Goal: Communication & Community: Answer question/provide support

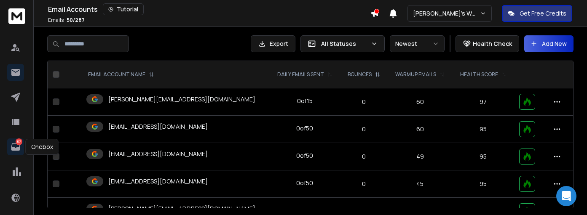
click at [19, 146] on icon at bounding box center [15, 147] width 9 height 8
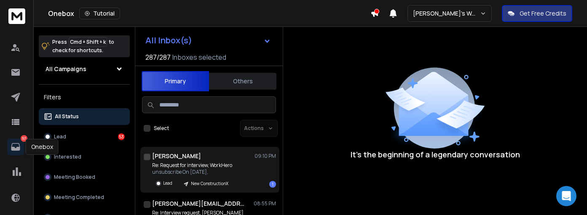
click at [202, 166] on p "Re: Request for interview, WorkHero" at bounding box center [192, 165] width 81 height 7
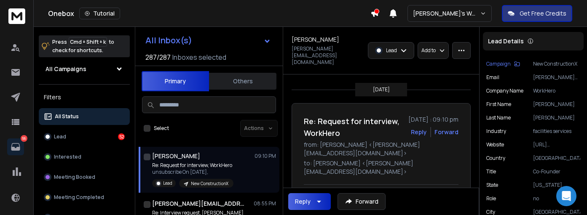
click at [418, 128] on button "Reply" at bounding box center [419, 132] width 16 height 8
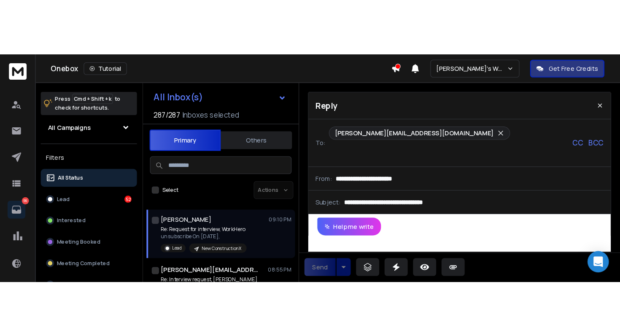
scroll to position [10, 0]
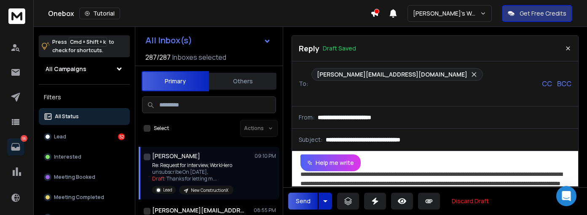
drag, startPoint x: 335, startPoint y: 160, endPoint x: 240, endPoint y: 3, distance: 184.0
click at [0, 0] on div "56 C Onebox Tutorial [PERSON_NAME]'s Workspace Get Free Credits Press Cmd + Shi…" at bounding box center [293, 121] width 587 height 242
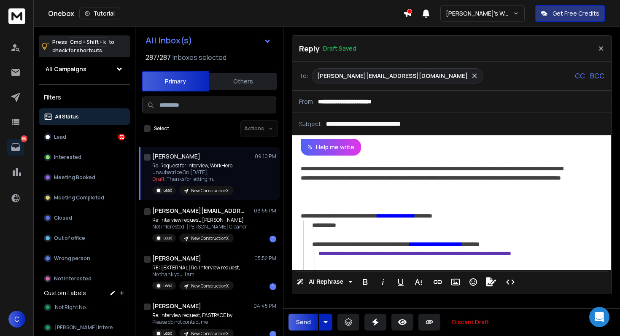
scroll to position [0, 0]
click at [296, 215] on button "Send" at bounding box center [303, 322] width 30 height 17
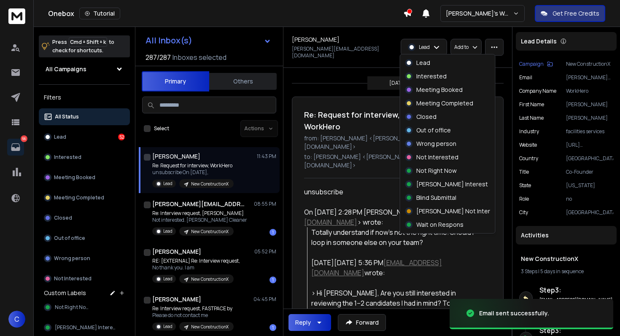
click at [435, 44] on icon at bounding box center [436, 47] width 7 height 7
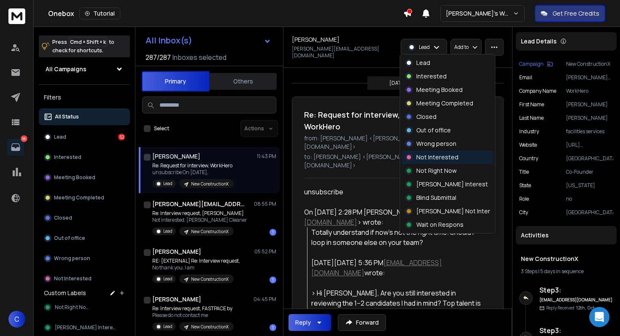
click at [440, 159] on p "Not Interested" at bounding box center [437, 157] width 42 height 8
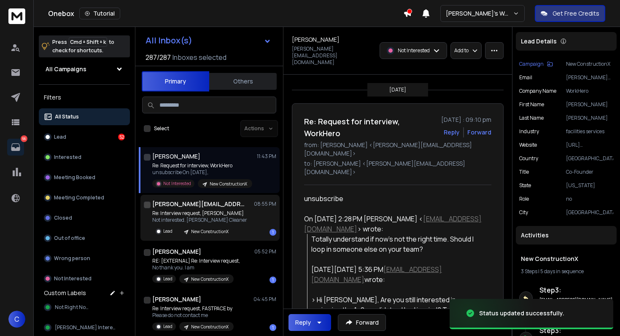
click at [202, 215] on div "Re: Interview request, [PERSON_NAME] Not interested. [PERSON_NAME] Cleaner Lead…" at bounding box center [199, 223] width 95 height 26
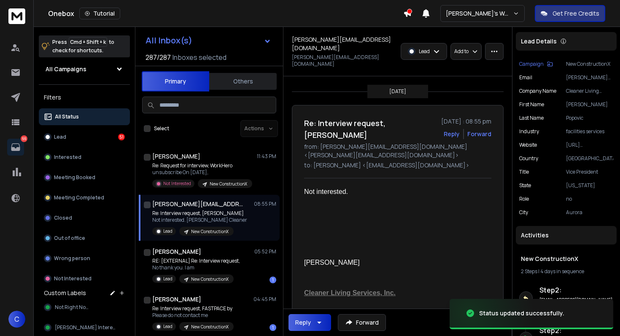
click at [458, 130] on button "Reply" at bounding box center [451, 134] width 16 height 8
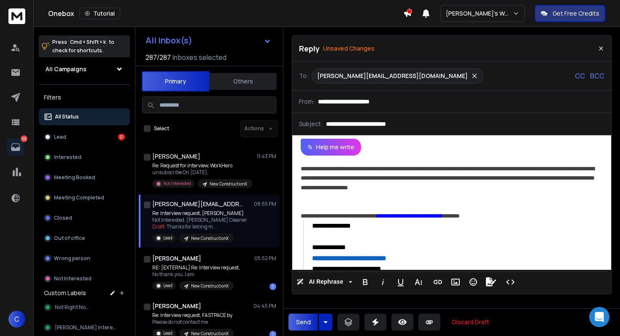
click at [298, 215] on button "Send" at bounding box center [303, 322] width 30 height 17
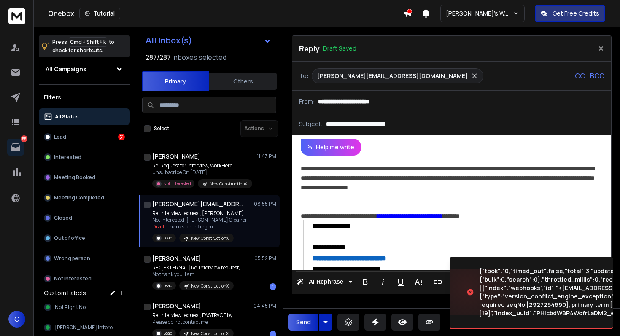
click at [304, 215] on button "Send" at bounding box center [303, 322] width 30 height 17
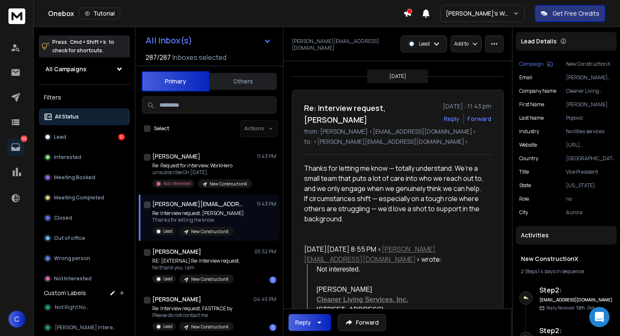
click at [428, 43] on p "Lead" at bounding box center [424, 43] width 11 height 7
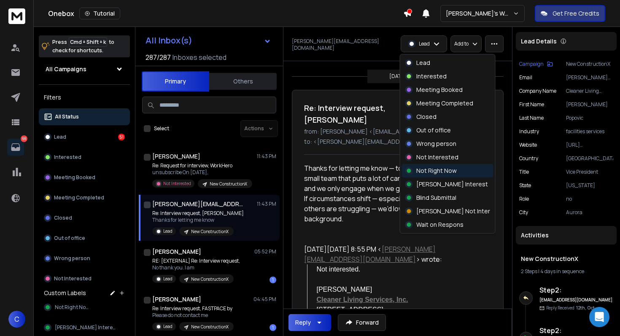
click at [434, 171] on p "Not Right Now" at bounding box center [436, 171] width 40 height 8
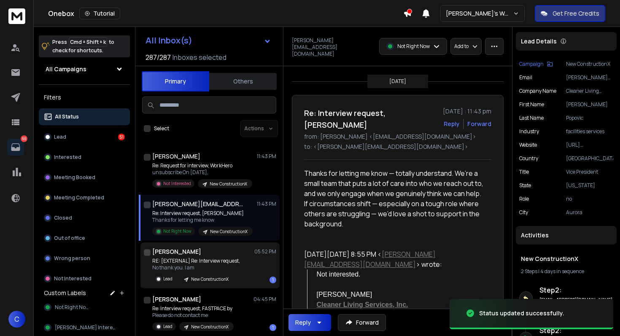
click at [172, 215] on p "No thank you. I am" at bounding box center [196, 267] width 88 height 7
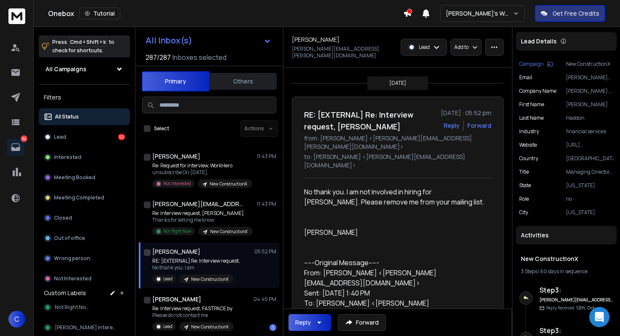
click at [450, 121] on button "Reply" at bounding box center [451, 125] width 16 height 8
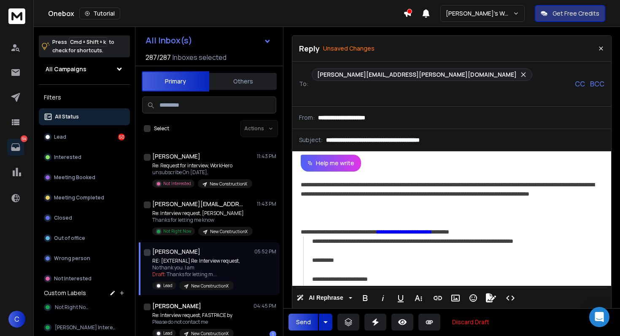
click at [300, 215] on button "Send" at bounding box center [303, 322] width 30 height 17
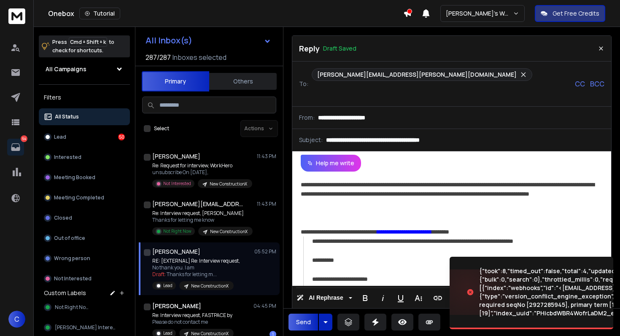
click at [301, 215] on button "Send" at bounding box center [303, 322] width 30 height 17
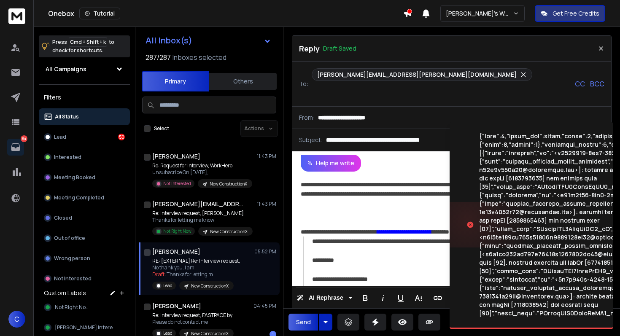
click at [303, 215] on button "Send" at bounding box center [303, 322] width 30 height 17
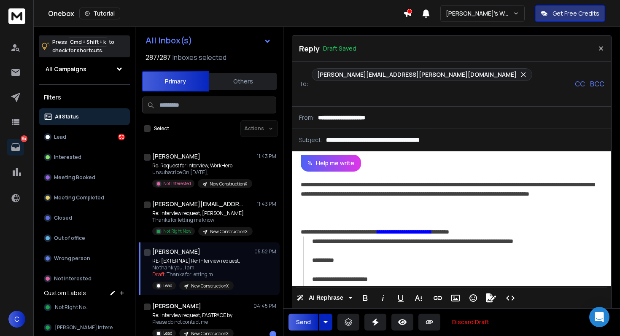
click at [299, 215] on button "Send" at bounding box center [303, 322] width 30 height 17
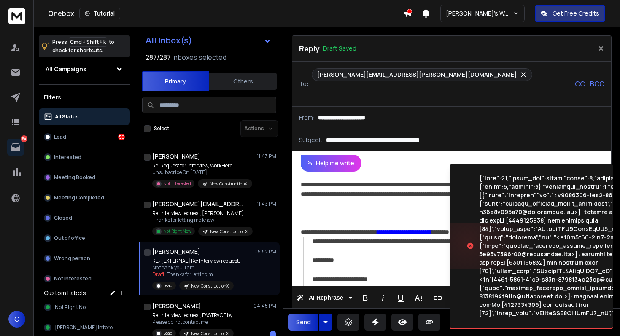
click at [299, 215] on button "Send" at bounding box center [303, 322] width 30 height 17
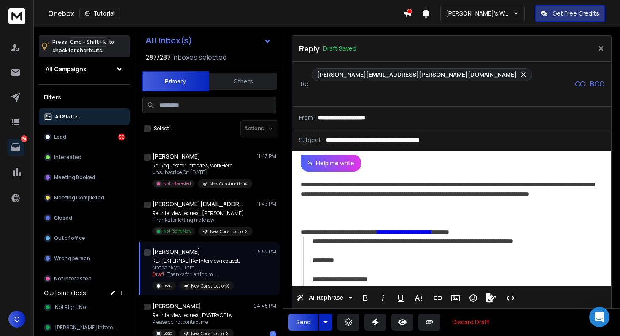
click at [299, 215] on button "Send" at bounding box center [303, 322] width 30 height 17
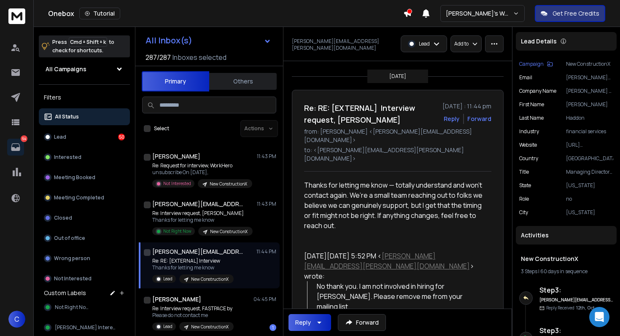
click at [299, 215] on div "Reply" at bounding box center [303, 322] width 16 height 8
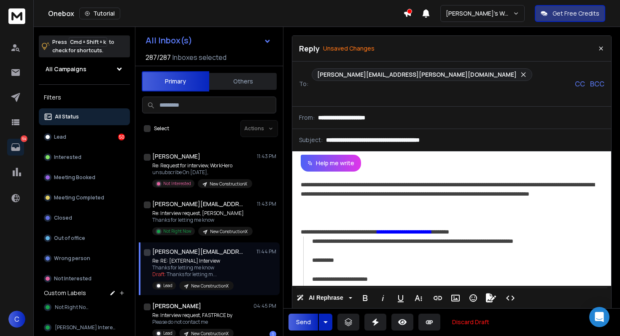
click at [299, 215] on button "Send" at bounding box center [303, 322] width 30 height 17
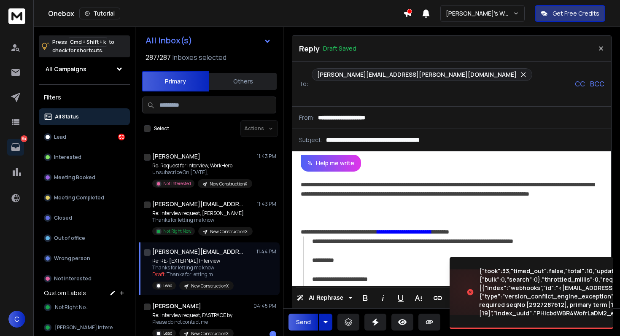
click at [299, 215] on button "Send" at bounding box center [303, 322] width 30 height 17
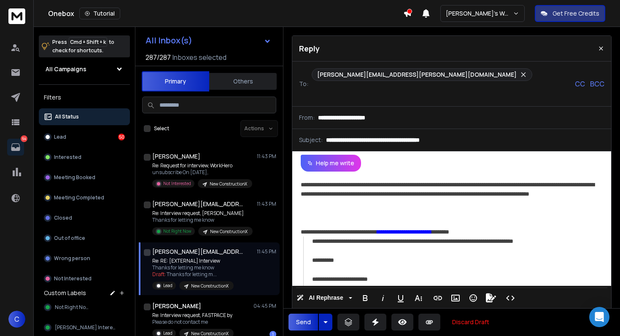
click at [587, 47] on icon at bounding box center [600, 48] width 7 height 7
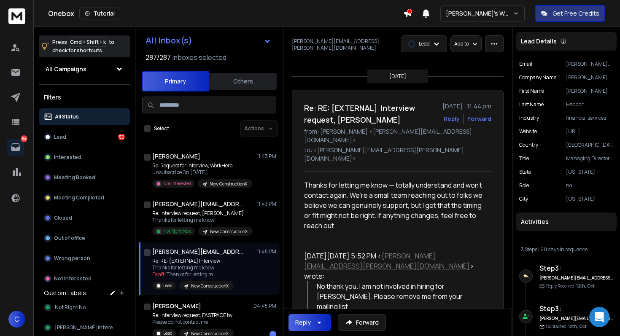
click at [160, 215] on span "Draft:" at bounding box center [158, 274] width 13 height 7
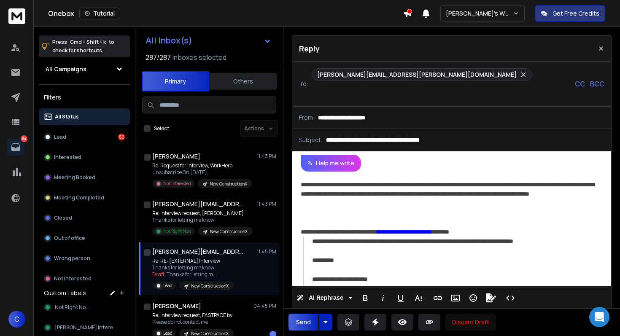
click at [477, 215] on button "Discard Draft" at bounding box center [470, 322] width 51 height 17
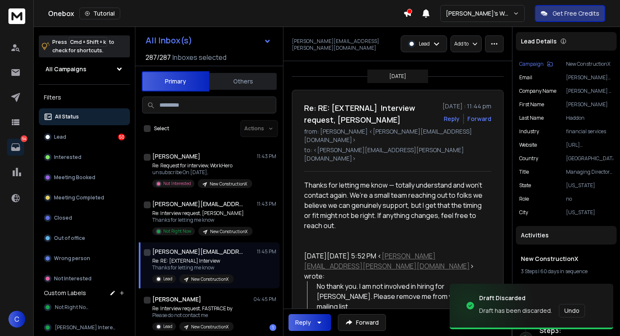
click at [439, 45] on icon at bounding box center [436, 44] width 5 height 3
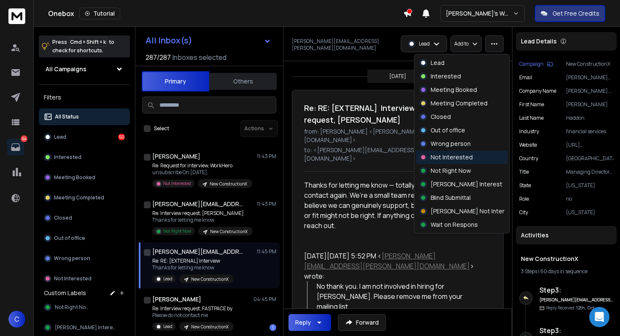
click at [448, 156] on p "Not Interested" at bounding box center [451, 157] width 42 height 8
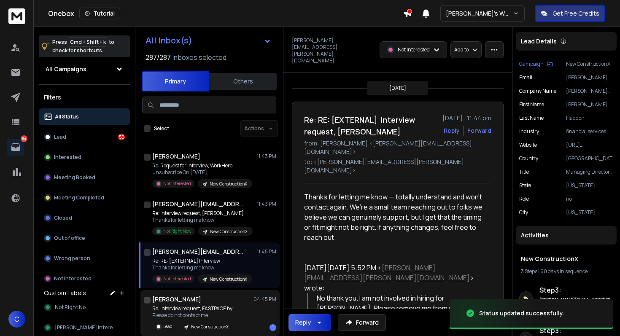
click at [187, 215] on p "Re: Interview request, FASTPACE by" at bounding box center [192, 308] width 81 height 7
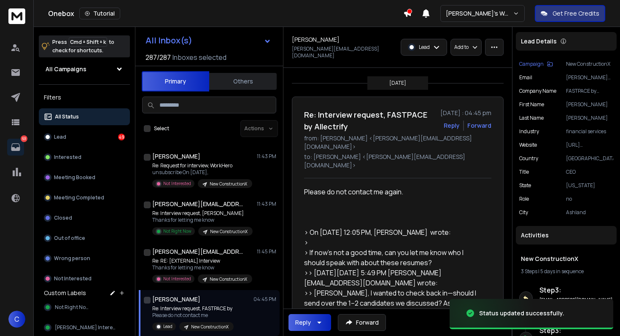
click at [450, 121] on button "Reply" at bounding box center [451, 125] width 16 height 8
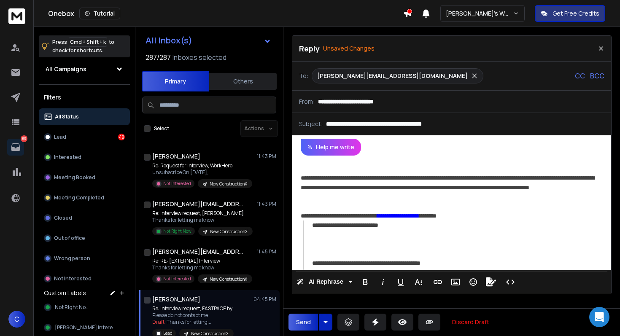
click at [300, 177] on div "**********" at bounding box center [451, 213] width 319 height 114
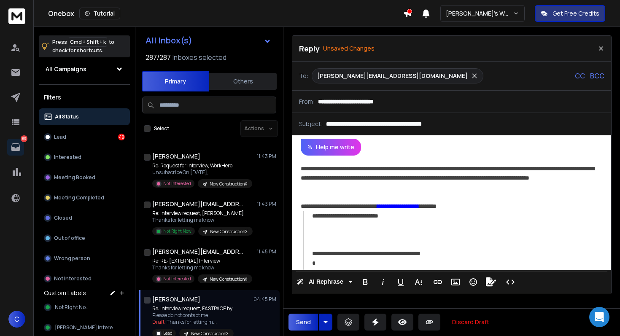
click at [304, 215] on button "Send" at bounding box center [303, 322] width 30 height 17
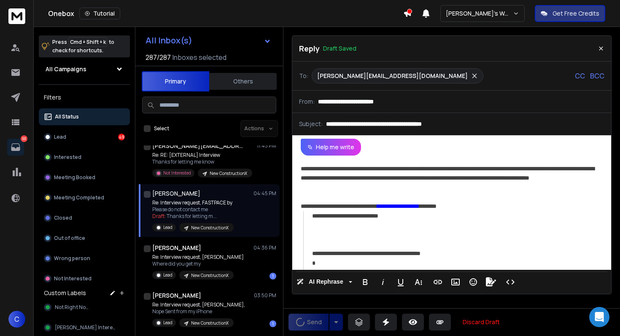
scroll to position [114, 0]
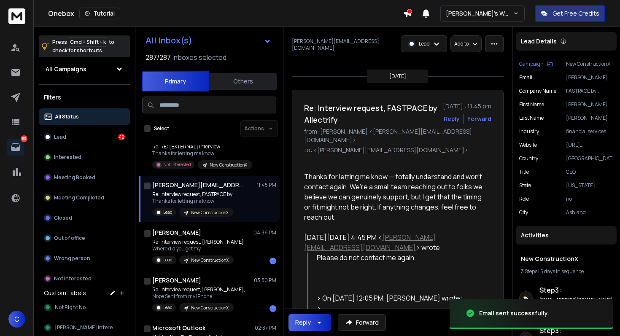
click at [437, 42] on icon at bounding box center [436, 43] width 7 height 7
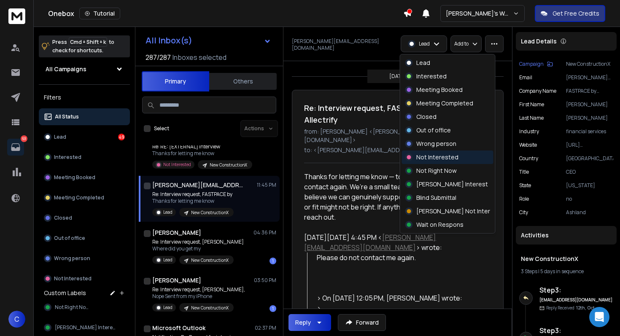
click at [438, 158] on p "Not Interested" at bounding box center [437, 157] width 42 height 8
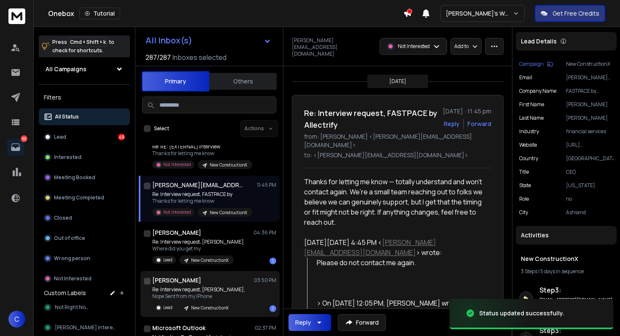
click at [204, 215] on div "[PERSON_NAME] 03:50 PM" at bounding box center [214, 280] width 124 height 8
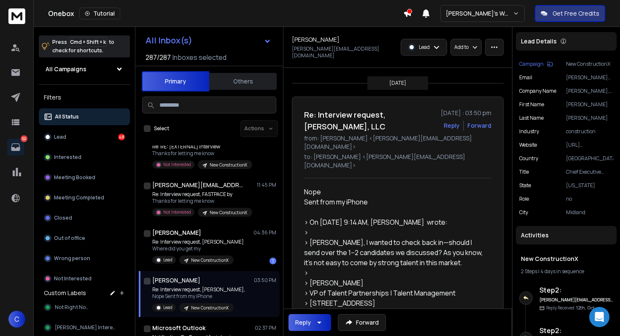
click at [448, 121] on button "Reply" at bounding box center [451, 125] width 16 height 8
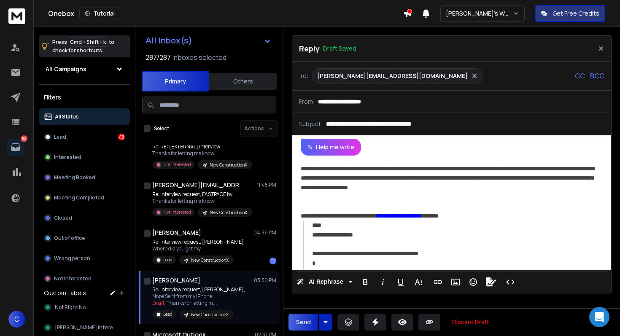
click at [304, 215] on button "Send" at bounding box center [303, 322] width 30 height 17
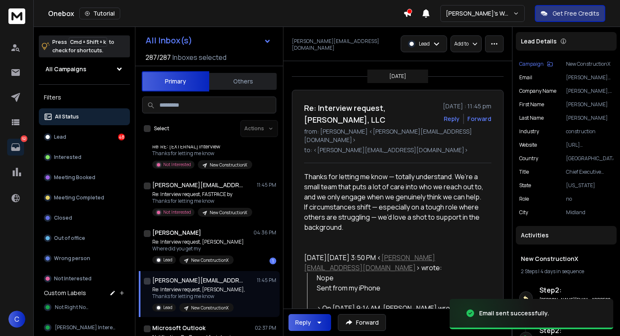
click at [421, 33] on div "[PERSON_NAME][EMAIL_ADDRESS][DOMAIN_NAME] Lead Add to Lead Add to" at bounding box center [397, 44] width 228 height 34
click at [422, 42] on p "Lead" at bounding box center [424, 43] width 11 height 7
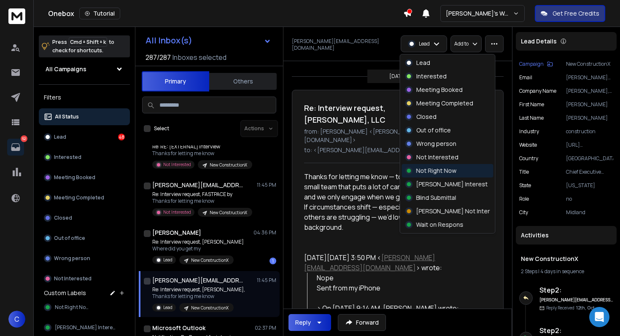
click at [437, 171] on p "Not Right Now" at bounding box center [436, 171] width 40 height 8
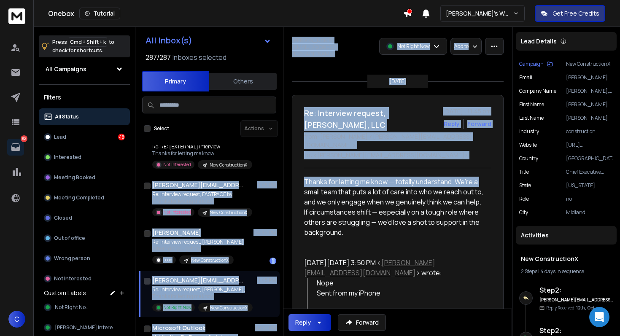
drag, startPoint x: 283, startPoint y: 174, endPoint x: 284, endPoint y: 180, distance: 6.4
click at [284, 180] on div "All Inbox(s) 287 / 287 Inboxes selected Primary Others Select Actions [PERSON_N…" at bounding box center [377, 195] width 485 height 336
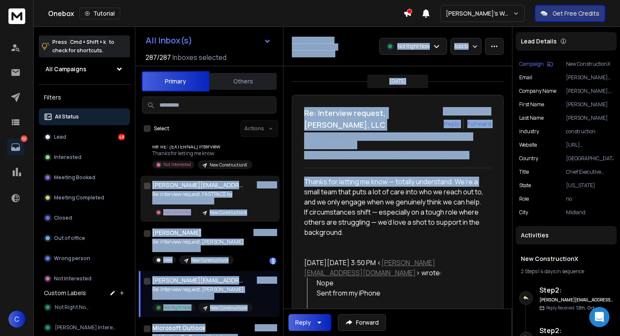
click at [277, 202] on div "[PERSON_NAME][EMAIL_ADDRESS][DOMAIN_NAME] 11:45 PM Re: Interview request, FASTP…" at bounding box center [209, 199] width 139 height 46
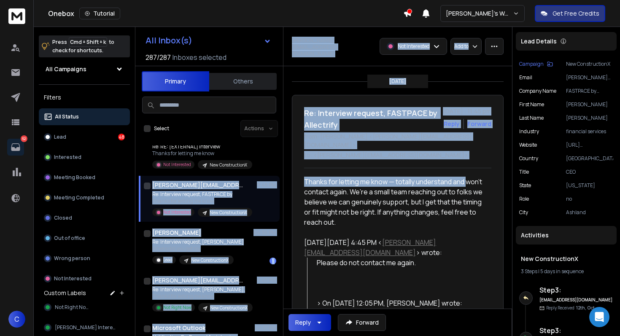
drag, startPoint x: 283, startPoint y: 173, endPoint x: 284, endPoint y: 180, distance: 7.2
click at [284, 180] on div "All Inbox(s) 287 / 287 Inboxes selected Primary Others Select Actions [PERSON_N…" at bounding box center [377, 195] width 485 height 336
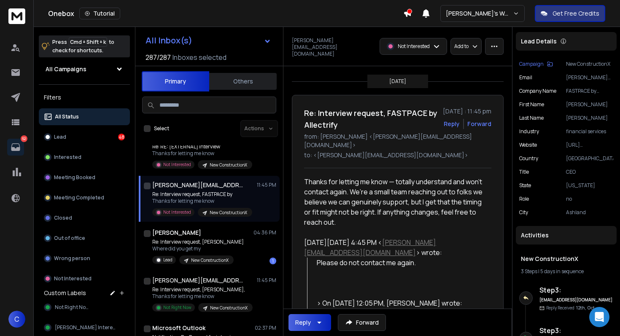
click at [283, 190] on div "[DATE] Re: Interview request, FASTPACE by Allectrify [DATE] : 11:45 pm Reply Fo…" at bounding box center [397, 302] width 228 height 455
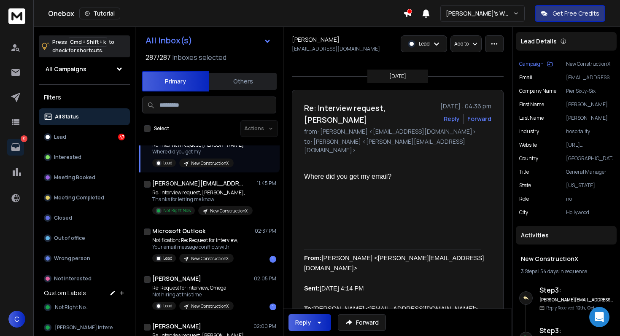
scroll to position [212, 0]
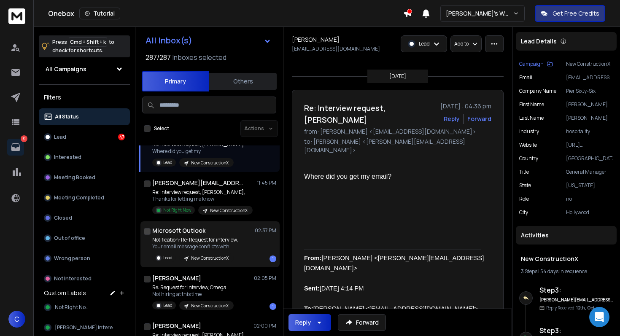
click at [220, 215] on p "Notification: Re: Request for interview," at bounding box center [195, 239] width 86 height 7
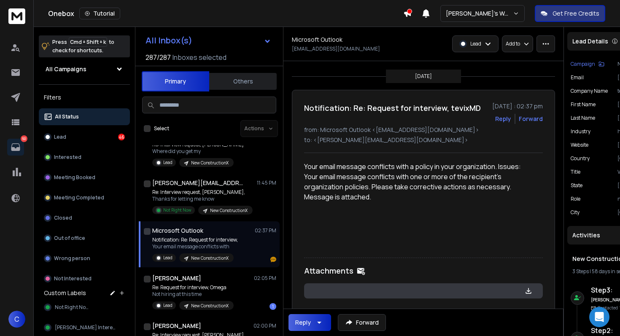
click at [544, 45] on button "button" at bounding box center [545, 43] width 19 height 17
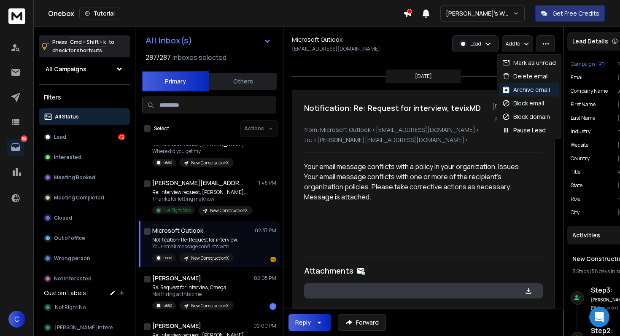
click at [526, 89] on div "Archive email" at bounding box center [526, 90] width 48 height 8
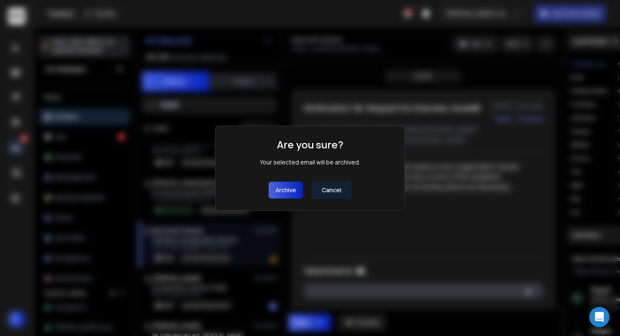
click at [290, 193] on p "archive" at bounding box center [285, 190] width 21 height 8
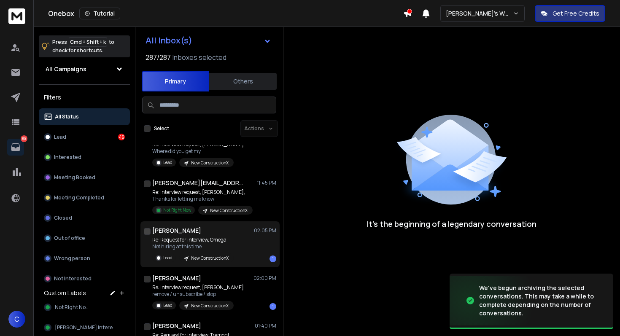
click at [211, 215] on p "Not hiring at this time" at bounding box center [192, 246] width 81 height 7
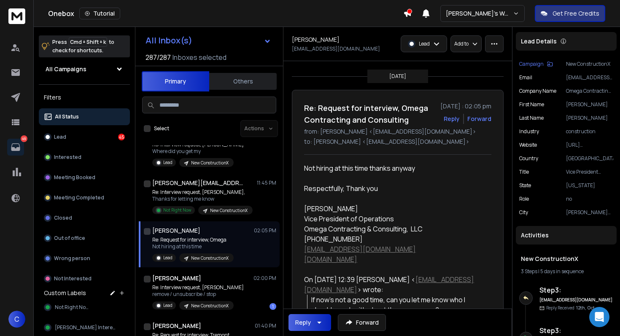
click at [454, 120] on button "Reply" at bounding box center [451, 119] width 16 height 8
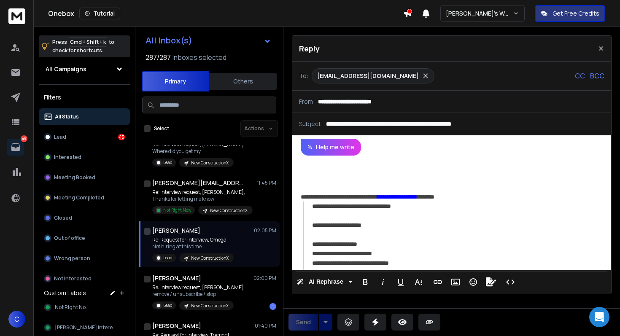
click at [322, 165] on div at bounding box center [452, 168] width 302 height 9
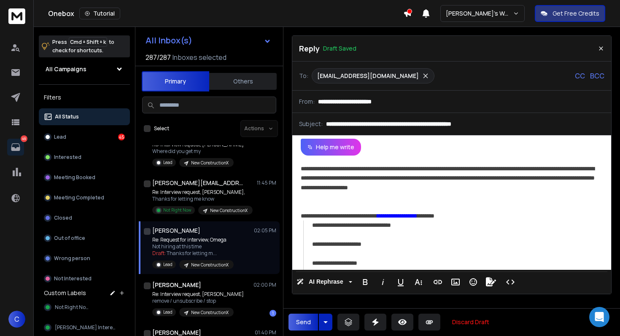
click at [301, 215] on button "Send" at bounding box center [303, 322] width 30 height 17
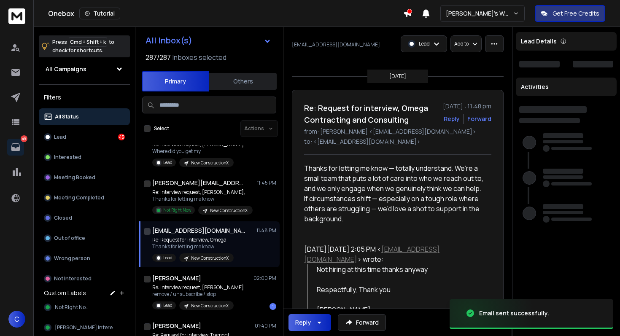
click at [435, 44] on icon at bounding box center [436, 44] width 5 height 3
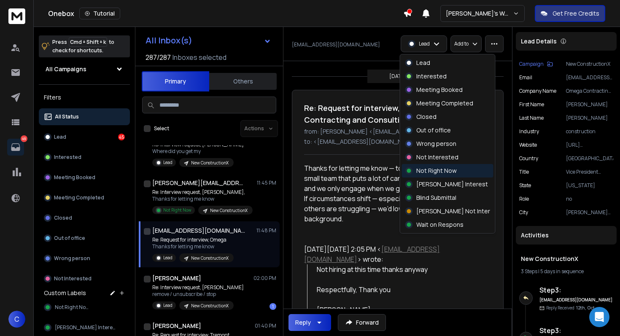
click at [446, 171] on p "Not Right Now" at bounding box center [436, 171] width 40 height 8
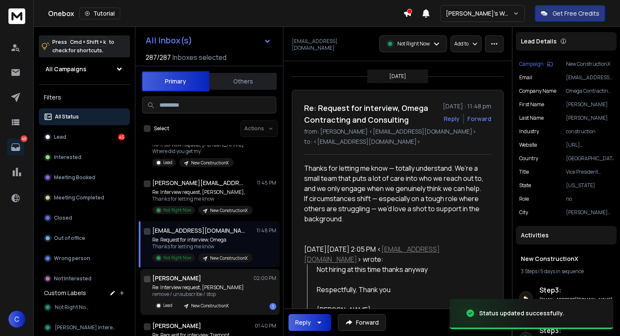
click at [219, 215] on p "Re: Interview request, [PERSON_NAME]" at bounding box center [197, 287] width 91 height 7
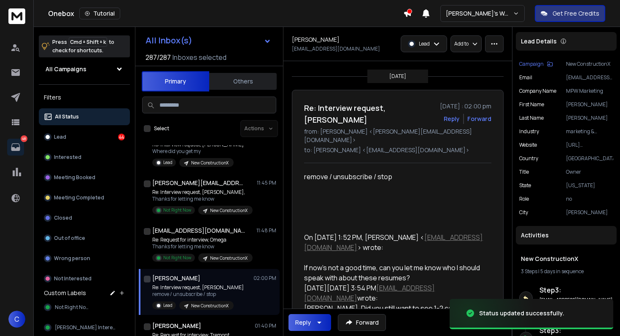
click at [452, 120] on button "Reply" at bounding box center [451, 119] width 16 height 8
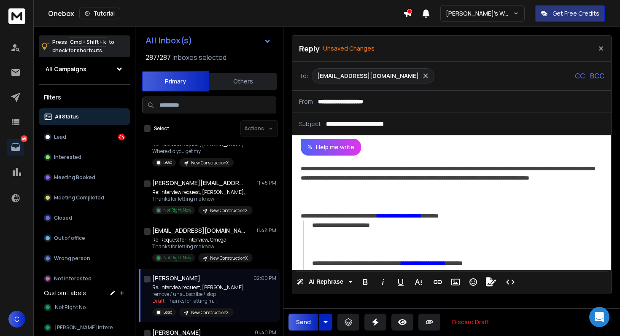
click at [305, 215] on button "Send" at bounding box center [303, 322] width 30 height 17
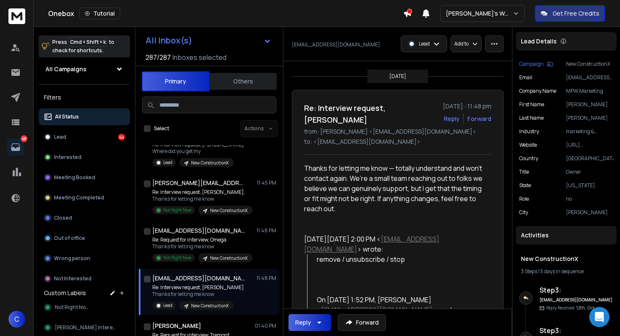
click at [435, 46] on icon at bounding box center [436, 43] width 7 height 7
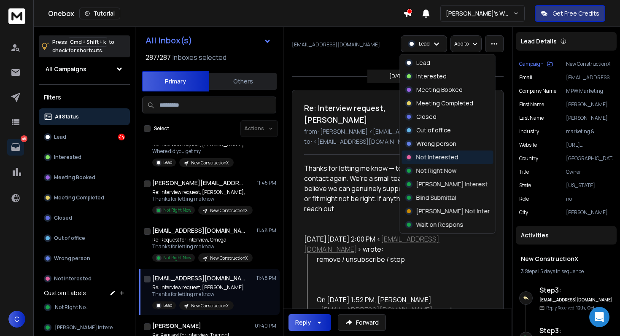
click at [433, 161] on p "Not Interested" at bounding box center [437, 157] width 42 height 8
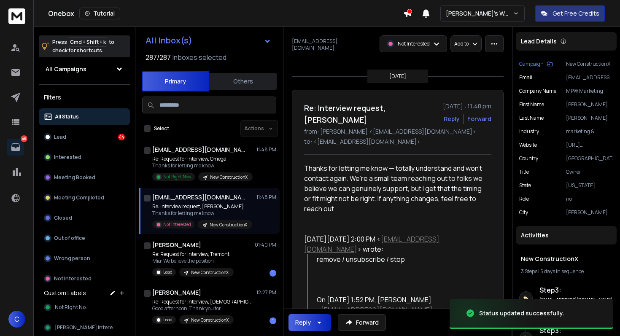
scroll to position [297, 0]
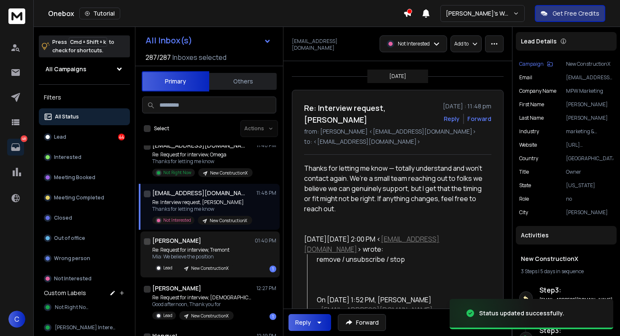
click at [230, 215] on div "[PERSON_NAME] 01:40 PM" at bounding box center [214, 240] width 124 height 8
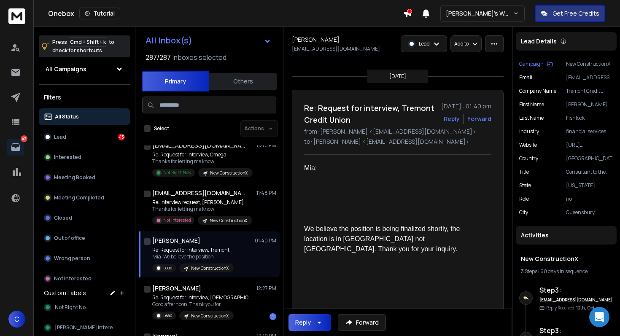
click at [450, 215] on div "We believe the position is being finalized shortly, the location is in [GEOGRAP…" at bounding box center [394, 239] width 180 height 30
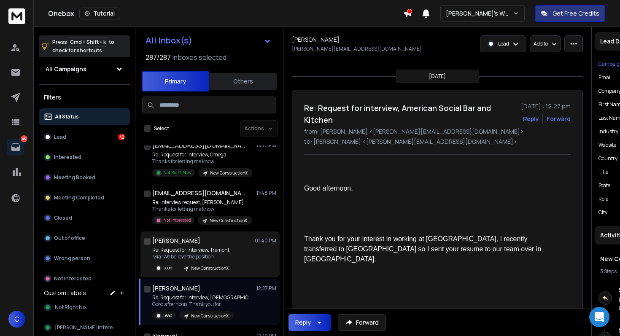
click at [221, 215] on p "Mia: We believe the position" at bounding box center [192, 256] width 81 height 7
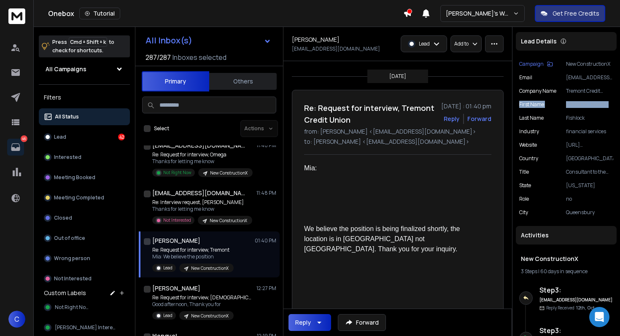
drag, startPoint x: 512, startPoint y: 102, endPoint x: 513, endPoint y: 116, distance: 13.1
click at [513, 116] on div "Lead Details Campaign New ConstructionX Email [EMAIL_ADDRESS][DOMAIN_NAME] Comp…" at bounding box center [566, 195] width 108 height 336
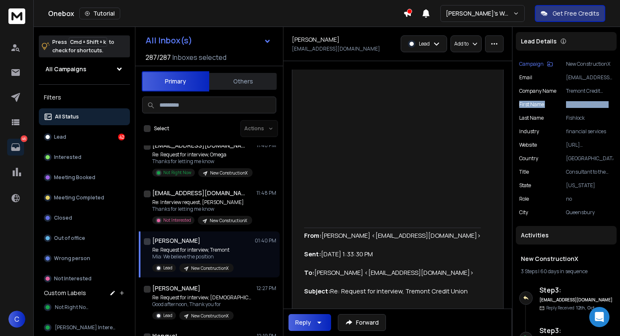
scroll to position [0, 0]
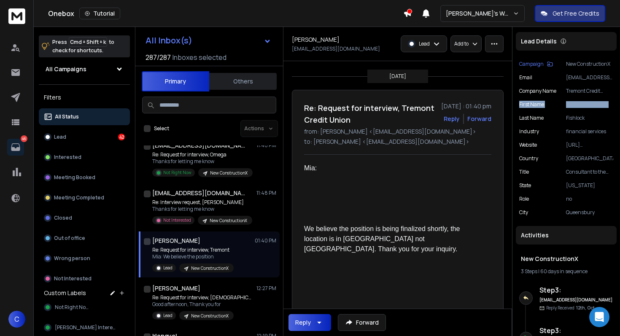
click at [451, 117] on button "Reply" at bounding box center [451, 119] width 16 height 8
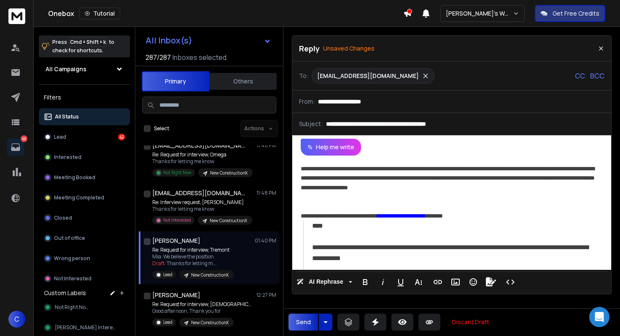
click at [299, 215] on button "Send" at bounding box center [303, 322] width 30 height 17
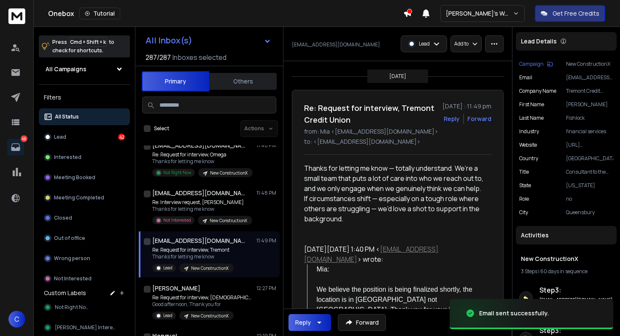
click at [440, 44] on div "Lead" at bounding box center [424, 44] width 46 height 16
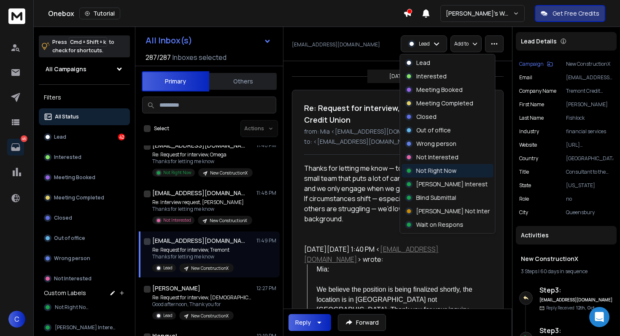
click at [438, 172] on p "Not Right Now" at bounding box center [436, 171] width 40 height 8
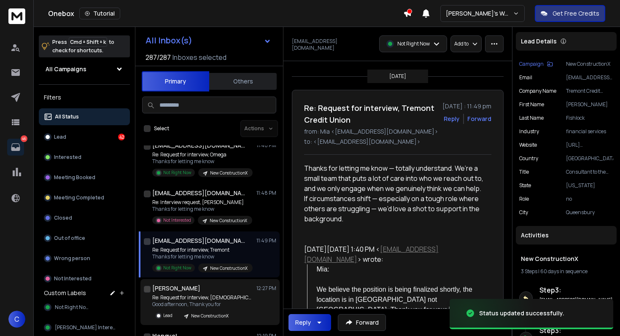
click at [207, 215] on p "Re: Request for interview, [DEMOGRAPHIC_DATA]" at bounding box center [202, 297] width 101 height 7
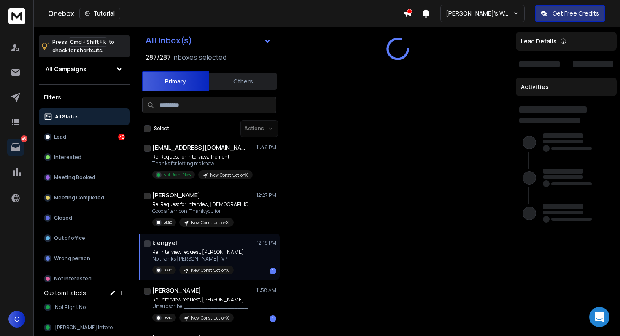
scroll to position [396, 0]
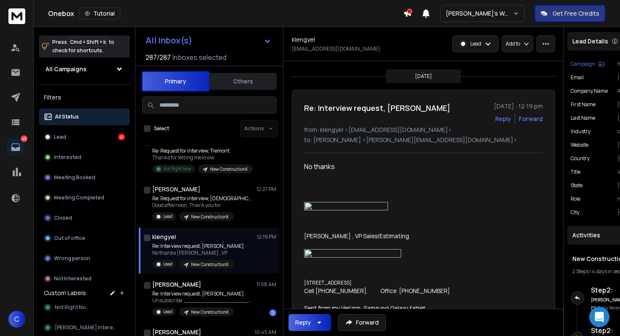
click at [206, 215] on p "No thanks [PERSON_NAME] , VP" at bounding box center [197, 253] width 91 height 7
click at [503, 120] on button "Reply" at bounding box center [503, 119] width 16 height 8
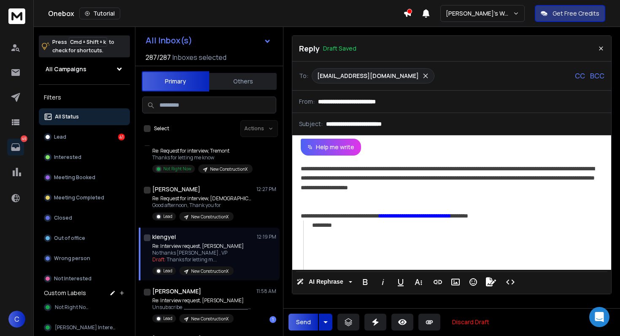
click at [300, 215] on button "Send" at bounding box center [303, 322] width 30 height 17
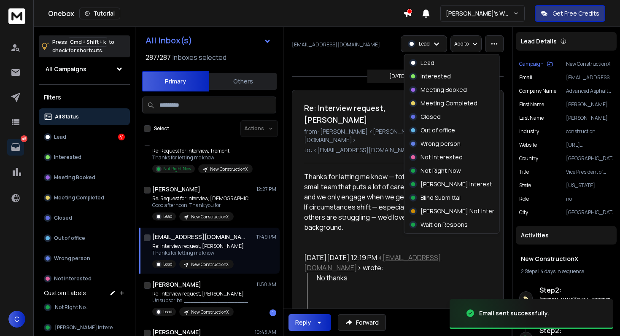
click at [419, 46] on div "Lead" at bounding box center [424, 44] width 46 height 16
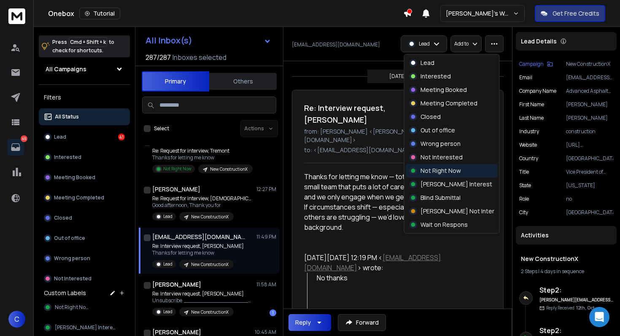
click at [442, 172] on p "Not Right Now" at bounding box center [440, 171] width 40 height 8
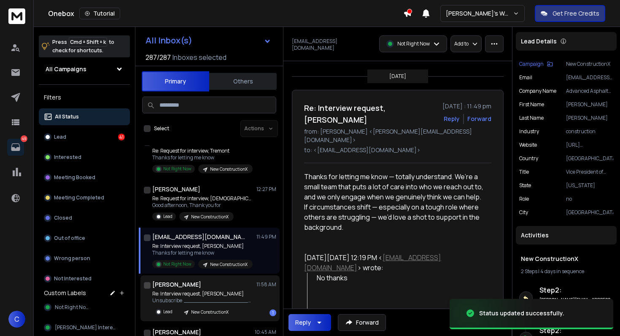
click at [222, 215] on p "Unsubscribe ______________________________________________ [http://[DOMAIN_NAME…" at bounding box center [202, 300] width 101 height 7
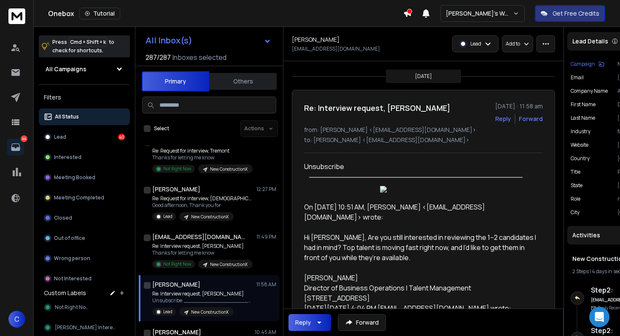
click at [495, 119] on button "Reply" at bounding box center [503, 119] width 16 height 8
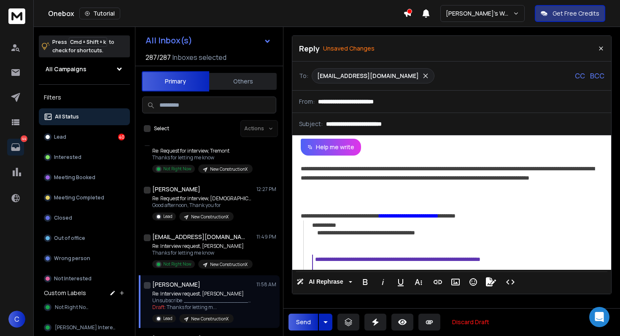
click at [297, 215] on button "Send" at bounding box center [303, 322] width 30 height 17
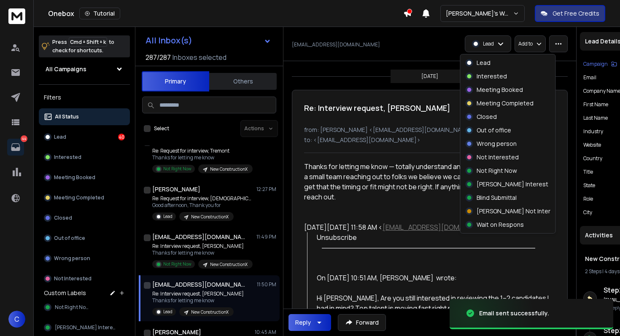
click at [465, 42] on div "Lead" at bounding box center [488, 44] width 46 height 16
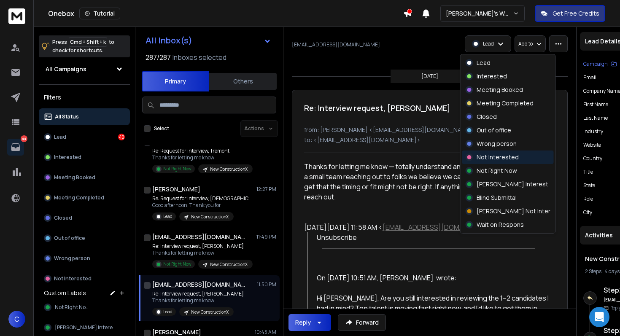
click at [502, 159] on p "Not Interested" at bounding box center [497, 157] width 42 height 8
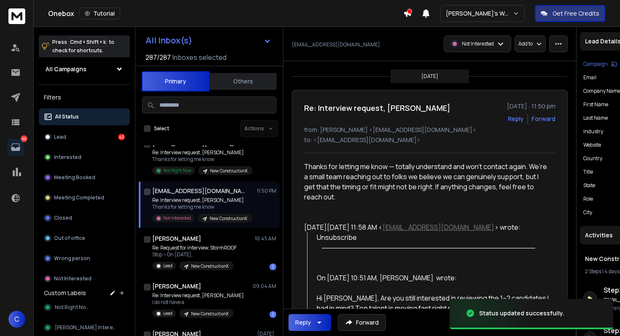
scroll to position [492, 0]
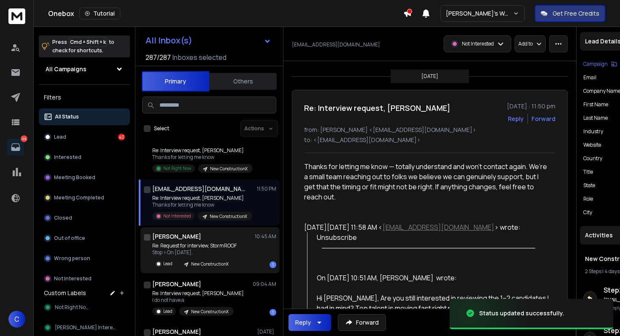
click at [227, 215] on div "Re: Request for interview, StormROOF Stop > On [DATE], Lead New ConstructionX" at bounding box center [194, 255] width 84 height 26
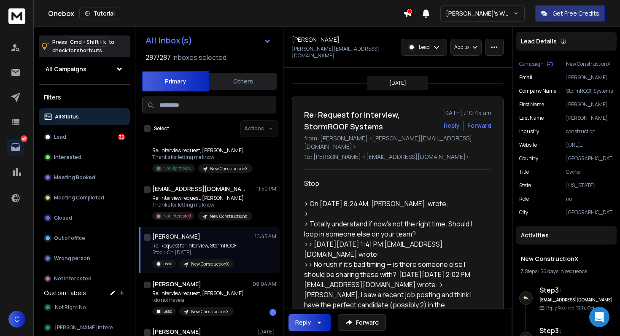
click at [454, 121] on button "Reply" at bounding box center [451, 125] width 16 height 8
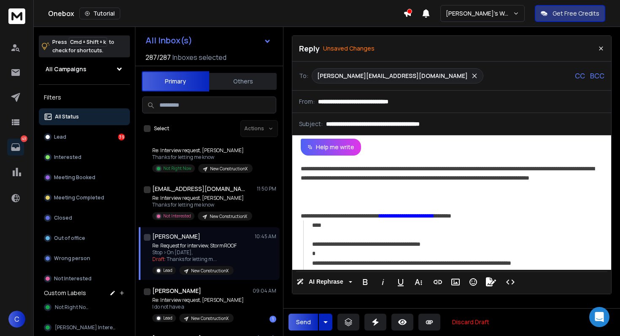
click at [299, 215] on button "Send" at bounding box center [303, 322] width 30 height 17
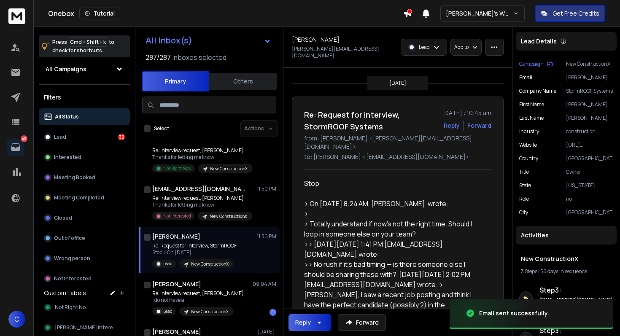
click at [438, 48] on div "Lead" at bounding box center [424, 47] width 46 height 16
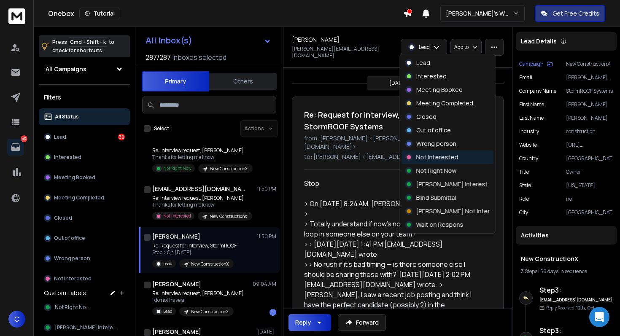
click at [444, 156] on p "Not Interested" at bounding box center [437, 157] width 42 height 8
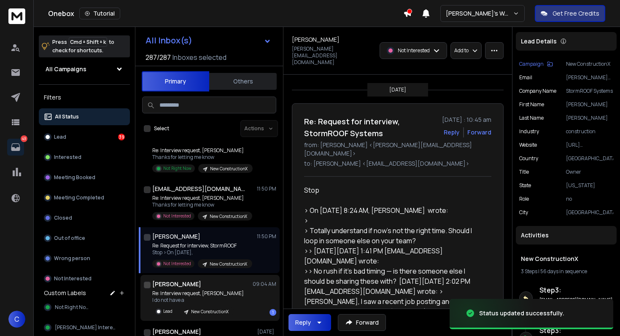
click at [194, 215] on div "Re: Interview request, [PERSON_NAME] do not have a Lead New ConstructionX" at bounding box center [197, 303] width 91 height 26
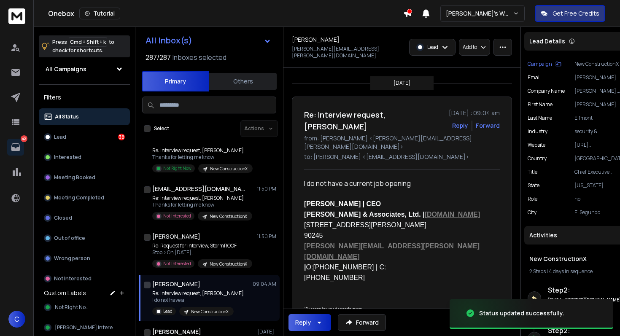
click at [457, 121] on button "Reply" at bounding box center [460, 125] width 16 height 8
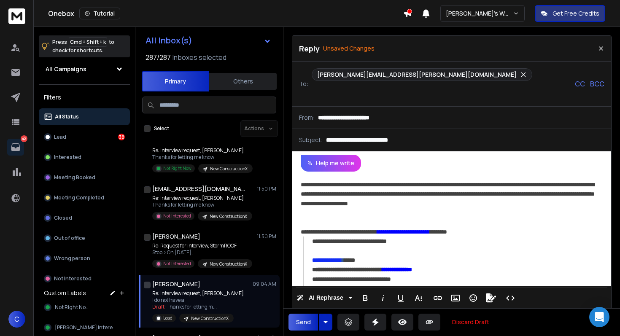
click at [305, 215] on button "Send" at bounding box center [303, 322] width 30 height 17
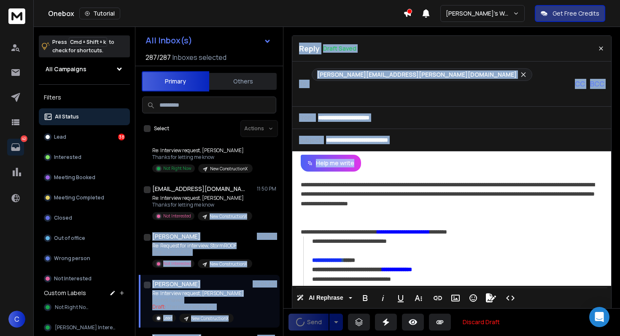
drag, startPoint x: 283, startPoint y: 211, endPoint x: 283, endPoint y: 216, distance: 4.7
click at [283, 215] on div "All Inbox(s) 287 / 287 Inboxes selected Primary Others Select Actions [PERSON_N…" at bounding box center [377, 195] width 485 height 336
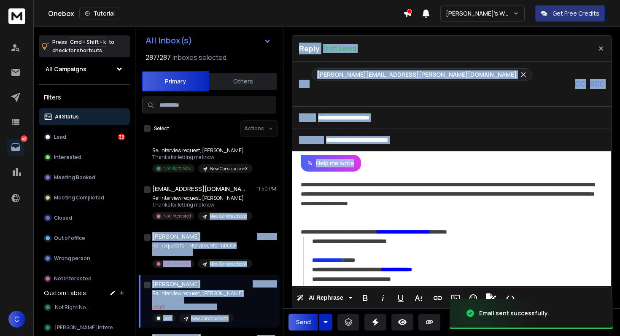
scroll to position [524, 0]
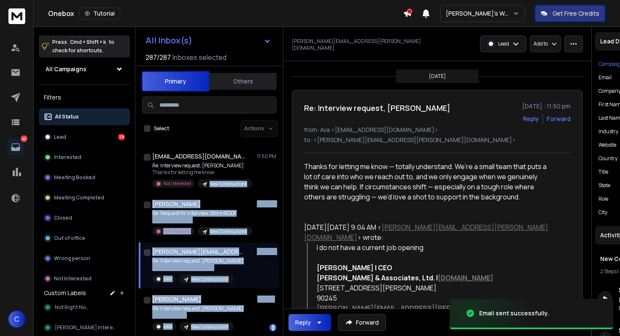
click at [499, 46] on div "Lead" at bounding box center [503, 44] width 46 height 16
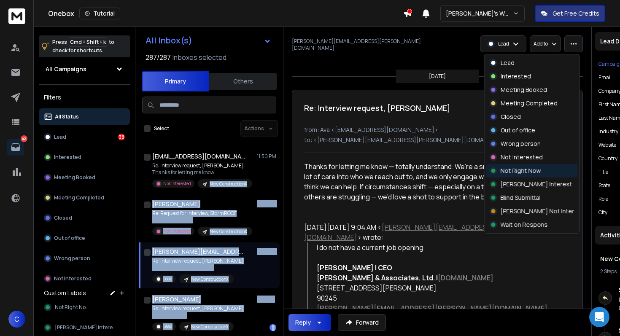
click at [519, 171] on p "Not Right Now" at bounding box center [520, 171] width 40 height 8
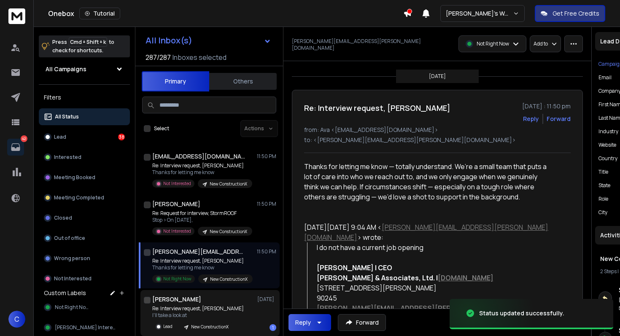
click at [215, 215] on p "Re: Interview request, [PERSON_NAME]" at bounding box center [197, 308] width 91 height 7
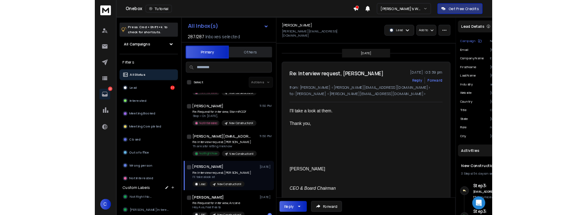
scroll to position [565, 0]
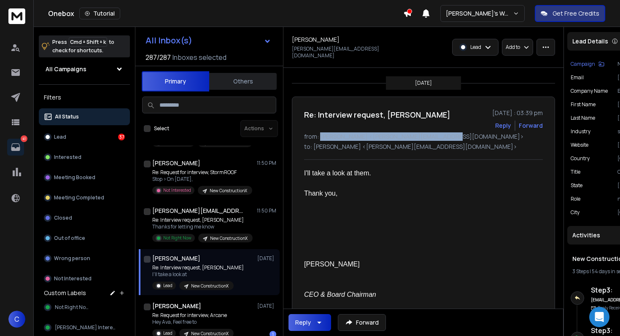
drag, startPoint x: 441, startPoint y: 130, endPoint x: 321, endPoint y: 130, distance: 120.1
click at [321, 132] on p "from: [PERSON_NAME] <[PERSON_NAME][EMAIL_ADDRESS][DOMAIN_NAME]>" at bounding box center [423, 136] width 239 height 8
copy p "[PERSON_NAME] <[PERSON_NAME][EMAIL_ADDRESS][DOMAIN_NAME]"
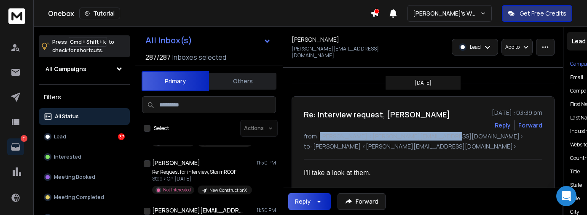
click at [502, 121] on button "Reply" at bounding box center [503, 125] width 16 height 8
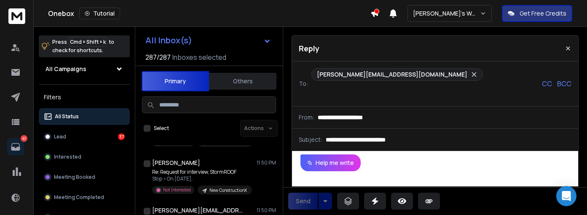
scroll to position [10, 0]
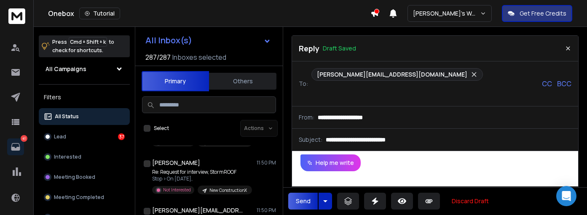
click at [376, 170] on div at bounding box center [435, 174] width 269 height 9
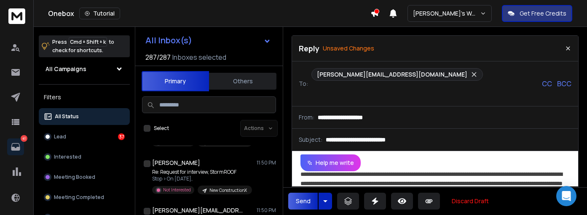
click at [408, 170] on div "**********" at bounding box center [434, 189] width 267 height 38
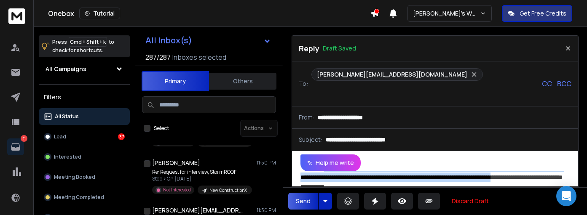
scroll to position [14, 0]
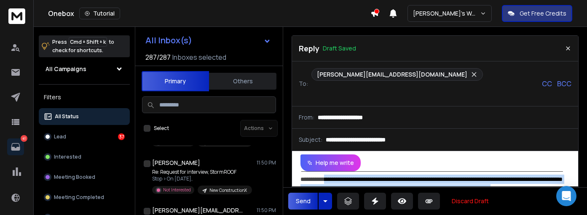
click at [379, 166] on div "**********" at bounding box center [434, 185] width 267 height 38
click at [390, 166] on div "**********" at bounding box center [434, 185] width 267 height 38
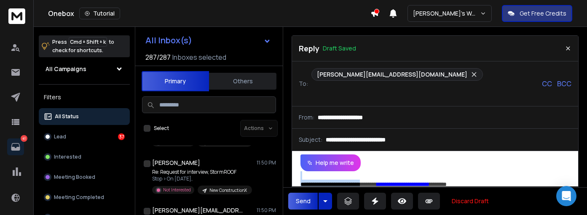
scroll to position [63, 0]
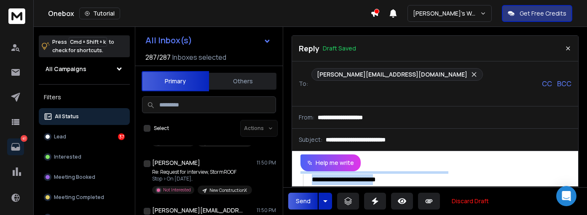
drag, startPoint x: 382, startPoint y: 167, endPoint x: 374, endPoint y: 167, distance: 8.0
click at [374, 167] on div "**********" at bounding box center [434, 173] width 284 height 25
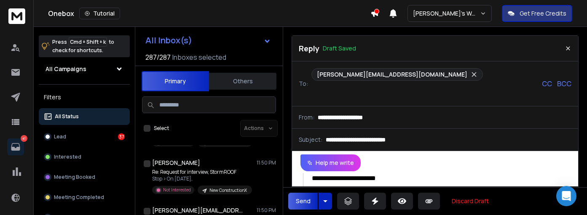
click at [398, 173] on div "**********" at bounding box center [440, 178] width 256 height 11
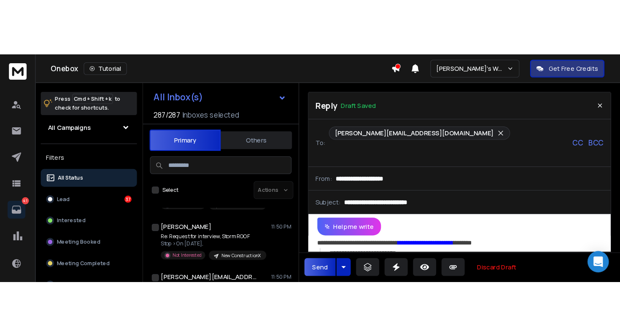
scroll to position [56, 0]
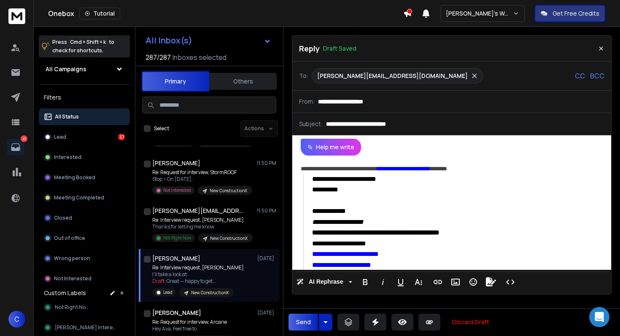
click at [414, 215] on div "**********" at bounding box center [456, 222] width 288 height 11
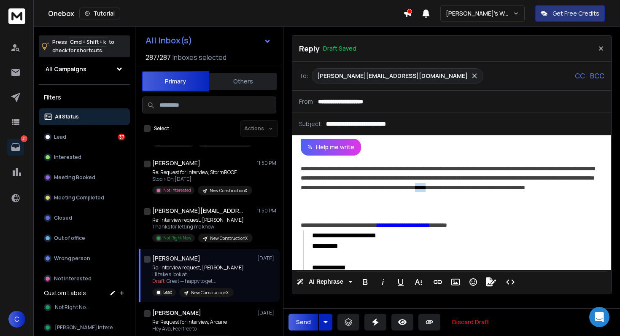
drag, startPoint x: 568, startPoint y: 188, endPoint x: 554, endPoint y: 187, distance: 13.5
click at [554, 187] on div "**********" at bounding box center [450, 183] width 299 height 38
drag, startPoint x: 344, startPoint y: 196, endPoint x: 331, endPoint y: 196, distance: 13.1
click at [331, 196] on div "**********" at bounding box center [450, 183] width 299 height 38
click at [428, 215] on div "**********" at bounding box center [456, 246] width 289 height 11
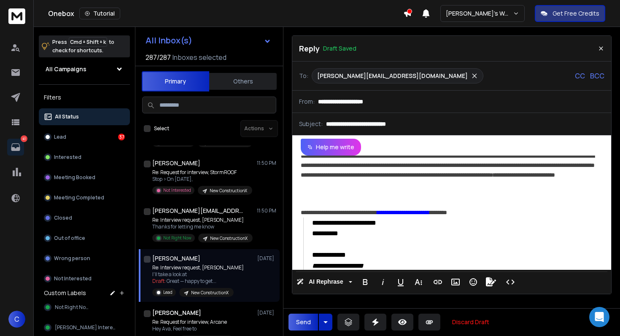
scroll to position [10, 0]
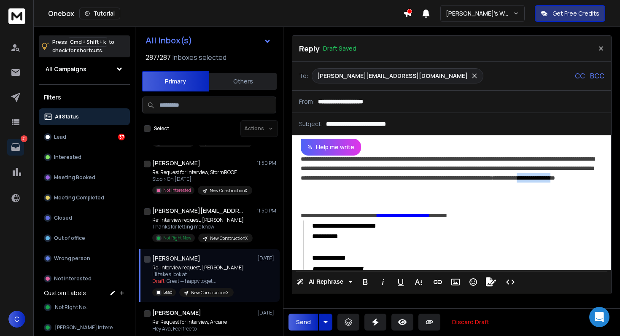
drag, startPoint x: 439, startPoint y: 188, endPoint x: 398, endPoint y: 185, distance: 41.0
click at [398, 185] on div "**********" at bounding box center [450, 173] width 299 height 38
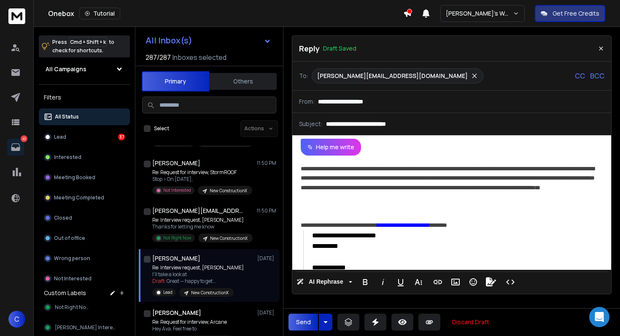
click at [304, 215] on button "Send" at bounding box center [303, 322] width 30 height 17
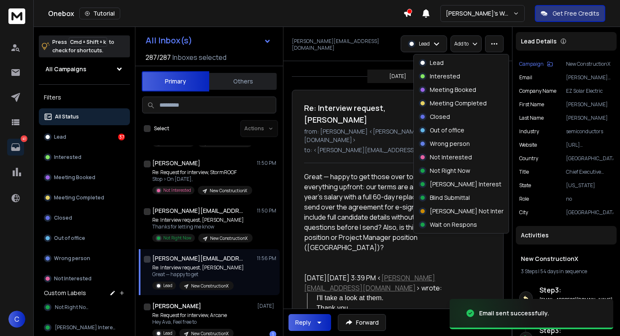
click at [430, 45] on p "Lead" at bounding box center [424, 43] width 11 height 7
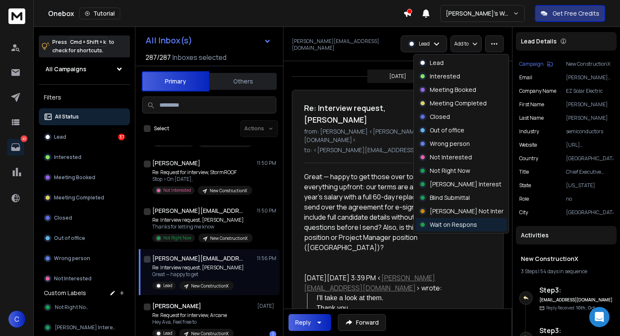
click at [451, 215] on p "Wait on Respons" at bounding box center [453, 224] width 47 height 8
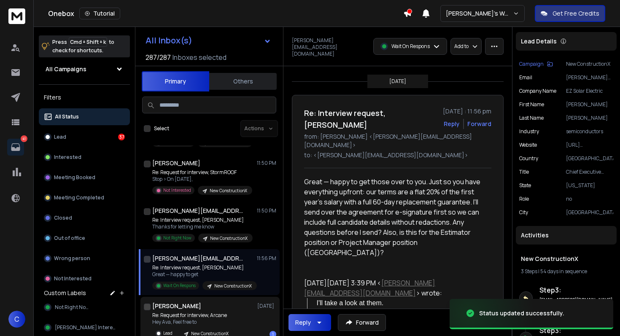
click at [220, 215] on p "Re: Request for interview, Arcane" at bounding box center [192, 315] width 81 height 7
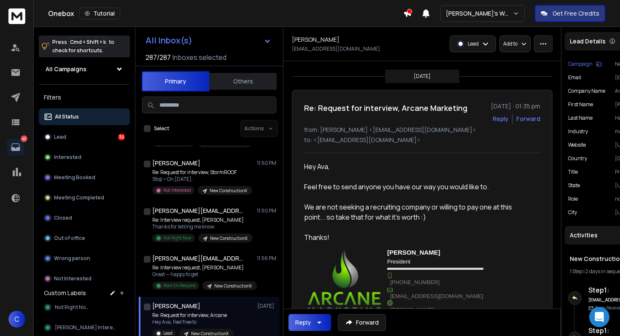
click at [503, 116] on button "Reply" at bounding box center [500, 119] width 16 height 8
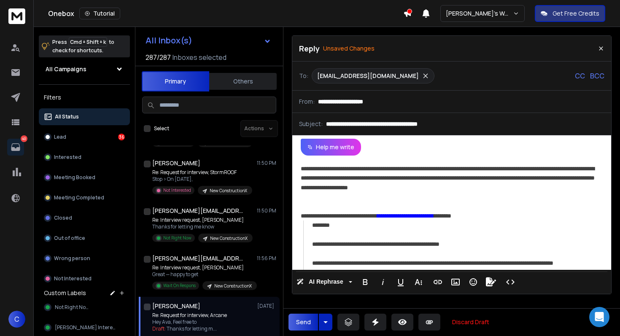
click at [303, 215] on button "Send" at bounding box center [303, 322] width 30 height 17
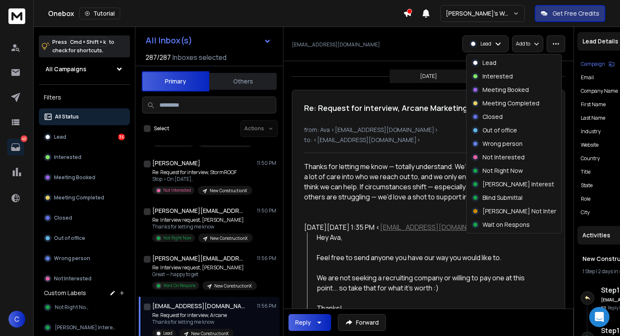
click at [489, 44] on p "Lead" at bounding box center [485, 43] width 11 height 7
click at [499, 172] on p "Not Right Now" at bounding box center [502, 171] width 40 height 8
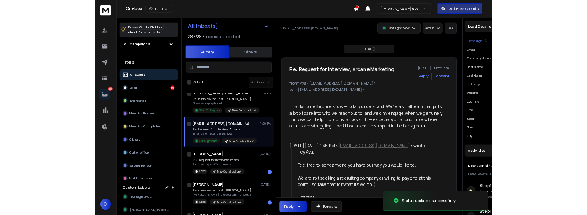
scroll to position [687, 0]
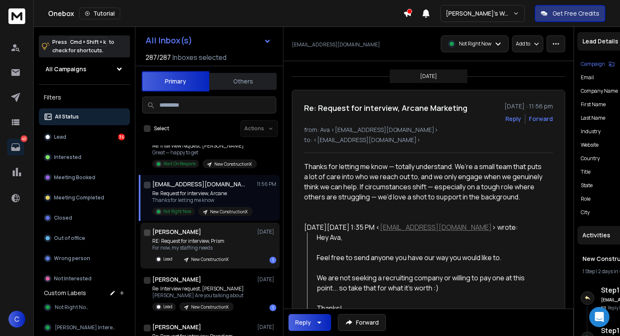
click at [255, 215] on div "RE: Request for interview, Prism For now, my staffing needs Lead New Constructi…" at bounding box center [214, 251] width 124 height 26
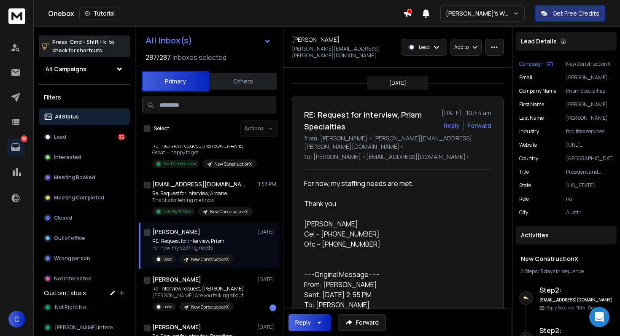
click at [452, 121] on button "Reply" at bounding box center [451, 125] width 16 height 8
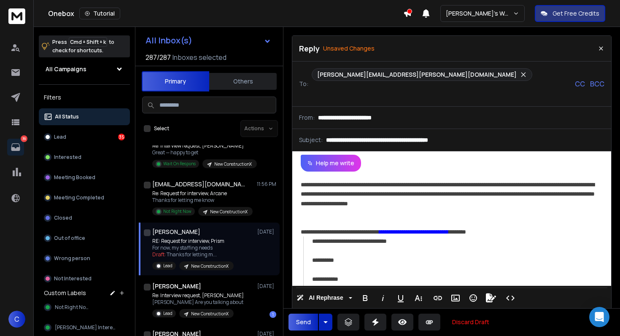
click at [304, 215] on button "Send" at bounding box center [303, 322] width 30 height 17
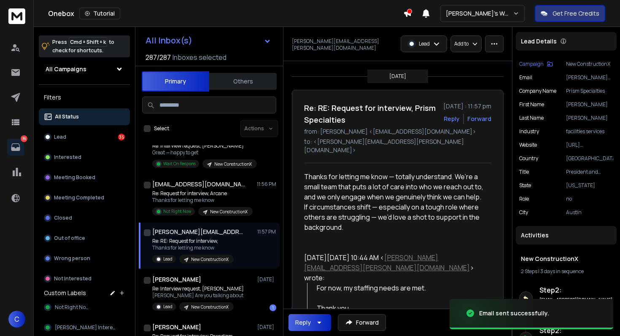
click at [427, 42] on p "Lead" at bounding box center [424, 43] width 11 height 7
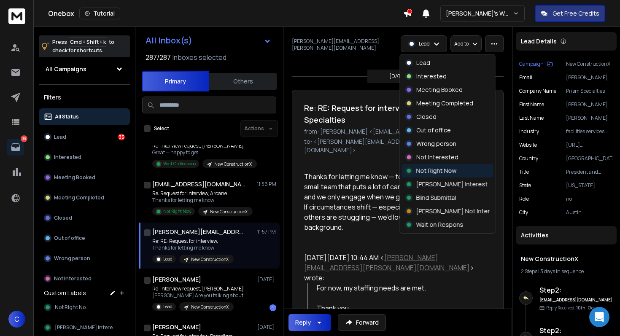
click at [440, 170] on p "Not Right Now" at bounding box center [436, 171] width 40 height 8
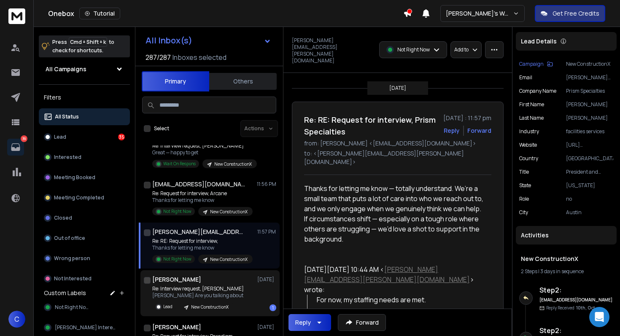
click at [214, 215] on p "Re: Interview request, [PERSON_NAME]" at bounding box center [197, 288] width 91 height 7
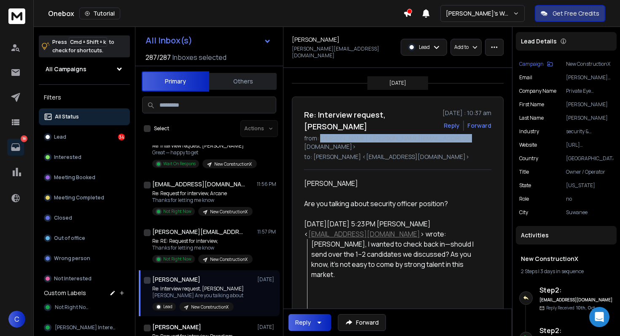
drag, startPoint x: 444, startPoint y: 130, endPoint x: 320, endPoint y: 127, distance: 124.0
click at [320, 134] on p "from: [PERSON_NAME] <[PERSON_NAME][EMAIL_ADDRESS][DOMAIN_NAME]>" at bounding box center [397, 142] width 187 height 17
copy p "[PERSON_NAME] <[PERSON_NAME][EMAIL_ADDRESS][DOMAIN_NAME]"
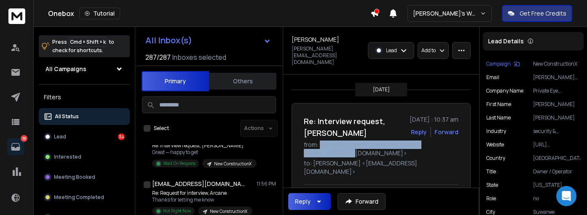
click at [427, 128] on button "Reply" at bounding box center [419, 132] width 16 height 8
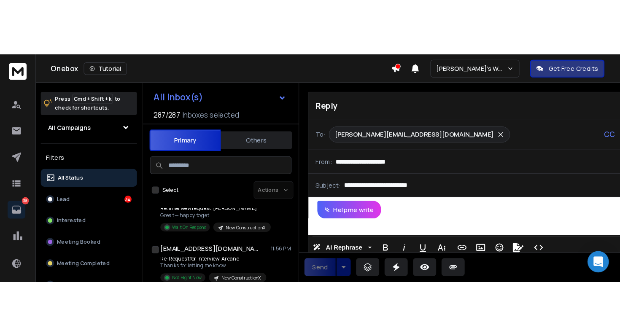
scroll to position [0, 0]
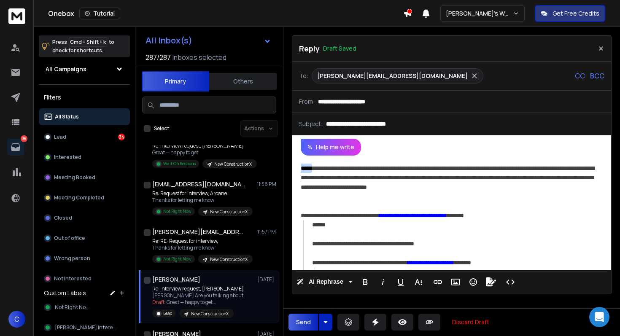
drag, startPoint x: 315, startPoint y: 169, endPoint x: 300, endPoint y: 169, distance: 15.2
click at [300, 169] on div "**********" at bounding box center [450, 213] width 316 height 114
click at [303, 215] on button "Send" at bounding box center [303, 322] width 30 height 17
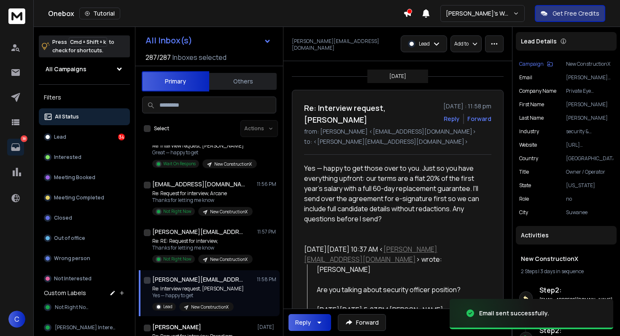
click at [432, 49] on div "Lead" at bounding box center [424, 44] width 46 height 16
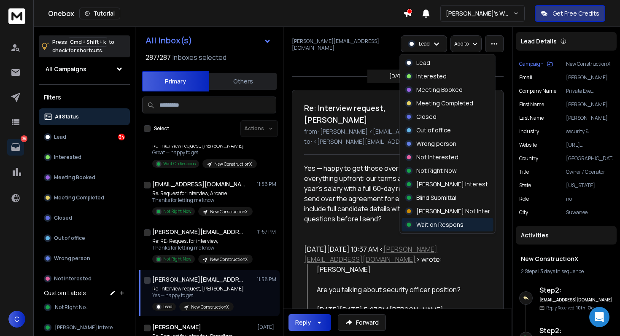
click at [427, 215] on p "Wait on Respons" at bounding box center [439, 224] width 47 height 8
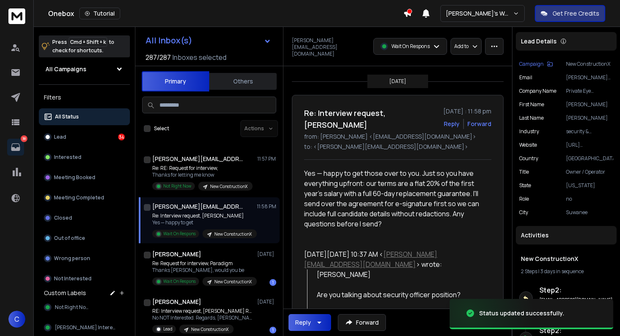
scroll to position [800, 0]
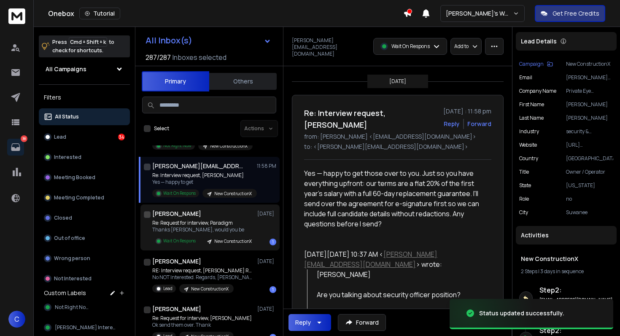
click at [236, 215] on div "Re: Request for interview, Paradigm Thanks [PERSON_NAME], would you be Wait On …" at bounding box center [204, 233] width 105 height 26
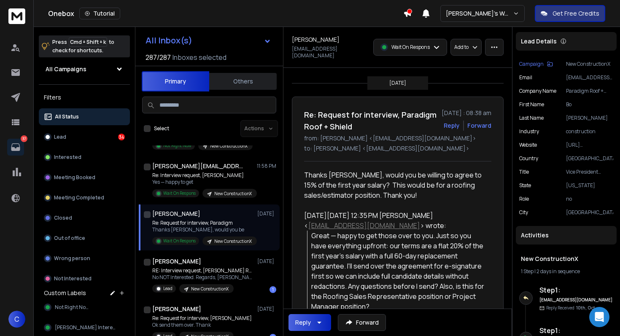
click at [451, 121] on button "Reply" at bounding box center [451, 125] width 16 height 8
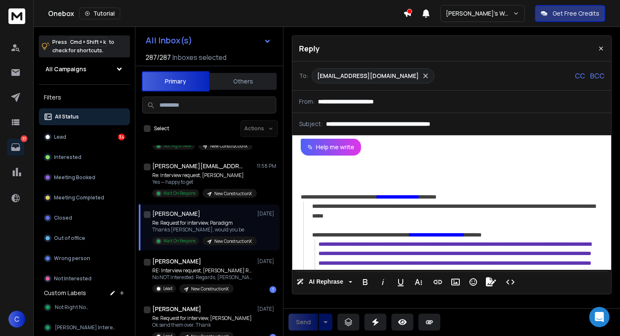
click at [504, 215] on div "**********" at bounding box center [459, 258] width 283 height 38
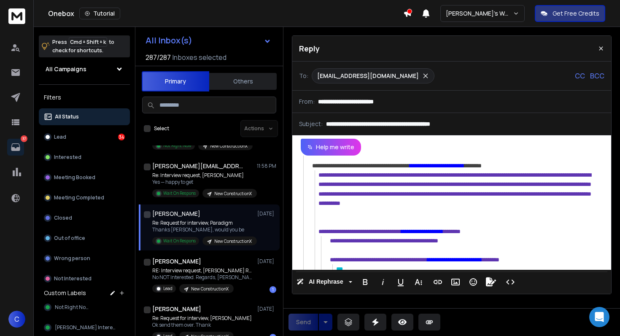
scroll to position [3, 0]
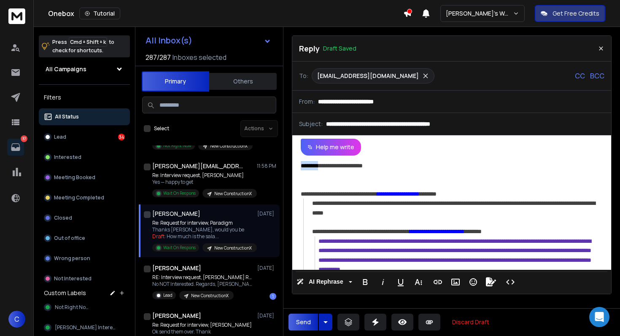
drag, startPoint x: 328, startPoint y: 166, endPoint x: 300, endPoint y: 166, distance: 28.2
click at [300, 166] on div "**********" at bounding box center [450, 213] width 316 height 114
click at [298, 215] on button "Send" at bounding box center [303, 322] width 30 height 17
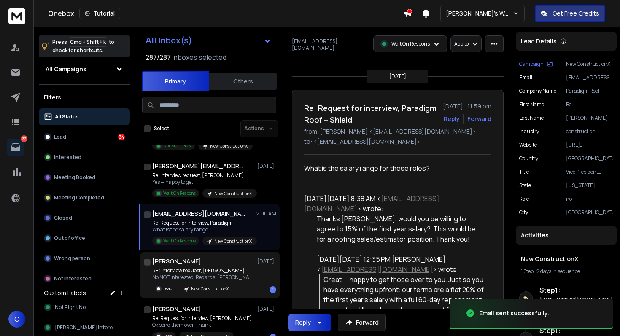
click at [210, 215] on p "No NOT Interested. Regards, [PERSON_NAME]" at bounding box center [202, 277] width 101 height 7
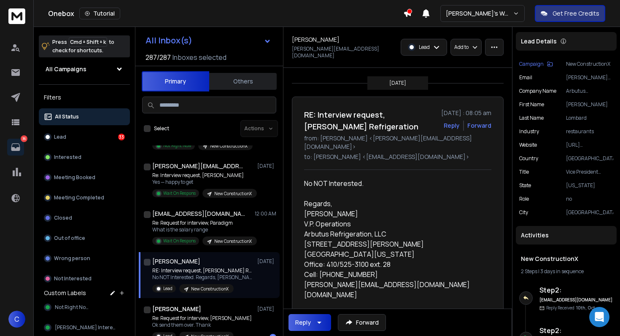
click at [455, 121] on button "Reply" at bounding box center [451, 125] width 16 height 8
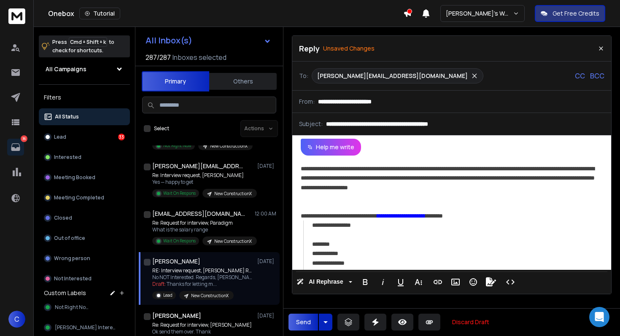
click at [302, 215] on button "Send" at bounding box center [303, 322] width 30 height 17
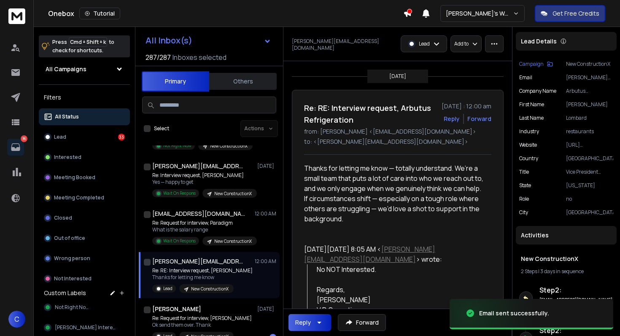
click at [435, 43] on icon at bounding box center [436, 43] width 7 height 7
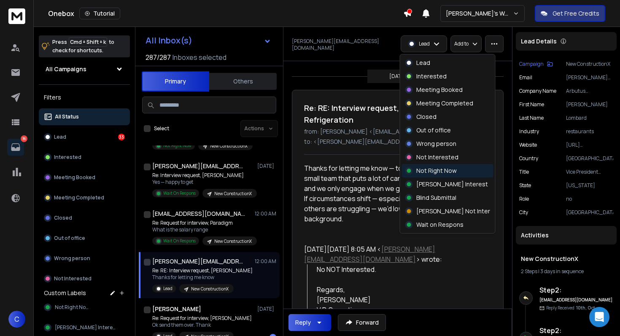
click at [441, 169] on p "Not Right Now" at bounding box center [436, 171] width 40 height 8
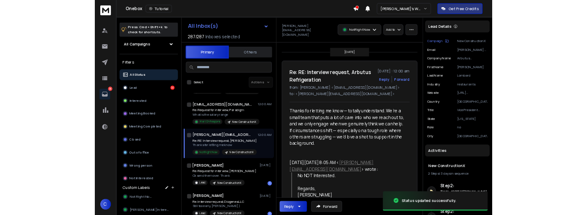
scroll to position [878, 0]
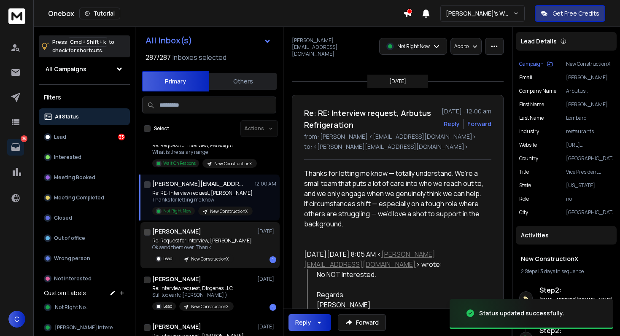
click at [215, 215] on p "Ok send them over. Thank" at bounding box center [201, 247] width 99 height 7
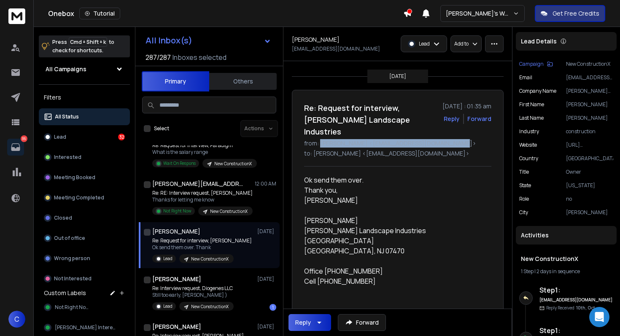
drag, startPoint x: 448, startPoint y: 142, endPoint x: 321, endPoint y: 145, distance: 126.5
click at [321, 145] on p "from: [PERSON_NAME] <[EMAIL_ADDRESS][DOMAIN_NAME]>" at bounding box center [397, 143] width 187 height 8
copy p "[PERSON_NAME] <[EMAIL_ADDRESS][DOMAIN_NAME]"
click at [453, 120] on button "Reply" at bounding box center [451, 119] width 16 height 8
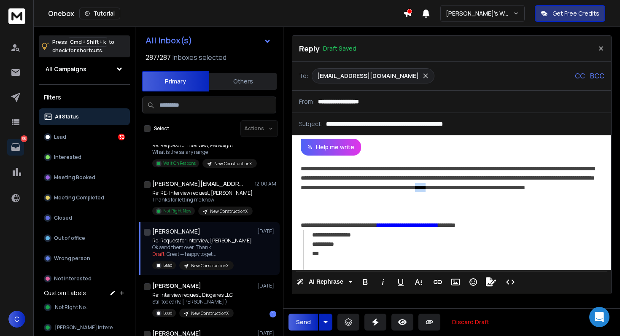
drag, startPoint x: 568, startPoint y: 188, endPoint x: 555, endPoint y: 187, distance: 13.5
click at [555, 187] on div "**********" at bounding box center [450, 183] width 299 height 38
drag, startPoint x: 344, startPoint y: 198, endPoint x: 330, endPoint y: 198, distance: 13.9
click at [330, 198] on div "**********" at bounding box center [450, 183] width 299 height 38
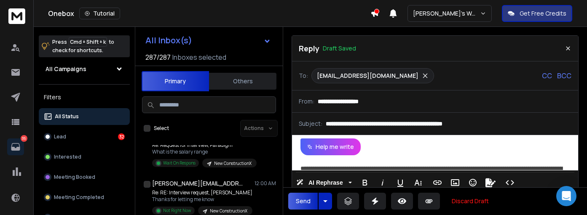
click at [490, 153] on div "Help me write" at bounding box center [435, 146] width 286 height 22
click at [480, 161] on div "**********" at bounding box center [435, 168] width 286 height 25
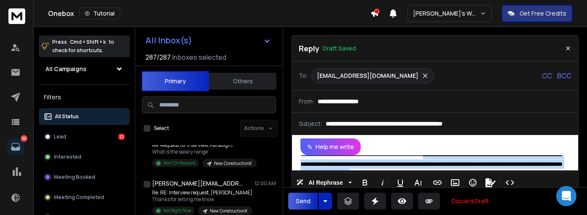
scroll to position [19, 0]
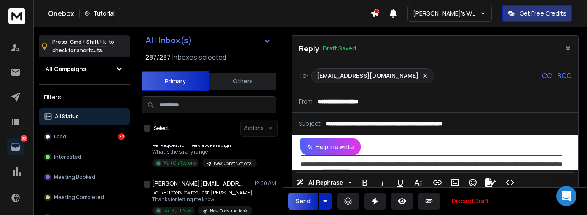
drag, startPoint x: 532, startPoint y: 159, endPoint x: 498, endPoint y: 170, distance: 35.9
click at [498, 170] on div "**********" at bounding box center [434, 160] width 267 height 38
click at [527, 166] on div "**********" at bounding box center [434, 159] width 267 height 38
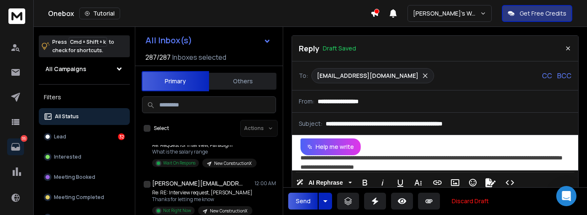
click at [532, 168] on div "**********" at bounding box center [434, 153] width 267 height 38
click at [298, 204] on button "Send" at bounding box center [303, 201] width 30 height 17
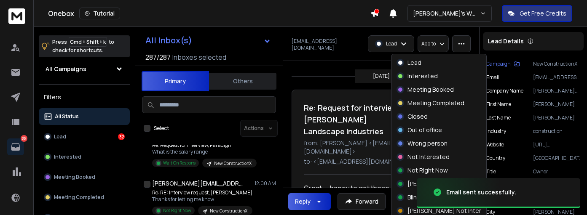
click at [414, 45] on div "Lead" at bounding box center [391, 44] width 46 height 16
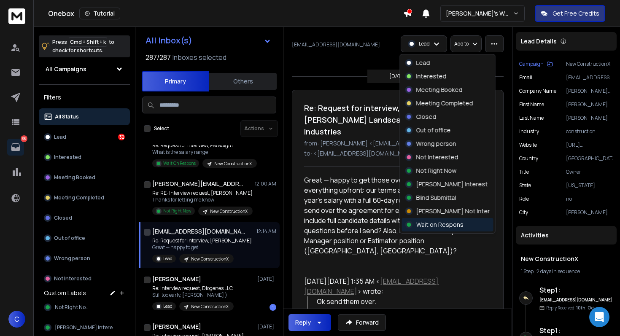
click at [441, 215] on p "Wait on Respons" at bounding box center [439, 224] width 47 height 8
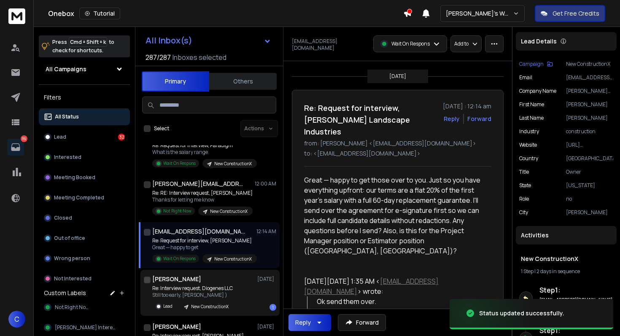
click at [231, 215] on p "Re: Interview request, Diogenes LLC" at bounding box center [192, 288] width 81 height 7
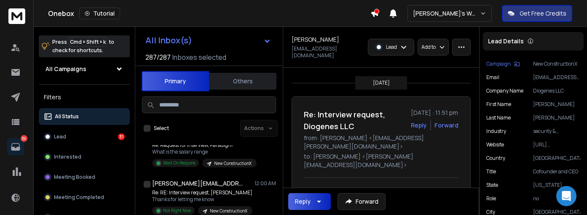
click at [421, 121] on button "Reply" at bounding box center [419, 125] width 16 height 8
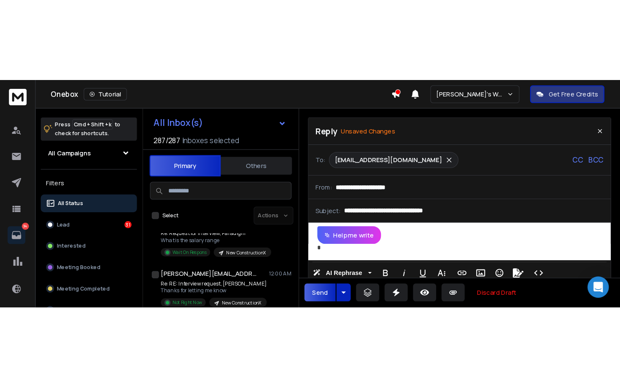
scroll to position [10, 0]
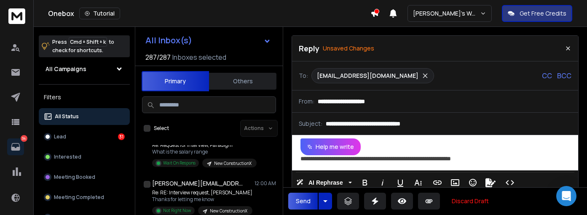
click at [299, 204] on button "Send" at bounding box center [303, 201] width 30 height 17
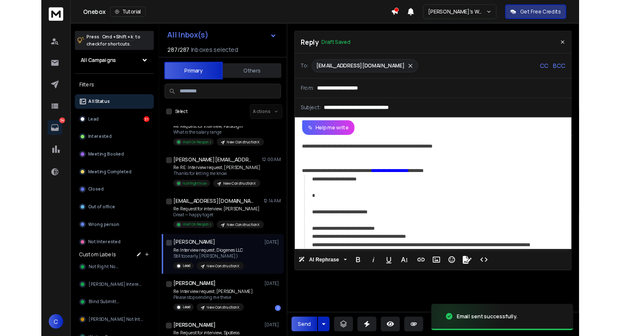
scroll to position [0, 0]
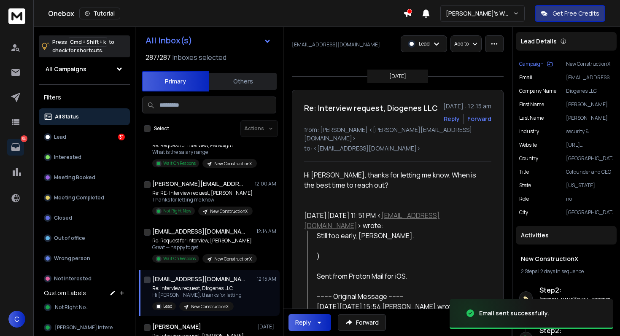
click at [433, 32] on div "[EMAIL_ADDRESS][DOMAIN_NAME] Lead Add to Lead Add to" at bounding box center [397, 44] width 228 height 34
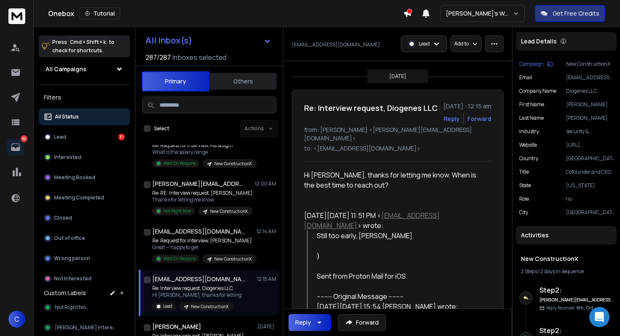
click at [434, 49] on div "Lead" at bounding box center [424, 44] width 46 height 16
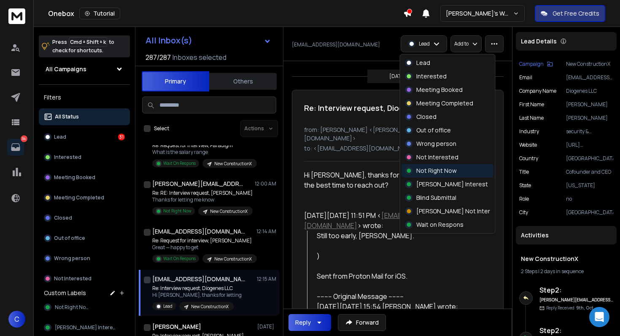
click at [441, 171] on p "Not Right Now" at bounding box center [436, 171] width 40 height 8
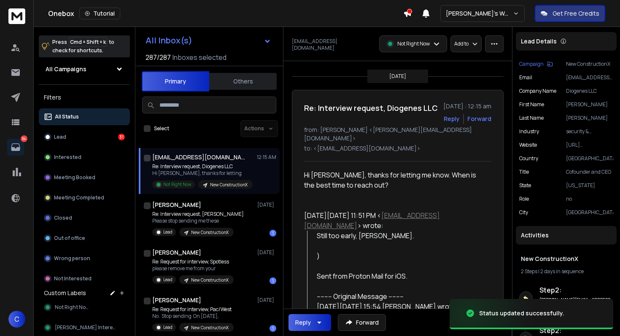
scroll to position [1016, 0]
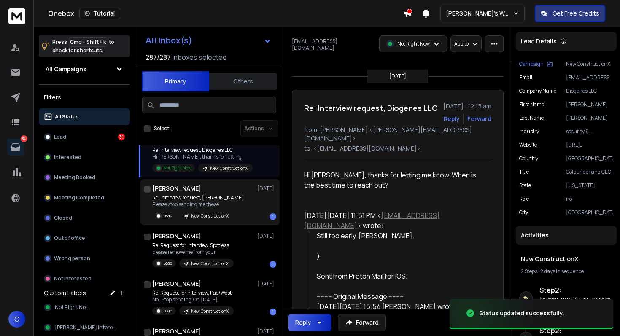
click at [205, 201] on p "Please stop sending me these" at bounding box center [197, 204] width 91 height 7
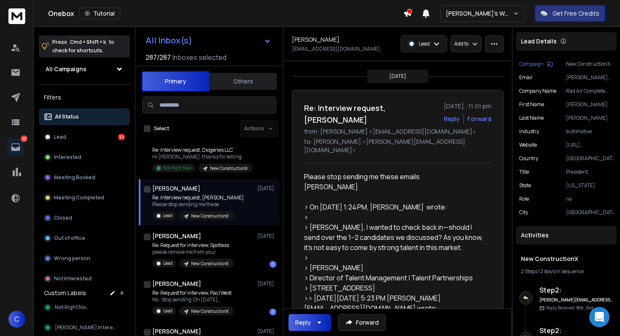
click at [447, 118] on button "Reply" at bounding box center [451, 119] width 16 height 8
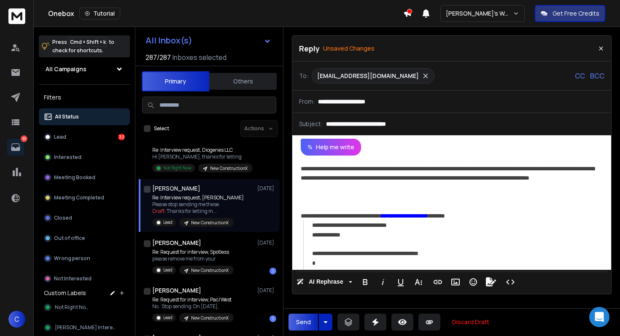
click at [304, 215] on button "Send" at bounding box center [303, 322] width 30 height 17
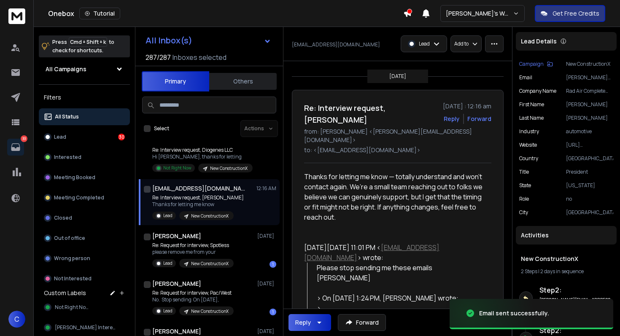
click at [441, 43] on div "Lead" at bounding box center [424, 44] width 46 height 16
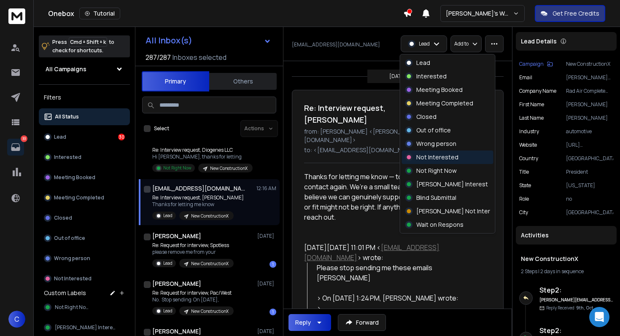
click at [435, 156] on p "Not Interested" at bounding box center [437, 157] width 42 height 8
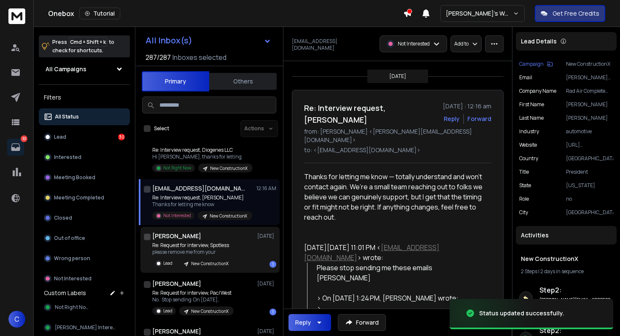
click at [218, 215] on p "Re: Request for interview, Spotless" at bounding box center [192, 245] width 81 height 7
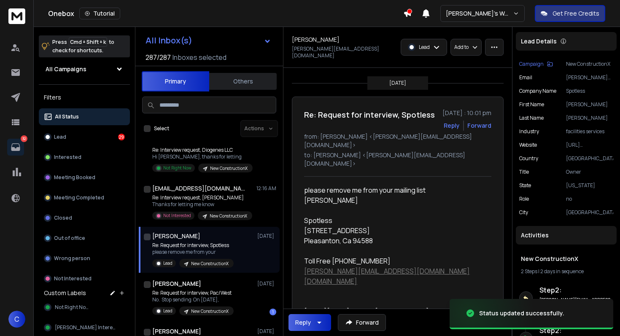
click at [449, 121] on button "Reply" at bounding box center [451, 125] width 16 height 8
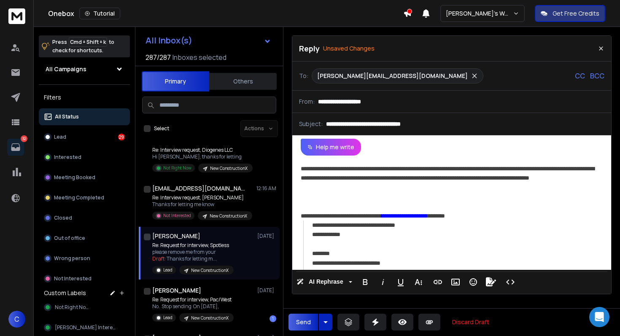
click at [298, 215] on button "Send" at bounding box center [303, 322] width 30 height 17
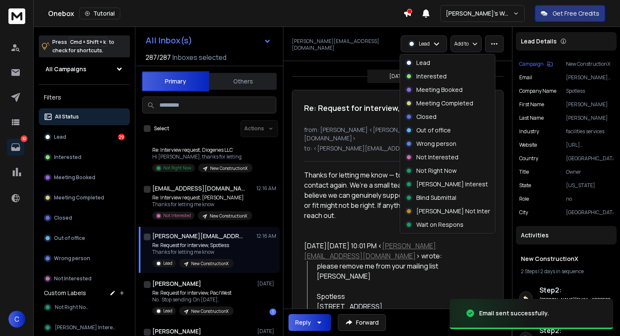
click at [430, 43] on div "Lead" at bounding box center [424, 44] width 46 height 16
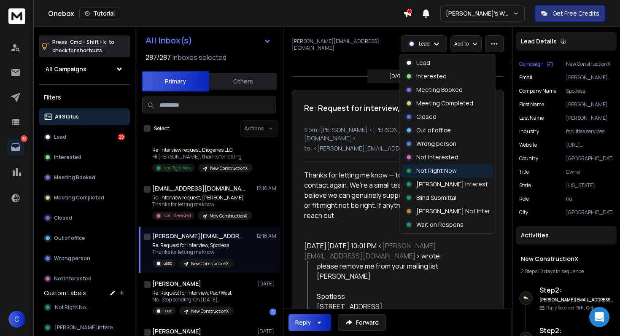
click at [435, 168] on p "Not Right Now" at bounding box center [436, 171] width 40 height 8
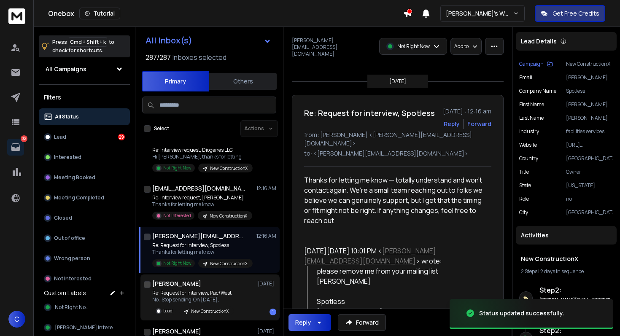
click at [223, 215] on div "Re: Request for interview, Pac/West No. Stop sending On [DATE], Lead New Constr…" at bounding box center [192, 303] width 81 height 26
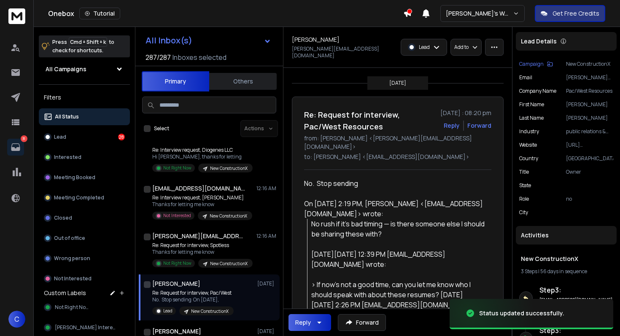
click at [453, 121] on button "Reply" at bounding box center [451, 125] width 16 height 8
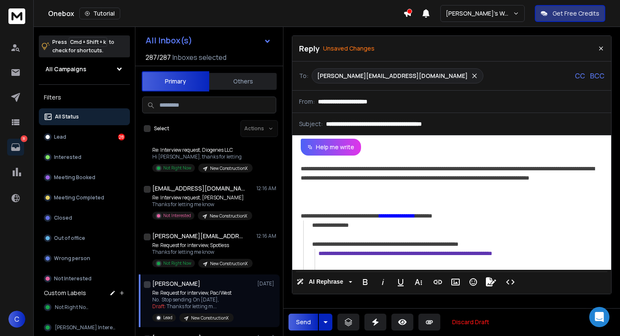
click at [301, 215] on button "Send" at bounding box center [303, 322] width 30 height 17
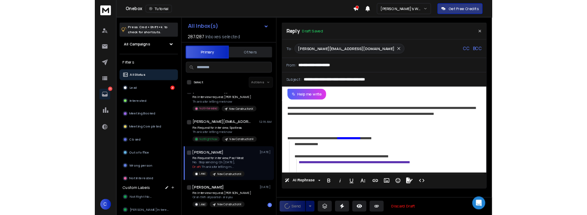
scroll to position [1064, 0]
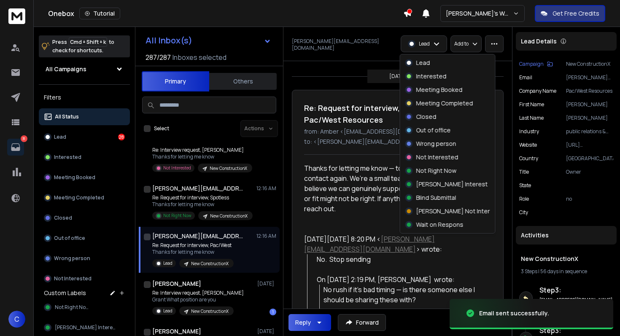
click at [429, 40] on div "Lead" at bounding box center [424, 44] width 46 height 16
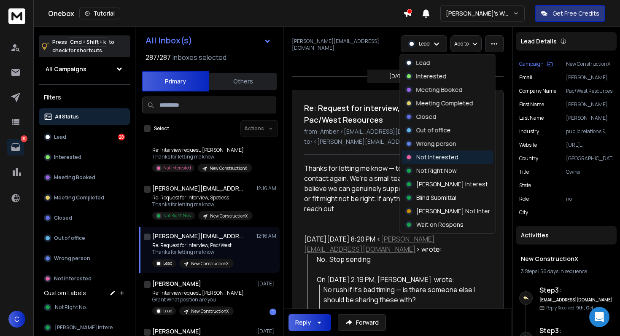
click at [441, 157] on p "Not Interested" at bounding box center [437, 157] width 42 height 8
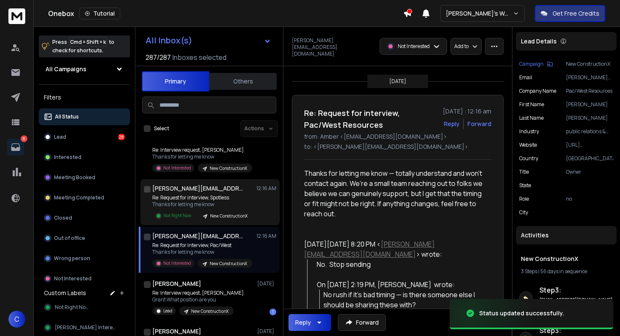
click at [247, 201] on p "Thanks for letting me know" at bounding box center [202, 204] width 100 height 7
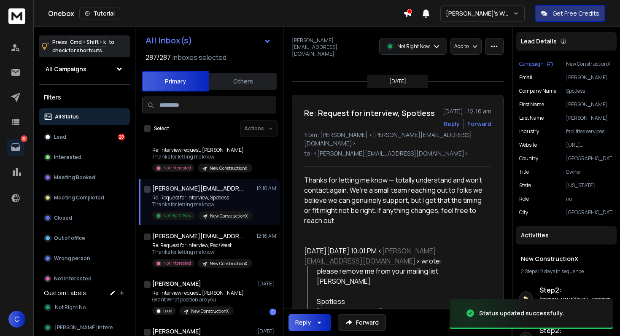
click at [433, 46] on icon at bounding box center [436, 46] width 7 height 7
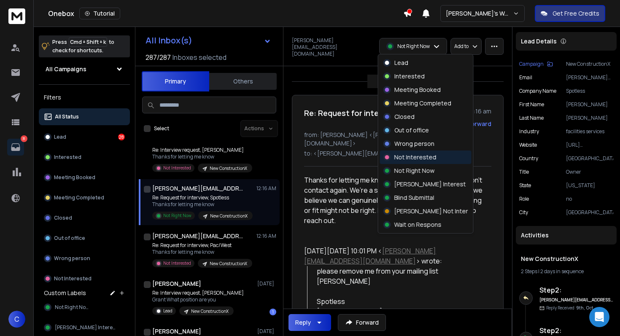
click at [417, 159] on p "Not Interested" at bounding box center [415, 157] width 42 height 8
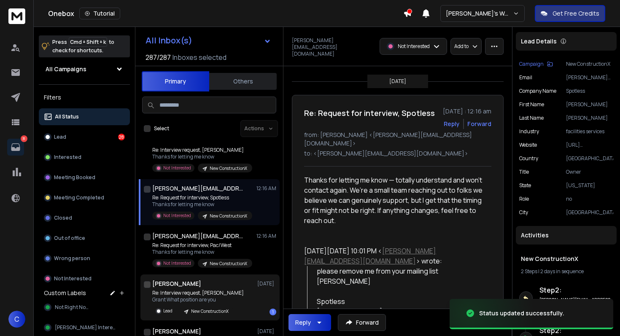
click at [226, 215] on p "Re: Interview request, [PERSON_NAME]" at bounding box center [197, 293] width 91 height 7
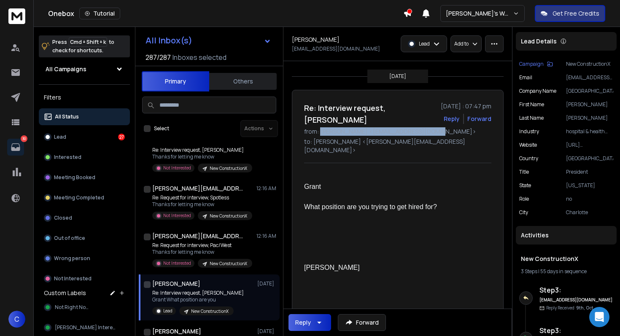
drag, startPoint x: 427, startPoint y: 130, endPoint x: 320, endPoint y: 132, distance: 107.1
click at [320, 132] on p "from: [PERSON_NAME] <[EMAIL_ADDRESS][DOMAIN_NAME]>" at bounding box center [397, 131] width 187 height 8
copy p "[PERSON_NAME] <[EMAIL_ADDRESS][DOMAIN_NAME]"
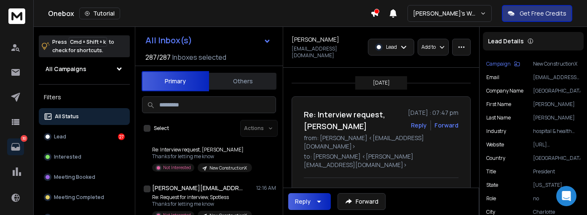
click at [417, 110] on div "[DATE] : 07:47 pm Reply Forward" at bounding box center [433, 120] width 51 height 22
click at [417, 121] on div "Reply Forward" at bounding box center [433, 126] width 51 height 10
click at [417, 121] on button "Reply" at bounding box center [419, 125] width 16 height 8
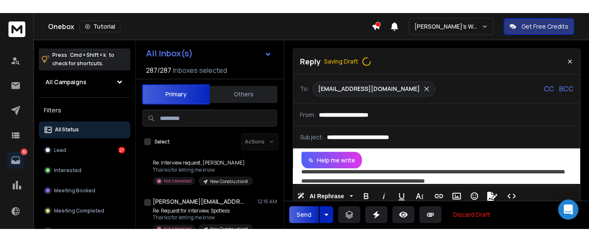
scroll to position [0, 0]
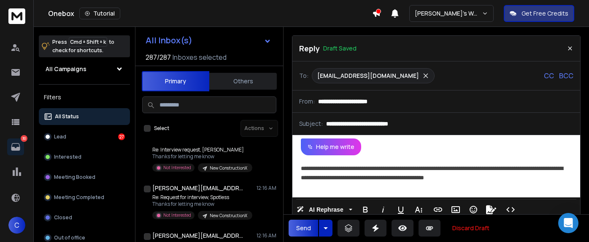
click at [448, 177] on div "**********" at bounding box center [435, 173] width 268 height 19
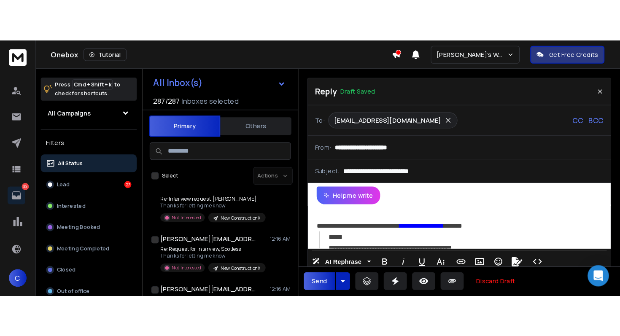
scroll to position [1, 0]
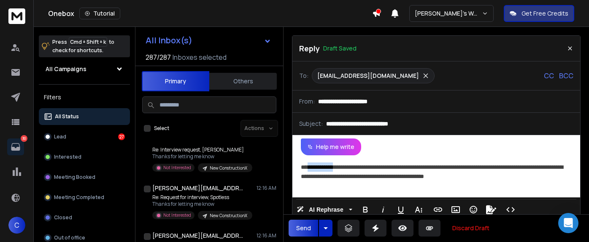
drag, startPoint x: 341, startPoint y: 167, endPoint x: 308, endPoint y: 169, distance: 32.5
click at [308, 168] on div "**********" at bounding box center [435, 172] width 268 height 19
drag, startPoint x: 397, startPoint y: 167, endPoint x: 361, endPoint y: 167, distance: 35.8
click at [361, 167] on div "**********" at bounding box center [435, 172] width 268 height 19
click at [306, 215] on button "Send" at bounding box center [303, 228] width 30 height 17
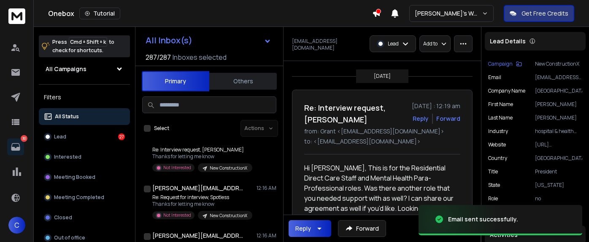
click at [400, 43] on div "Lead" at bounding box center [393, 44] width 46 height 16
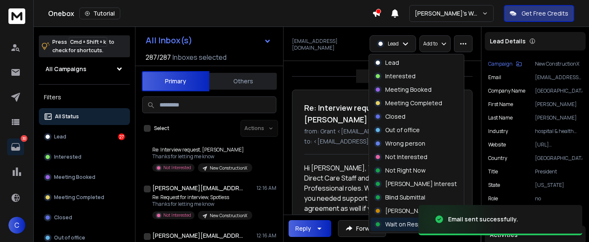
click at [401, 215] on p "Wait on Respons" at bounding box center [408, 224] width 47 height 8
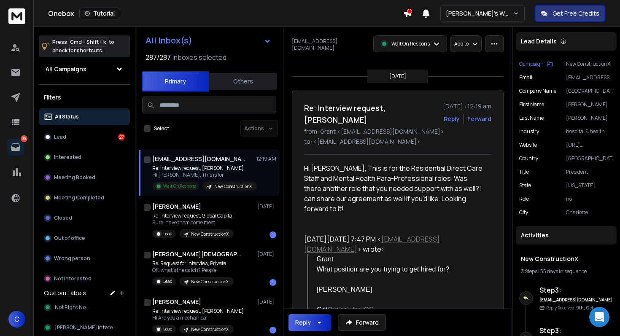
scroll to position [1178, 0]
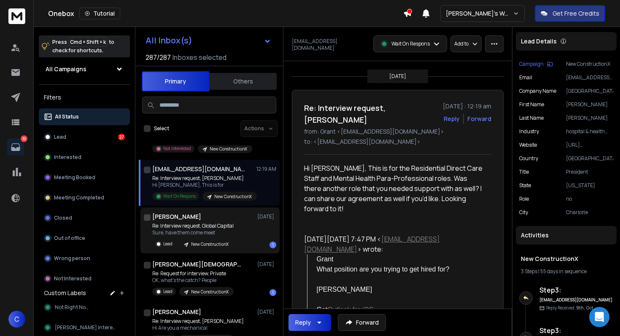
click at [240, 215] on div "Re: Interview request, Global Capital Sure, have them come meet Lead New Constr…" at bounding box center [214, 236] width 124 height 26
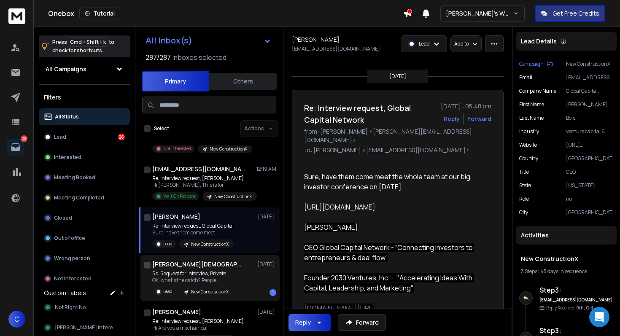
click at [213, 215] on p "OK, what’s the catch? People" at bounding box center [192, 280] width 81 height 7
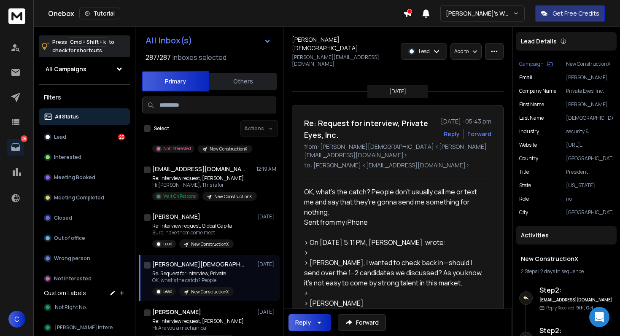
click at [449, 130] on button "Reply" at bounding box center [451, 134] width 16 height 8
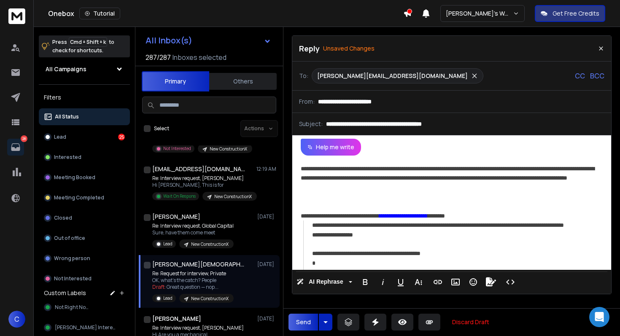
drag, startPoint x: 349, startPoint y: 171, endPoint x: 341, endPoint y: 1, distance: 170.1
click at [0, 0] on div "28 C Onebox Tutorial [PERSON_NAME]'s Workspace Get Free Credits Press Cmd + Shi…" at bounding box center [310, 181] width 620 height 363
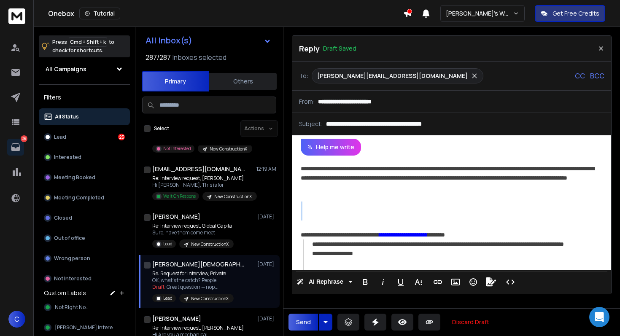
paste div
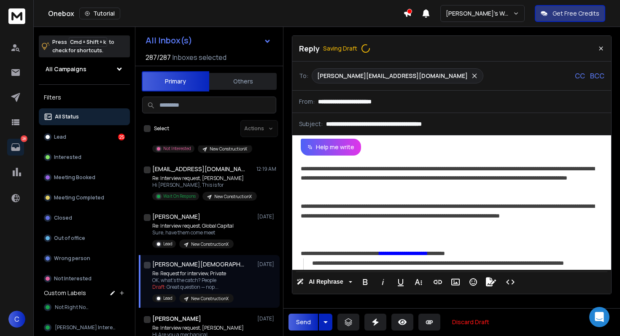
click at [304, 205] on div "**********" at bounding box center [450, 216] width 299 height 28
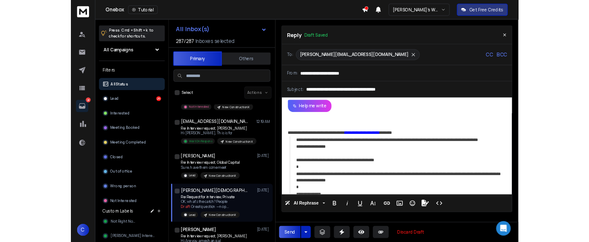
scroll to position [3, 0]
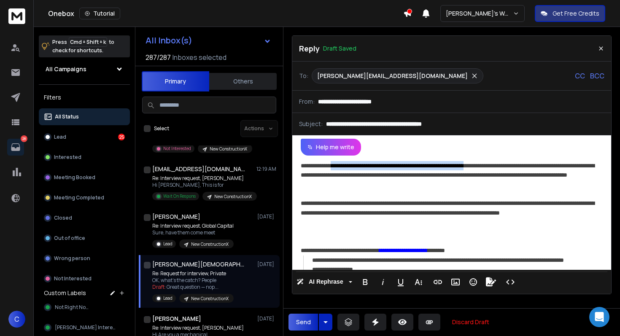
drag, startPoint x: 511, startPoint y: 164, endPoint x: 339, endPoint y: 170, distance: 171.3
click at [339, 170] on div "**********" at bounding box center [450, 175] width 299 height 28
click at [486, 163] on div "**********" at bounding box center [450, 175] width 299 height 28
drag, startPoint x: 510, startPoint y: 166, endPoint x: 339, endPoint y: 169, distance: 170.8
click at [339, 168] on div "**********" at bounding box center [450, 175] width 299 height 28
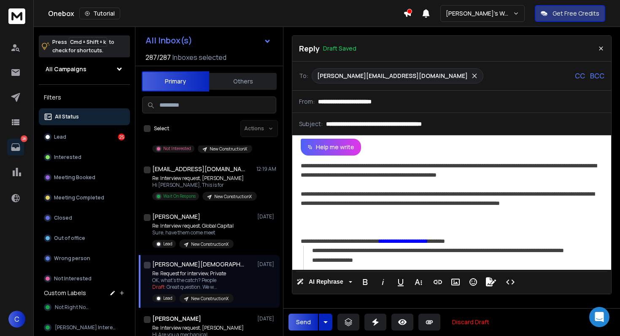
click at [302, 215] on button "Send" at bounding box center [303, 322] width 30 height 17
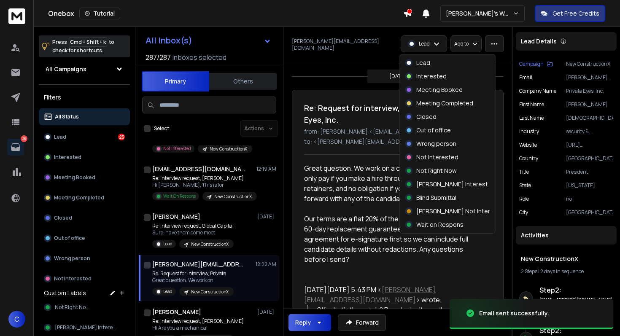
click at [435, 40] on div "Lead" at bounding box center [424, 44] width 46 height 16
click at [434, 215] on p "Wait on Respons" at bounding box center [439, 224] width 47 height 8
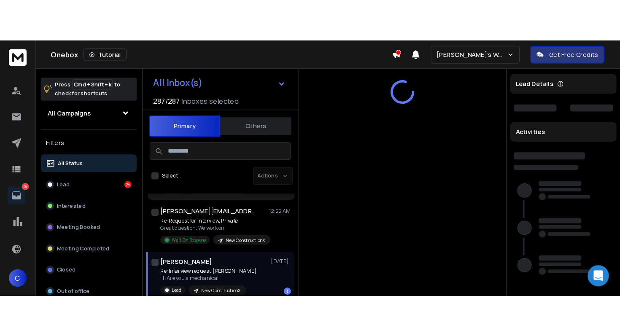
scroll to position [1288, 0]
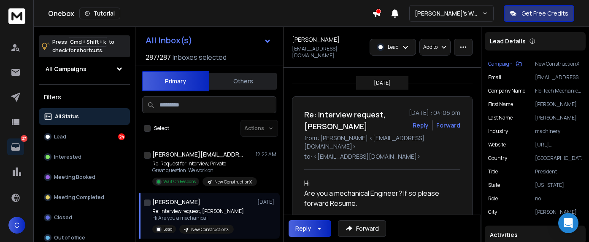
click at [216, 215] on p "Hi Are you a mechanical" at bounding box center [197, 218] width 91 height 7
click at [428, 121] on button "Reply" at bounding box center [420, 125] width 16 height 8
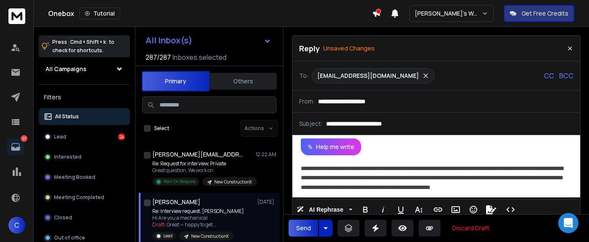
click at [298, 215] on button "Send" at bounding box center [303, 228] width 30 height 17
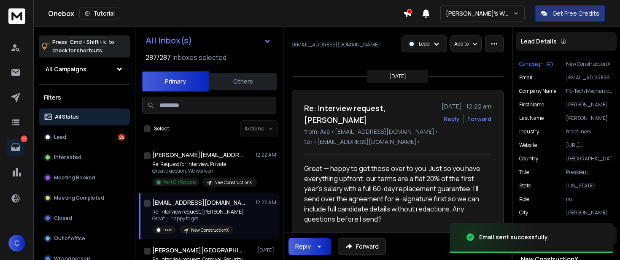
click at [433, 44] on icon at bounding box center [436, 43] width 7 height 7
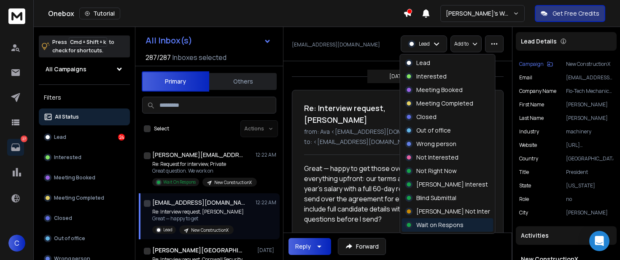
click at [434, 215] on p "Wait on Respons" at bounding box center [439, 224] width 47 height 8
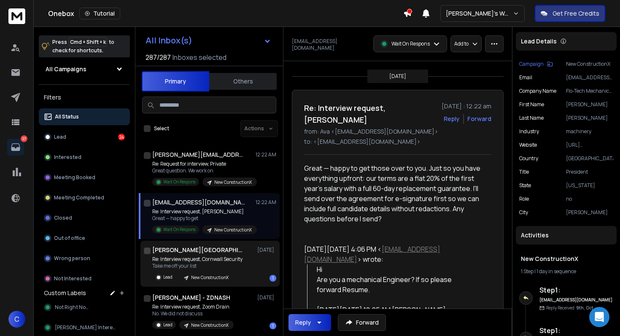
click at [228, 215] on div "[PERSON_NAME][GEOGRAPHIC_DATA] [DATE] Re: Interview request, Cornwall Security …" at bounding box center [214, 264] width 124 height 36
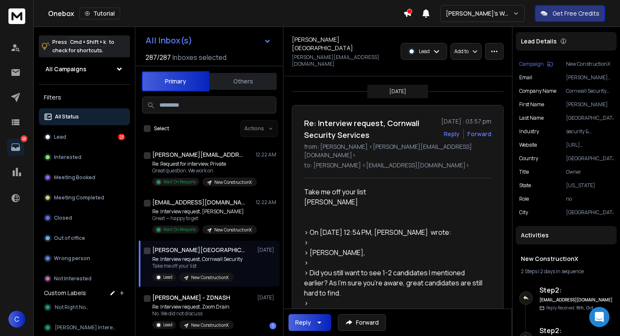
click at [450, 130] on button "Reply" at bounding box center [451, 134] width 16 height 8
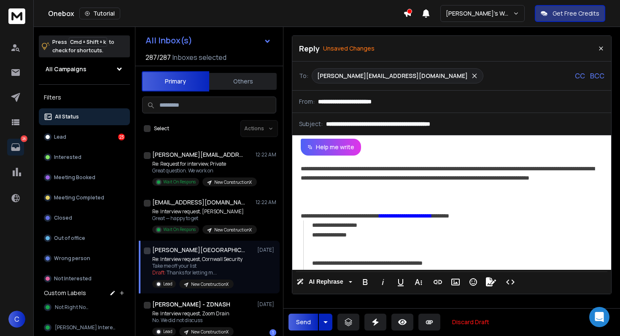
click at [297, 215] on button "Send" at bounding box center [303, 322] width 30 height 17
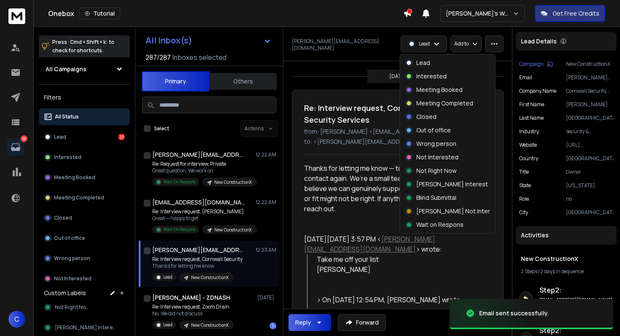
click at [431, 38] on div "Lead" at bounding box center [424, 44] width 46 height 16
click at [435, 157] on p "Not Interested" at bounding box center [437, 157] width 42 height 8
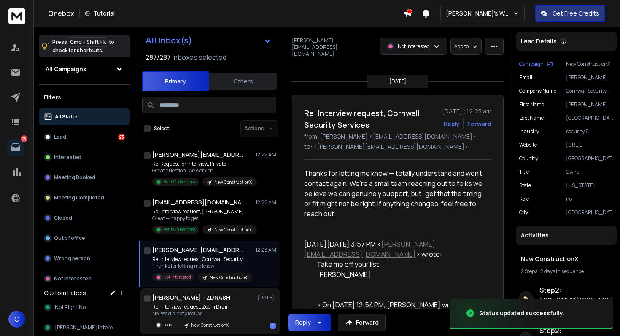
click at [190, 215] on p "Re: Interview request, Zoom Drain" at bounding box center [192, 307] width 81 height 7
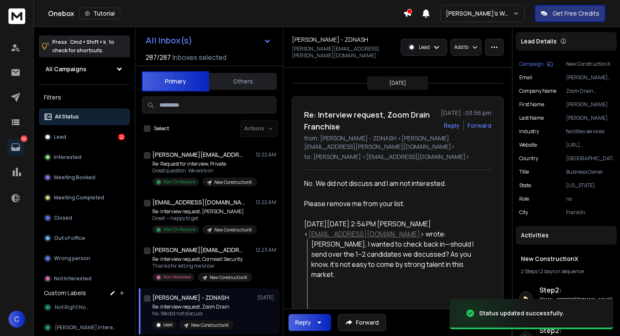
click at [452, 121] on button "Reply" at bounding box center [451, 125] width 16 height 8
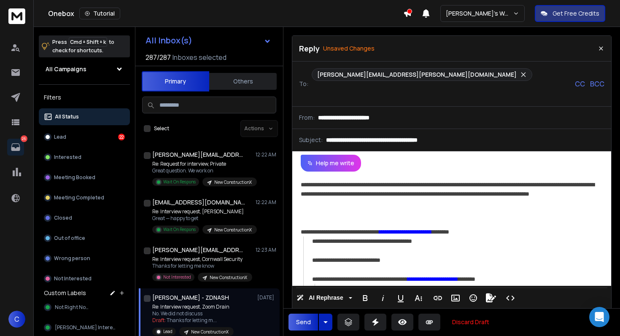
click at [302, 215] on div "Send Discard Draft" at bounding box center [451, 321] width 336 height 27
click at [301, 215] on button "Send" at bounding box center [303, 322] width 30 height 17
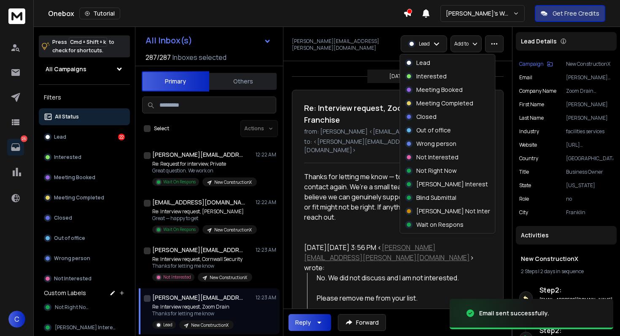
click at [439, 43] on div "Lead" at bounding box center [424, 44] width 46 height 16
click at [441, 156] on p "Not Interested" at bounding box center [437, 157] width 42 height 8
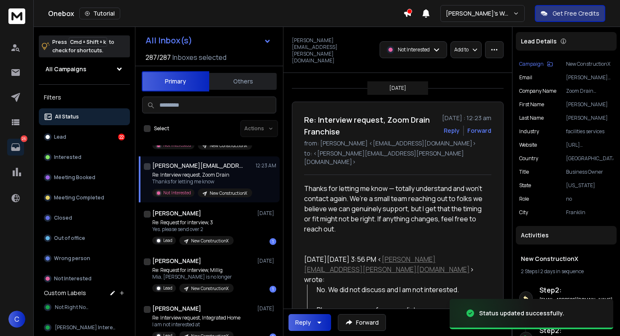
scroll to position [1424, 0]
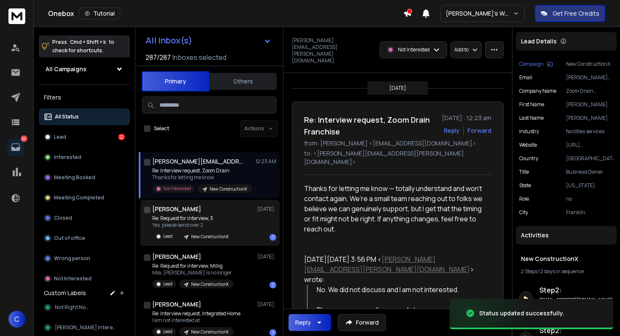
click at [228, 215] on div "Re: Request for interview, 3 Yes. please send over 2 Lead New ConstructionX" at bounding box center [192, 228] width 81 height 26
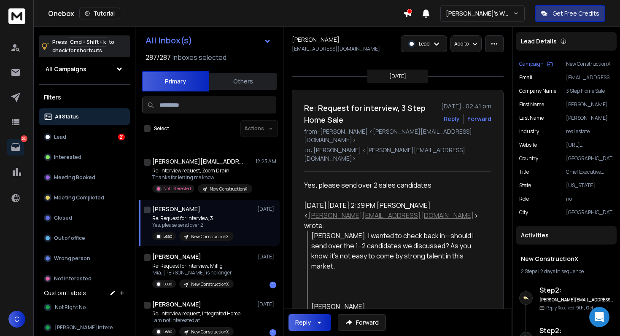
click at [450, 119] on button "Reply" at bounding box center [451, 119] width 16 height 8
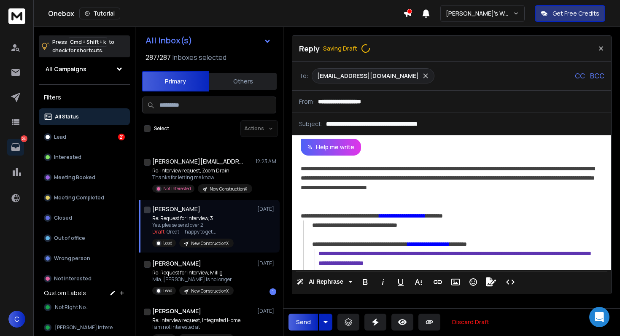
click at [298, 215] on button "Send" at bounding box center [303, 322] width 30 height 17
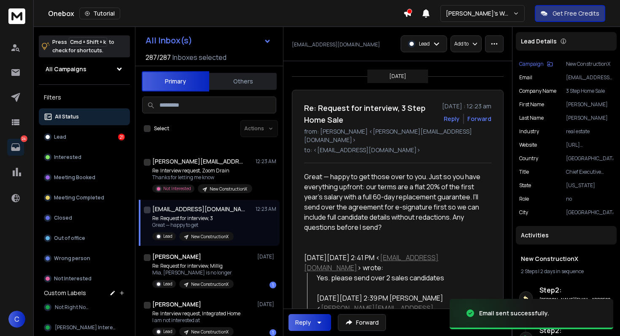
click at [436, 44] on icon at bounding box center [436, 44] width 5 height 3
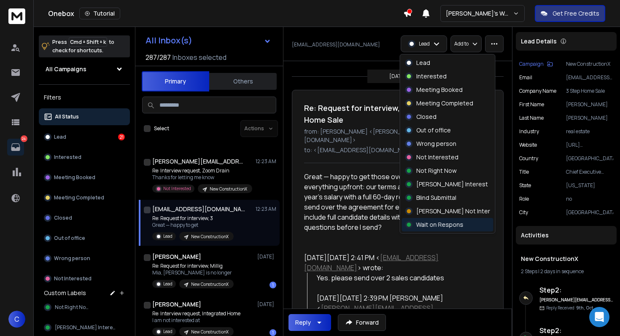
click at [439, 215] on p "Wait on Respons" at bounding box center [439, 224] width 47 height 8
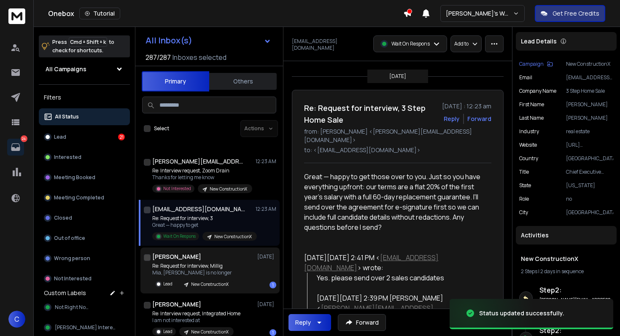
click at [185, 215] on p "Re: Request for interview, Millig" at bounding box center [192, 266] width 81 height 7
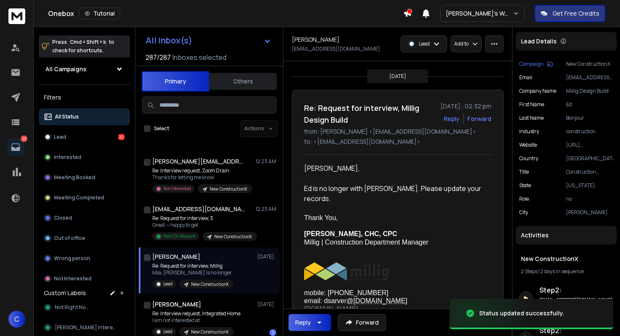
click at [453, 121] on button "Reply" at bounding box center [451, 119] width 16 height 8
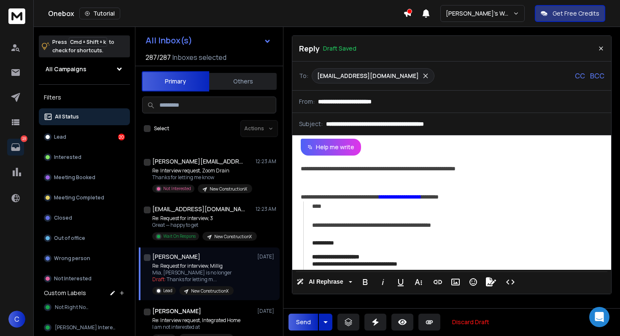
click at [301, 215] on button "Send" at bounding box center [303, 322] width 30 height 17
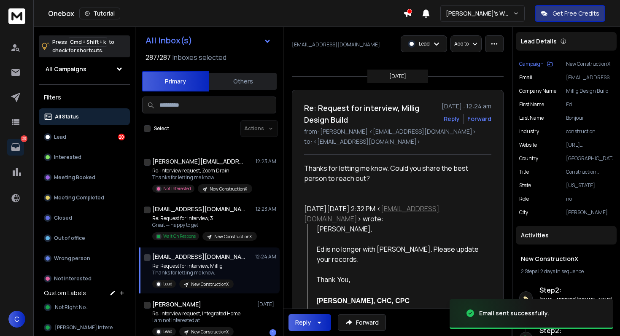
click at [431, 42] on div "Lead" at bounding box center [424, 44] width 46 height 16
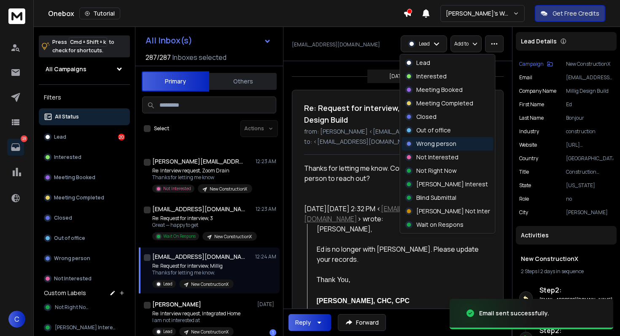
click at [448, 140] on p "Wrong person" at bounding box center [436, 144] width 40 height 8
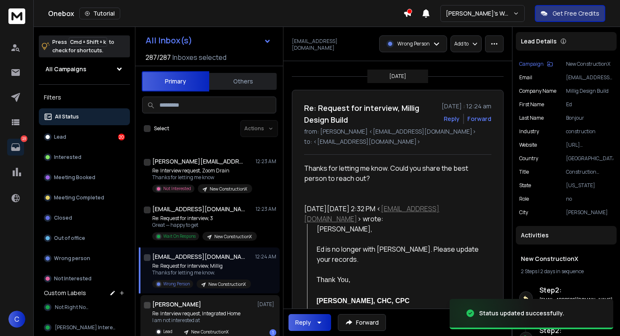
click at [218, 215] on p "I am not interested at" at bounding box center [196, 320] width 88 height 7
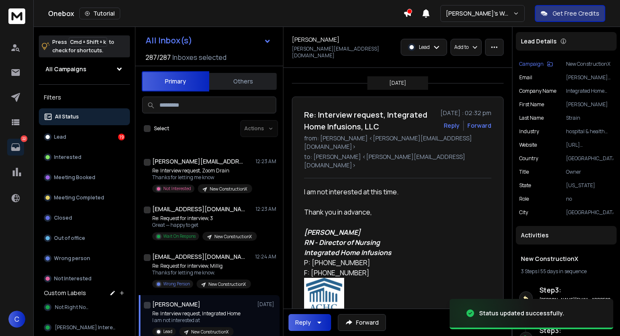
click at [456, 113] on div "[DATE] : 02:32 pm Reply Forward" at bounding box center [465, 120] width 51 height 22
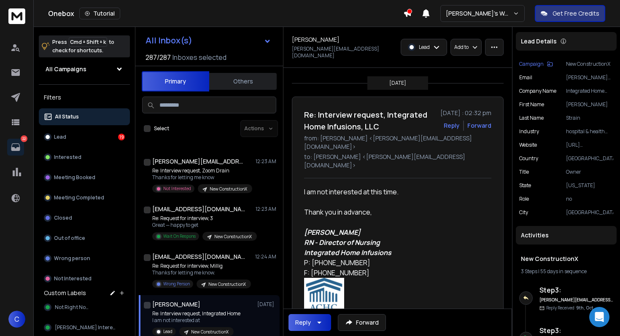
click at [449, 121] on button "Reply" at bounding box center [451, 125] width 16 height 8
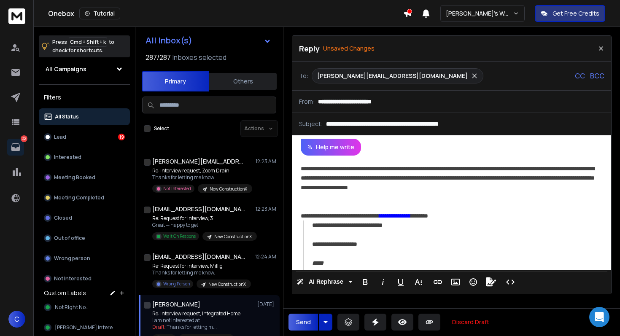
click at [297, 215] on button "Send" at bounding box center [303, 322] width 30 height 17
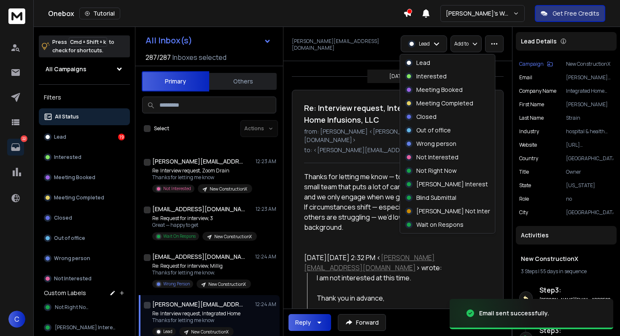
click at [434, 43] on icon at bounding box center [436, 44] width 5 height 3
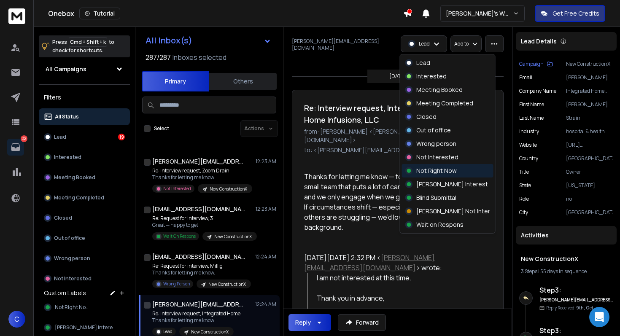
click at [444, 168] on p "Not Right Now" at bounding box center [436, 171] width 40 height 8
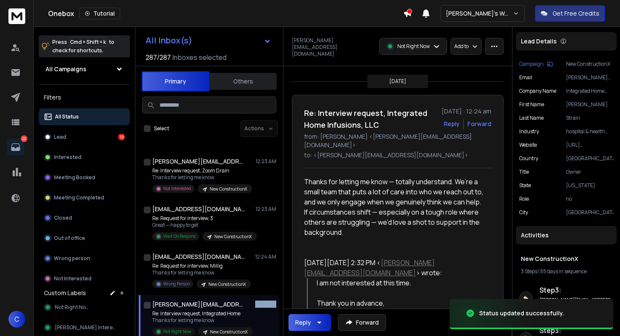
click at [283, 215] on div "All Inbox(s) 287 / 287 Inboxes selected Primary Others Select Actions [PERSON_N…" at bounding box center [209, 195] width 148 height 336
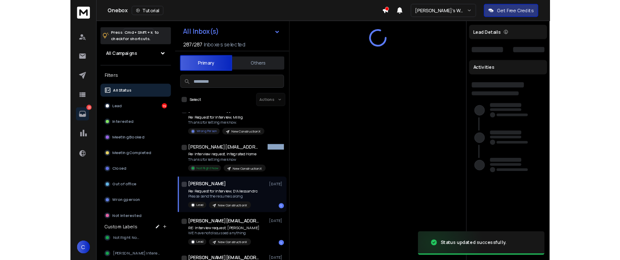
scroll to position [1539, 0]
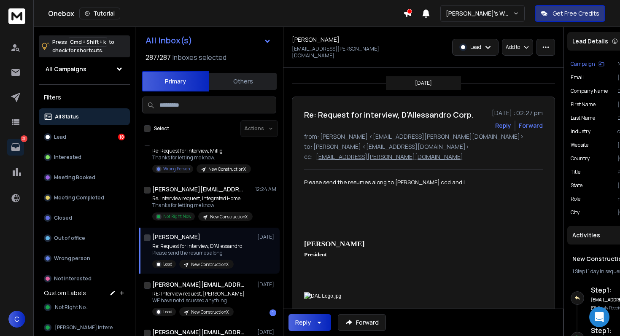
click at [165, 215] on p "Re: Request for interview, D'Allessandro" at bounding box center [197, 246] width 90 height 7
drag, startPoint x: 433, startPoint y: 130, endPoint x: 320, endPoint y: 132, distance: 112.6
click at [320, 132] on p "from: [PERSON_NAME] <[EMAIL_ADDRESS][PERSON_NAME][DOMAIN_NAME]>" at bounding box center [423, 136] width 239 height 8
copy p "[PERSON_NAME] <[EMAIL_ADDRESS][PERSON_NAME][DOMAIN_NAME]"
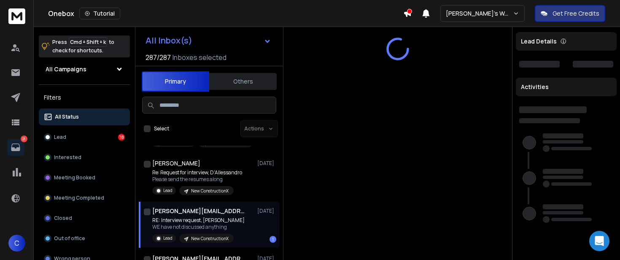
scroll to position [1615, 0]
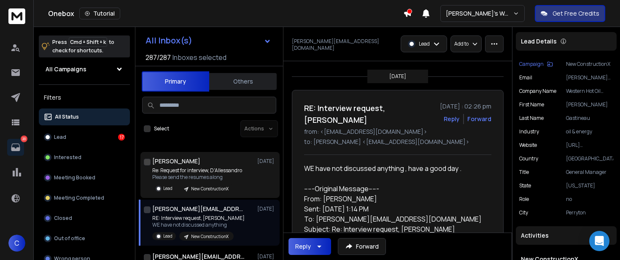
click at [229, 167] on p "Re: Request for interview, D'Allessandro" at bounding box center [197, 170] width 90 height 7
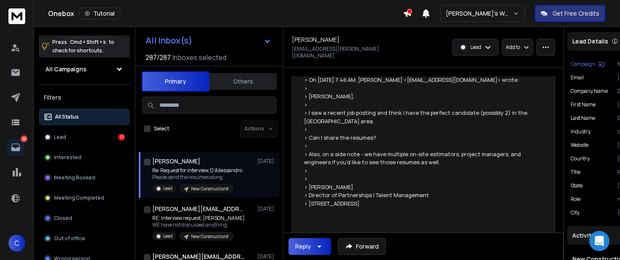
scroll to position [443, 0]
click at [549, 126] on div "Re: Request for interview, D'Allessandro Corp. [DATE] : 02:27 pm Reply Forward …" at bounding box center [423, 28] width 263 height 751
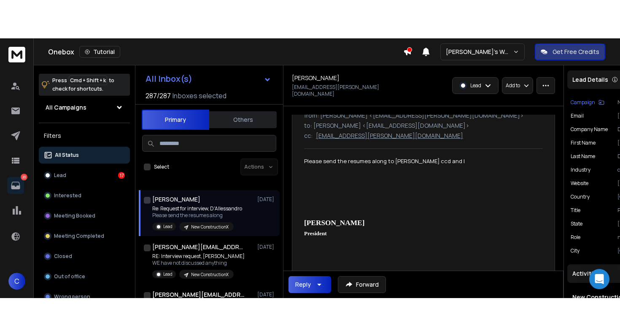
scroll to position [0, 0]
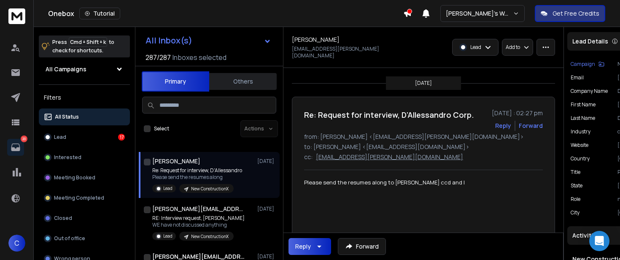
click at [509, 123] on div "Reply Forward" at bounding box center [517, 126] width 51 height 10
click at [504, 121] on button "Reply" at bounding box center [503, 125] width 16 height 8
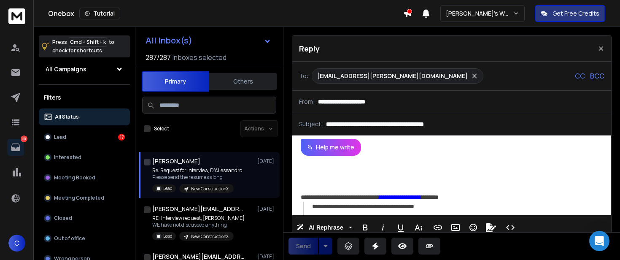
click at [360, 161] on div "**********" at bounding box center [451, 185] width 319 height 59
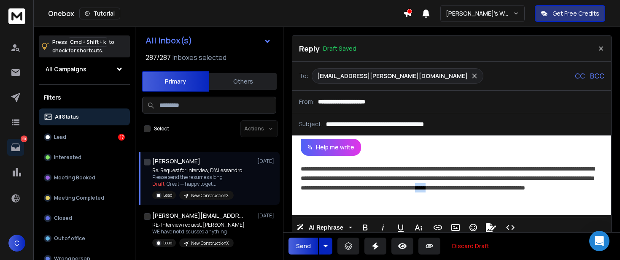
drag, startPoint x: 568, startPoint y: 186, endPoint x: 555, endPoint y: 187, distance: 13.1
click at [555, 187] on div "**********" at bounding box center [450, 183] width 299 height 38
drag, startPoint x: 468, startPoint y: 197, endPoint x: 382, endPoint y: 202, distance: 86.1
click at [381, 200] on div "**********" at bounding box center [450, 183] width 299 height 38
click at [379, 196] on div "**********" at bounding box center [450, 183] width 299 height 38
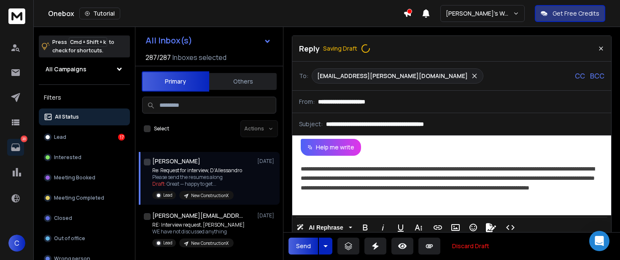
click at [389, 196] on div "**********" at bounding box center [450, 183] width 299 height 38
click at [306, 215] on button "Send" at bounding box center [303, 245] width 30 height 17
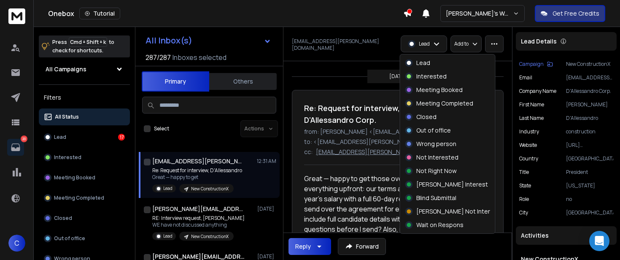
click at [435, 43] on icon at bounding box center [436, 43] width 7 height 7
click at [443, 215] on p "Wait on Respons" at bounding box center [439, 224] width 47 height 8
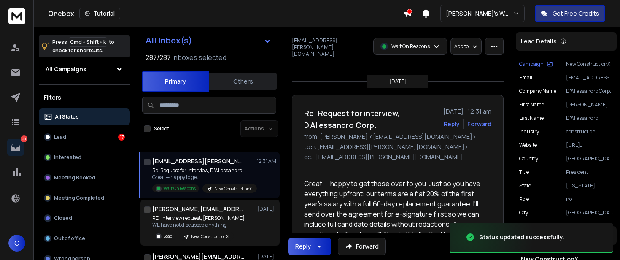
click at [228, 215] on p "RE: Interview request, [PERSON_NAME]" at bounding box center [198, 218] width 92 height 7
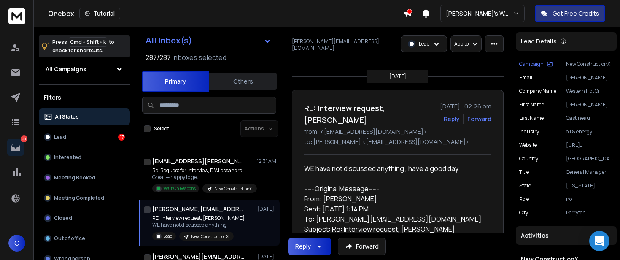
click at [443, 120] on button "Reply" at bounding box center [451, 119] width 16 height 8
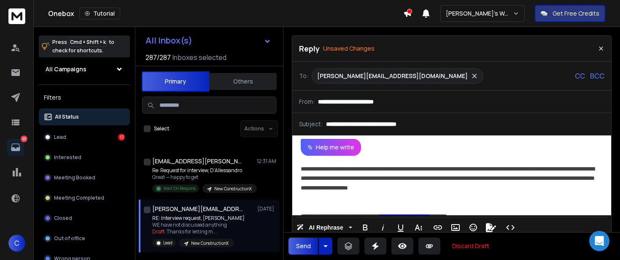
click at [311, 215] on button "Send" at bounding box center [303, 245] width 30 height 17
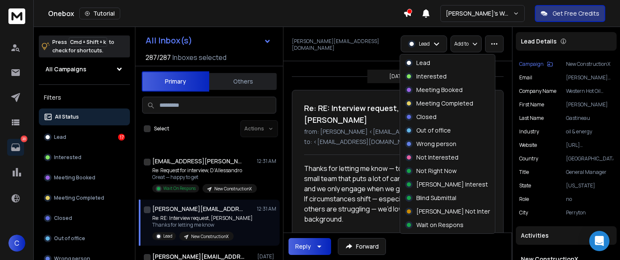
click at [435, 43] on icon at bounding box center [436, 43] width 7 height 7
click at [436, 169] on p "Not Right Now" at bounding box center [436, 171] width 40 height 8
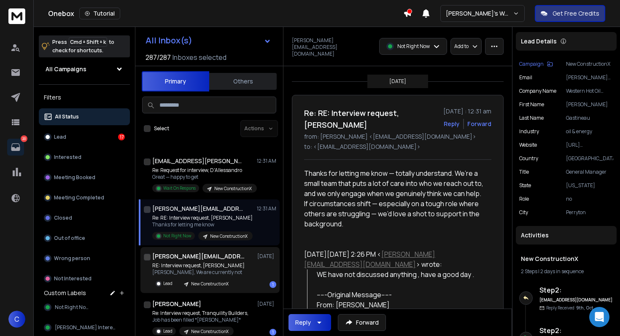
click at [225, 215] on p "RE: Interview request, [PERSON_NAME]" at bounding box center [198, 265] width 92 height 7
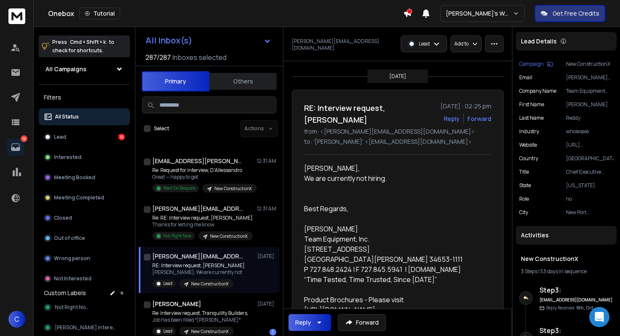
click at [451, 119] on button "Reply" at bounding box center [451, 119] width 16 height 8
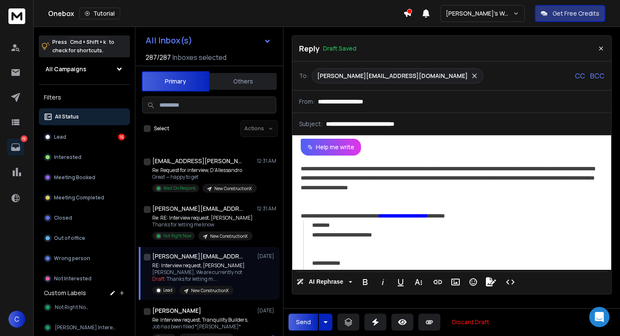
click at [306, 215] on button "Send" at bounding box center [303, 322] width 30 height 17
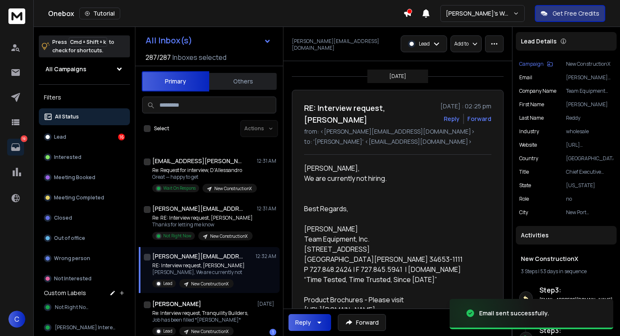
click at [426, 45] on p "Lead" at bounding box center [424, 43] width 11 height 7
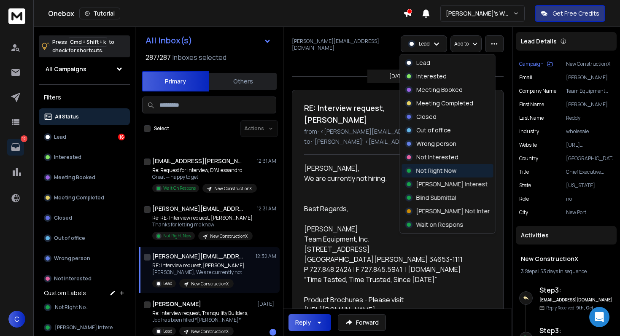
click at [431, 168] on p "Not Right Now" at bounding box center [436, 171] width 40 height 8
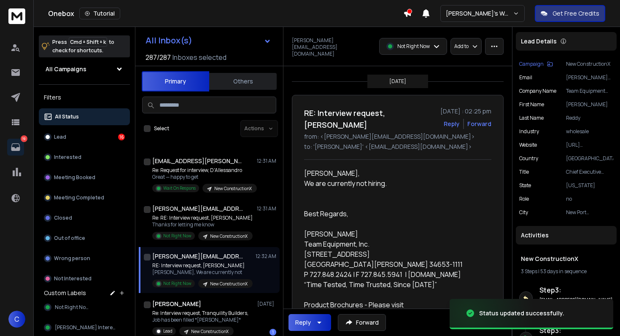
click at [283, 215] on div "[DATE] RE: Interview request, [PERSON_NAME] [DATE] : 02:25 pm Reply Forward fro…" at bounding box center [397, 328] width 228 height 507
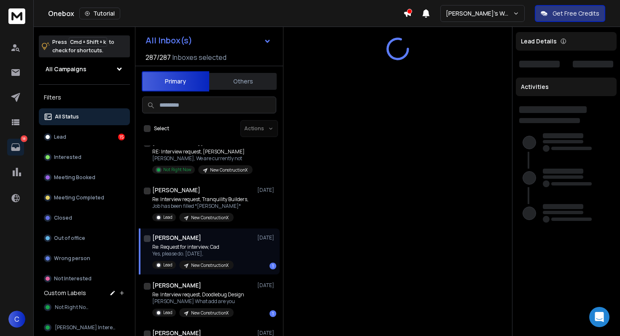
scroll to position [1730, 0]
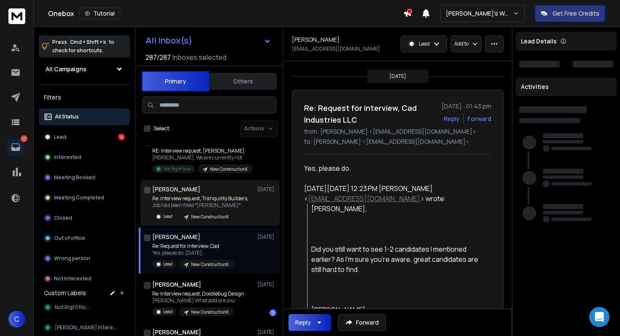
click at [234, 210] on div "Re: Interview request, Tranquility Builders, Job has been filled *[PERSON_NAME]…" at bounding box center [200, 208] width 96 height 26
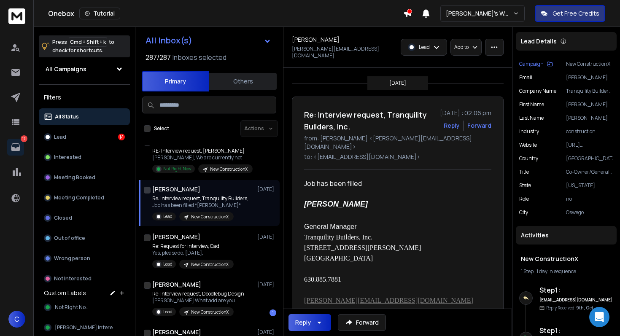
click at [451, 121] on button "Reply" at bounding box center [451, 125] width 16 height 8
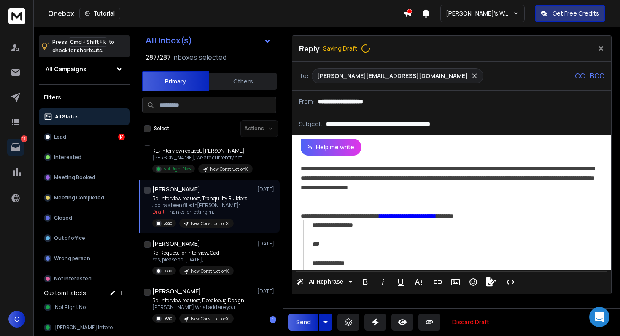
click at [305, 215] on button "Send" at bounding box center [303, 322] width 30 height 17
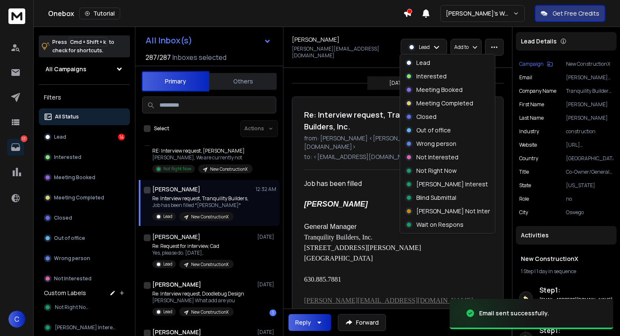
click at [428, 50] on div "Lead" at bounding box center [424, 47] width 46 height 16
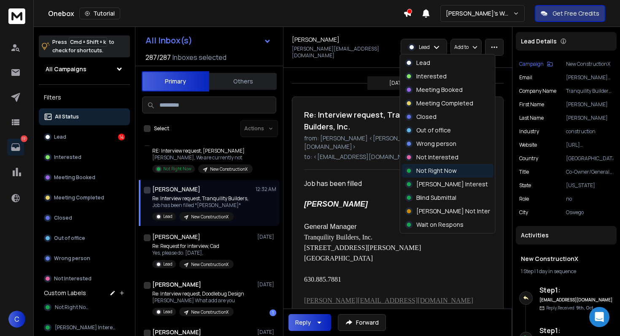
click at [431, 173] on p "Not Right Now" at bounding box center [436, 171] width 40 height 8
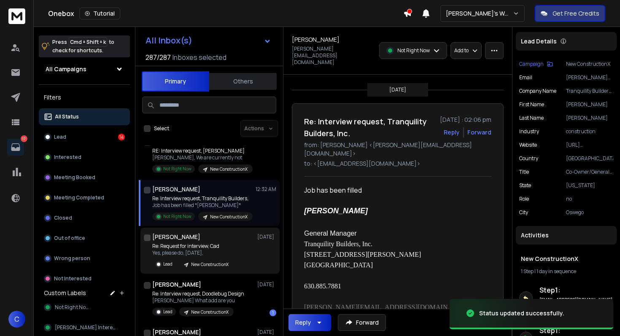
click at [245, 215] on div "Re: Request for interview, Cad Yes, please do. [DATE], Lead New ConstructionX" at bounding box center [214, 256] width 124 height 26
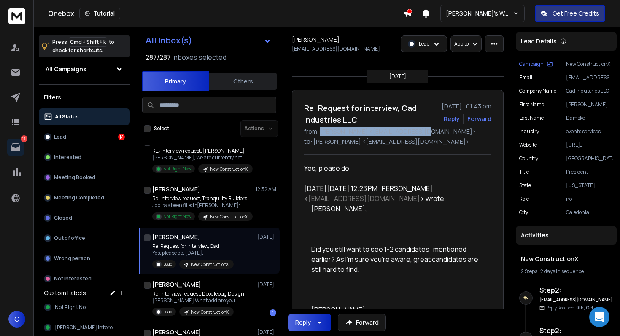
drag, startPoint x: 424, startPoint y: 132, endPoint x: 322, endPoint y: 135, distance: 101.7
click at [322, 135] on p "from: [PERSON_NAME] <[EMAIL_ADDRESS][DOMAIN_NAME]>" at bounding box center [397, 131] width 187 height 8
copy p "hris Damske <[EMAIL_ADDRESS][DOMAIN_NAME]"
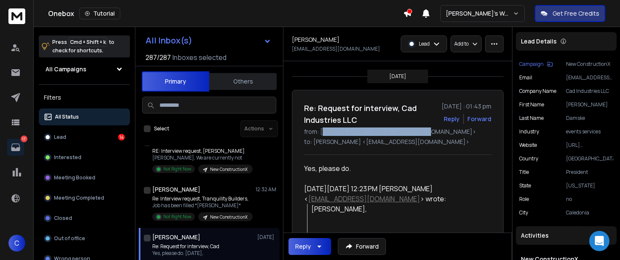
click at [448, 116] on button "Reply" at bounding box center [451, 119] width 16 height 8
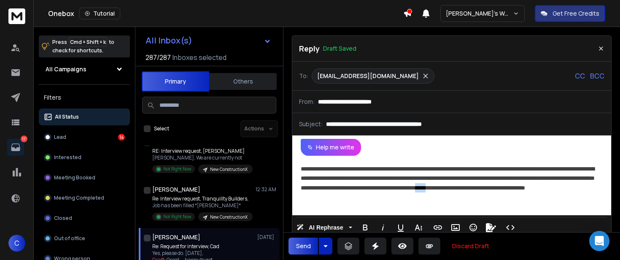
drag, startPoint x: 568, startPoint y: 188, endPoint x: 554, endPoint y: 188, distance: 13.9
click at [554, 188] on div "**********" at bounding box center [450, 183] width 299 height 38
drag, startPoint x: 364, startPoint y: 196, endPoint x: 351, endPoint y: 197, distance: 13.1
click at [351, 197] on div "**********" at bounding box center [450, 183] width 299 height 38
drag, startPoint x: 459, startPoint y: 197, endPoint x: 419, endPoint y: 198, distance: 39.6
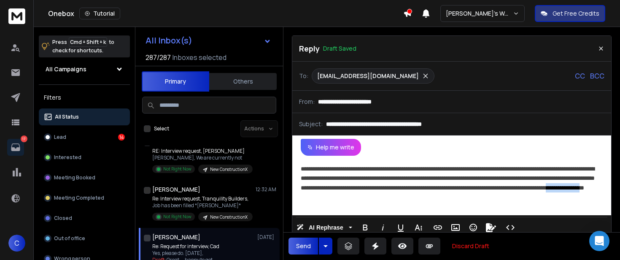
click at [419, 198] on div "**********" at bounding box center [450, 183] width 299 height 38
click at [296, 215] on button "Send" at bounding box center [303, 245] width 30 height 17
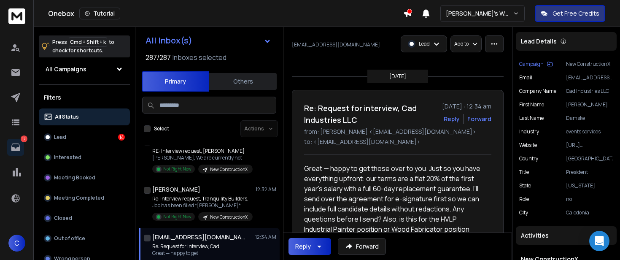
click at [430, 47] on div "Lead" at bounding box center [424, 44] width 46 height 16
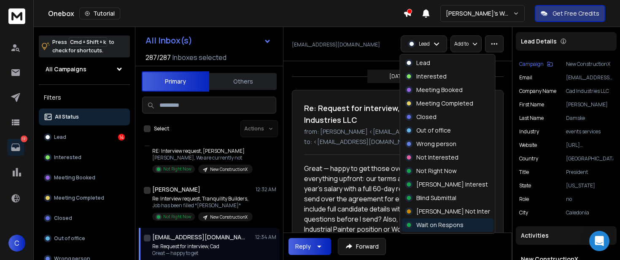
click at [447, 215] on p "Wait on Respons" at bounding box center [439, 224] width 47 height 8
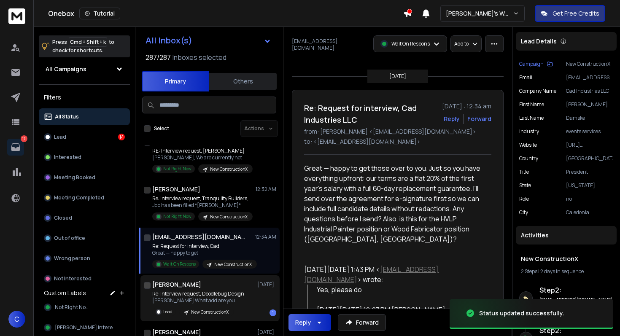
click at [246, 215] on div "[PERSON_NAME] [DATE]" at bounding box center [214, 284] width 124 height 8
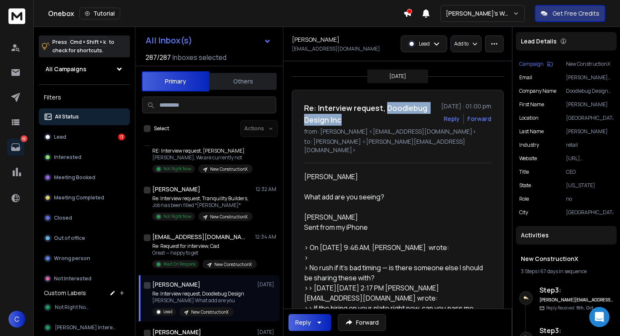
drag, startPoint x: 397, startPoint y: 115, endPoint x: 305, endPoint y: 122, distance: 92.2
click at [305, 122] on h1 "Re: Interview request, Doodlebug Design Inc" at bounding box center [370, 114] width 132 height 24
copy h1 "Doodlebug Design Inc"
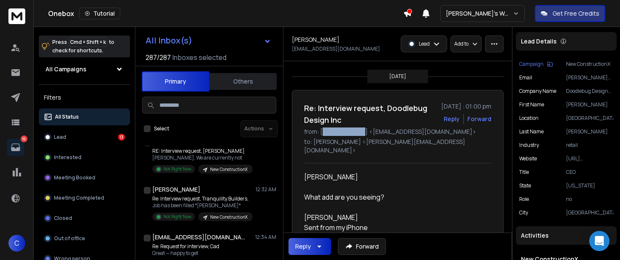
drag, startPoint x: 354, startPoint y: 131, endPoint x: 321, endPoint y: 133, distance: 32.9
click at [321, 133] on p "from: [PERSON_NAME] <[EMAIL_ADDRESS][DOMAIN_NAME]>" at bounding box center [397, 131] width 187 height 8
copy p "[PERSON_NAME]"
click at [450, 116] on button "Reply" at bounding box center [451, 119] width 16 height 8
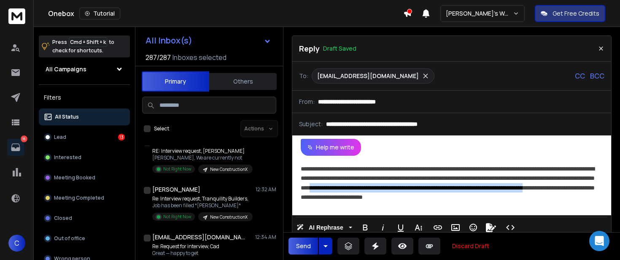
drag, startPoint x: 426, startPoint y: 196, endPoint x: 454, endPoint y: 187, distance: 29.3
click at [454, 187] on div "**********" at bounding box center [450, 183] width 299 height 38
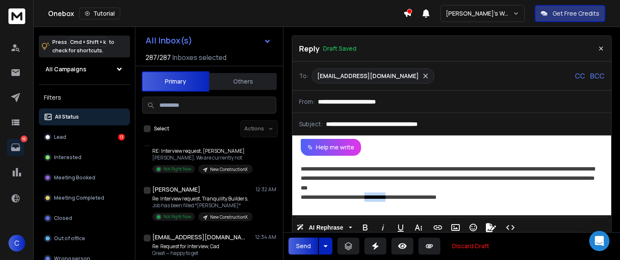
drag, startPoint x: 395, startPoint y: 196, endPoint x: 372, endPoint y: 197, distance: 22.3
click at [372, 197] on div "**********" at bounding box center [450, 196] width 299 height 9
drag, startPoint x: 454, startPoint y: 197, endPoint x: 432, endPoint y: 197, distance: 21.9
paste div
click at [304, 215] on button "Send" at bounding box center [303, 245] width 30 height 17
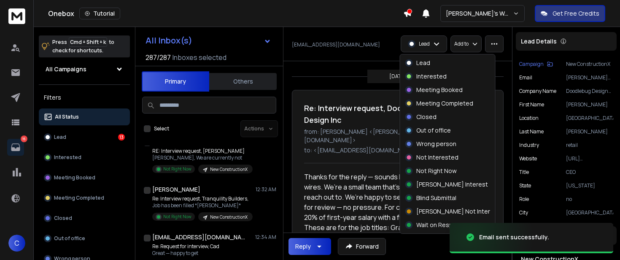
click at [429, 43] on div "Lead" at bounding box center [424, 44] width 46 height 16
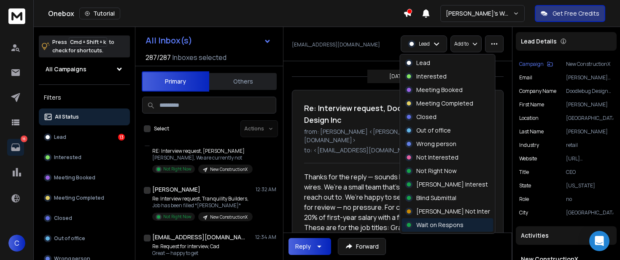
click at [427, 215] on p "Wait on Respons" at bounding box center [439, 224] width 47 height 8
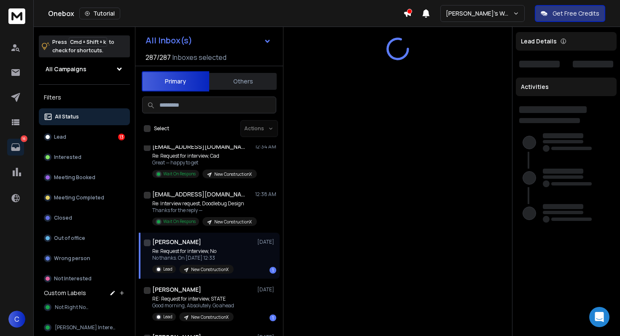
scroll to position [1825, 0]
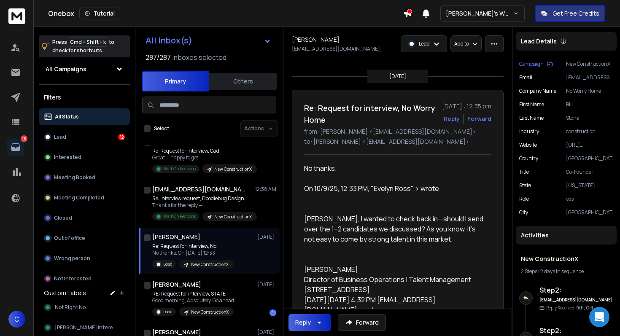
click at [247, 215] on div "Re: Request for interview, No No thanks. ﻿On [DATE] 12:33 Lead New ConstructionX" at bounding box center [214, 256] width 124 height 26
click at [452, 117] on button "Reply" at bounding box center [451, 119] width 16 height 8
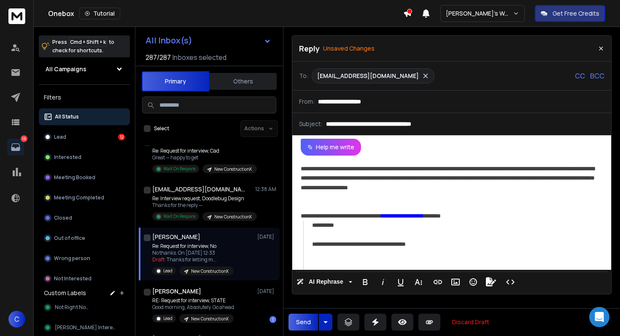
click at [298, 215] on button "Send" at bounding box center [303, 322] width 30 height 17
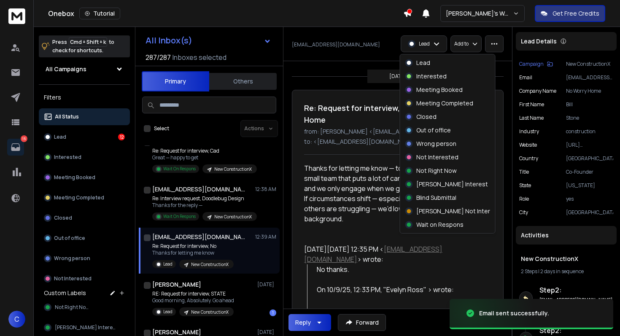
click at [434, 42] on icon at bounding box center [436, 43] width 7 height 7
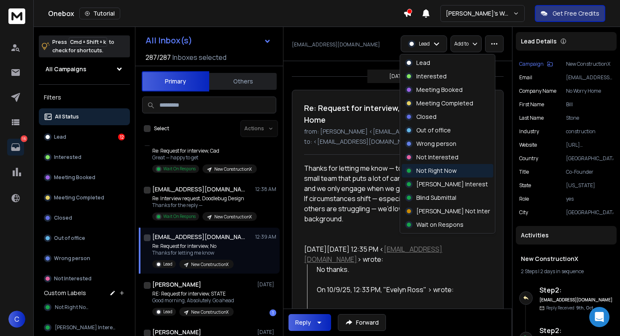
click at [431, 172] on p "Not Right Now" at bounding box center [436, 171] width 40 height 8
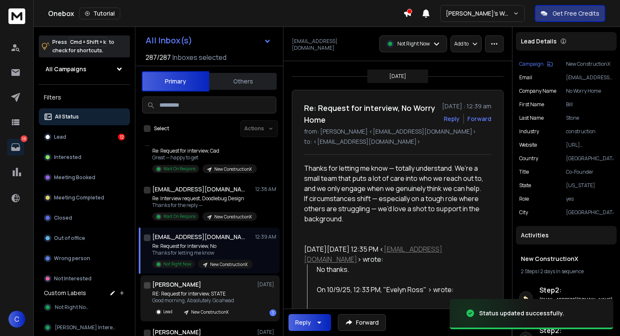
click at [212, 215] on p "New ConstructionX" at bounding box center [210, 312] width 38 height 6
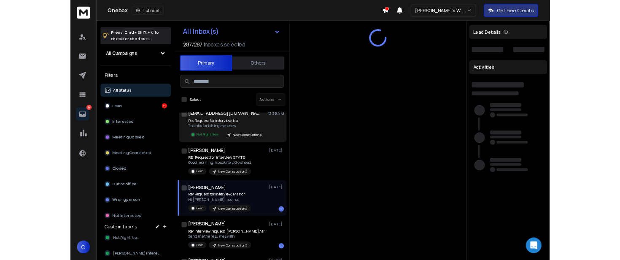
scroll to position [1920, 0]
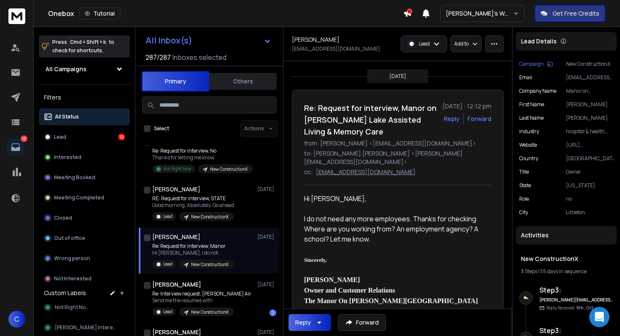
click at [232, 215] on div "[PERSON_NAME] [DATE] Re: Request for interview, Manor Hi [PERSON_NAME], I do no…" at bounding box center [214, 251] width 124 height 36
click at [450, 115] on button "Reply" at bounding box center [451, 119] width 16 height 8
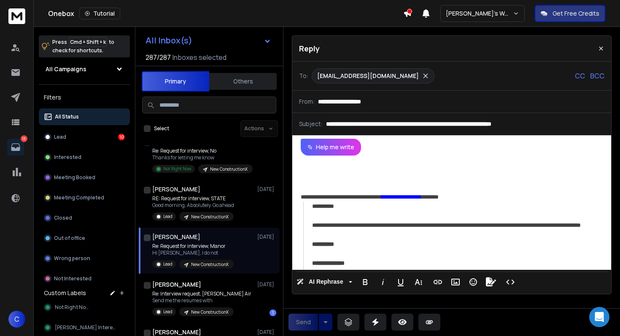
click at [327, 165] on div at bounding box center [452, 168] width 302 height 9
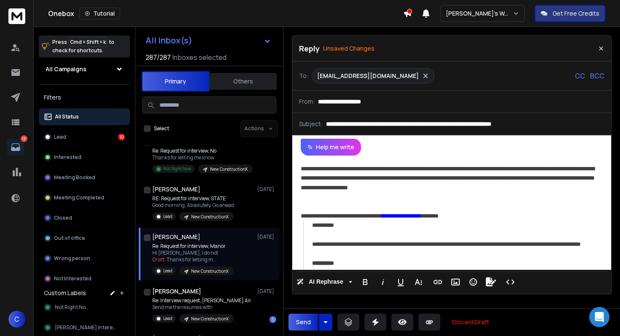
click at [303, 215] on button "Send" at bounding box center [303, 322] width 30 height 17
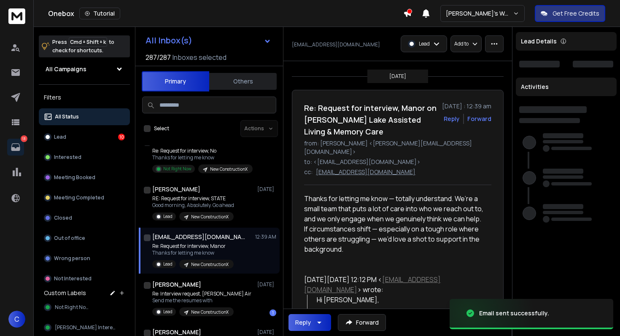
click at [443, 46] on div "Lead" at bounding box center [424, 44] width 46 height 16
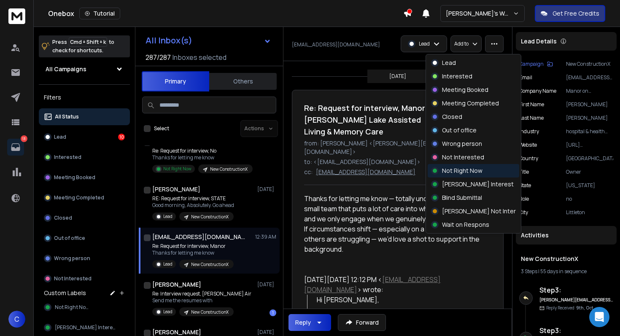
click at [454, 167] on p "Not Right Now" at bounding box center [462, 171] width 40 height 8
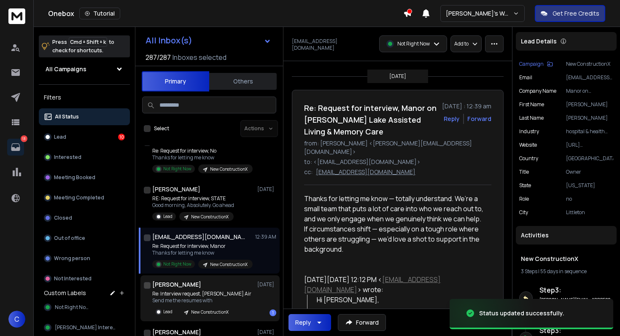
click at [243, 215] on div "Re: Interview request, [PERSON_NAME] Air Send me the resumes with Lead New Cons…" at bounding box center [214, 303] width 124 height 26
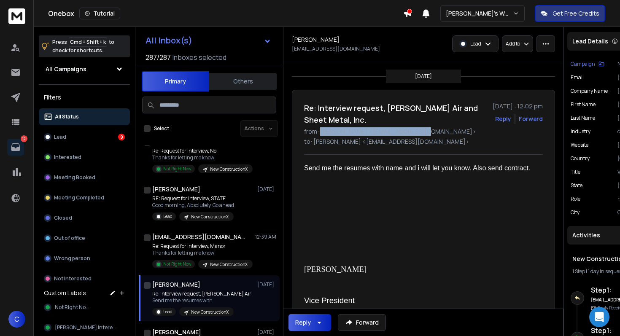
drag, startPoint x: 420, startPoint y: 130, endPoint x: 321, endPoint y: 136, distance: 99.2
click at [320, 136] on div "Re: Interview request, [PERSON_NAME] Air and Sheet Metal, Inc. [DATE] : 12:02 p…" at bounding box center [423, 124] width 239 height 44
click at [419, 134] on p "from: [PERSON_NAME] <[EMAIL_ADDRESS][DOMAIN_NAME]>" at bounding box center [423, 131] width 239 height 8
drag, startPoint x: 421, startPoint y: 129, endPoint x: 321, endPoint y: 132, distance: 100.4
click at [321, 132] on p "from: [PERSON_NAME] <[EMAIL_ADDRESS][DOMAIN_NAME]>" at bounding box center [423, 131] width 239 height 8
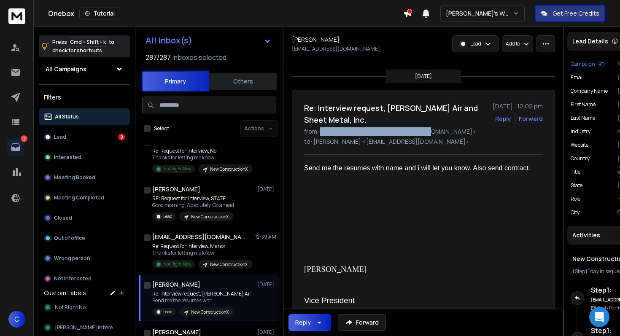
copy p "[PERSON_NAME] <[EMAIL_ADDRESS][DOMAIN_NAME]"
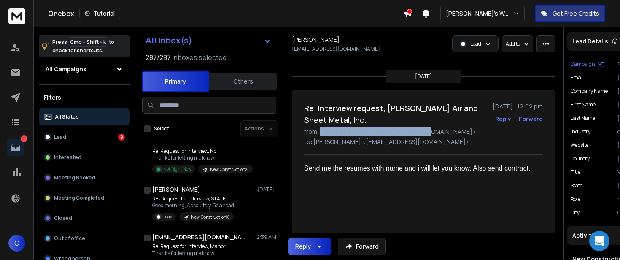
click at [507, 119] on button "Reply" at bounding box center [503, 119] width 16 height 8
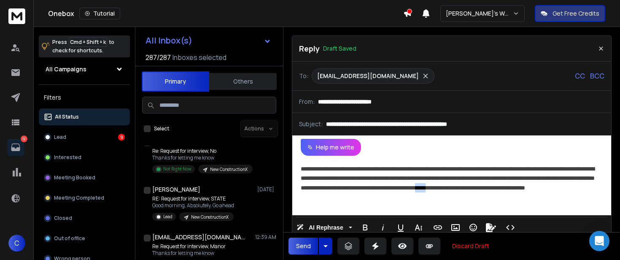
drag, startPoint x: 568, startPoint y: 191, endPoint x: 555, endPoint y: 188, distance: 12.8
click at [555, 188] on div "**********" at bounding box center [450, 183] width 299 height 38
drag, startPoint x: 430, startPoint y: 198, endPoint x: 417, endPoint y: 198, distance: 13.1
click at [417, 198] on div "**********" at bounding box center [450, 183] width 299 height 38
click at [515, 198] on div "**********" at bounding box center [450, 183] width 299 height 38
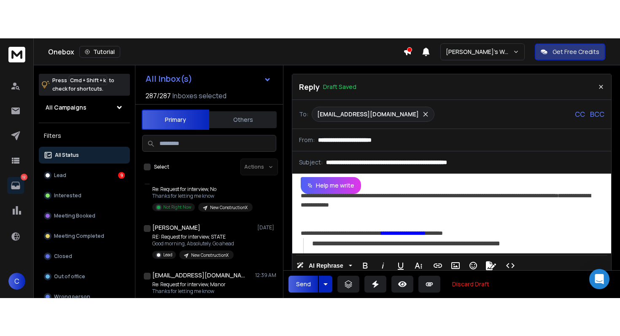
scroll to position [0, 0]
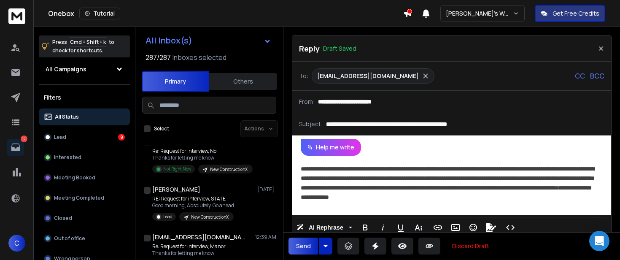
click at [526, 196] on div "**********" at bounding box center [450, 183] width 299 height 38
click at [298, 215] on button "Send" at bounding box center [303, 245] width 30 height 17
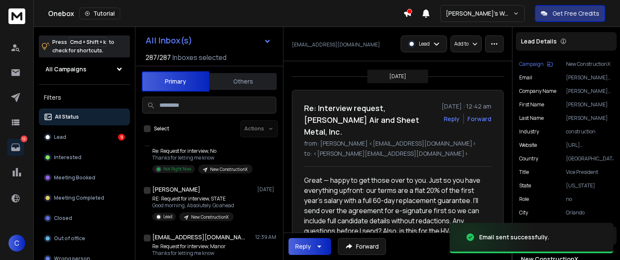
click at [438, 41] on icon at bounding box center [436, 43] width 7 height 7
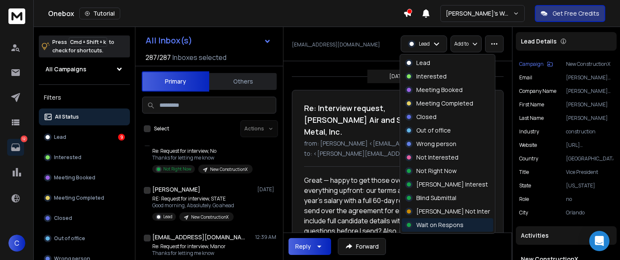
click at [422, 215] on p "Wait on Respons" at bounding box center [439, 224] width 47 height 8
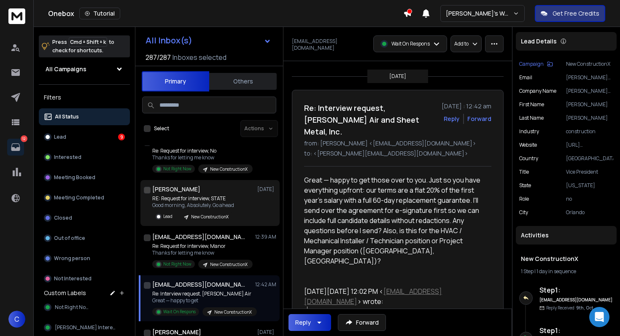
click at [234, 213] on div "Lead New ConstructionX" at bounding box center [193, 216] width 82 height 9
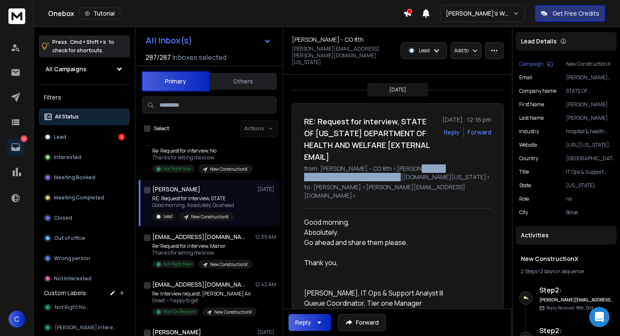
drag, startPoint x: 407, startPoint y: 165, endPoint x: 309, endPoint y: 167, distance: 97.4
click at [309, 165] on p "from: [PERSON_NAME] - CO 8th <[PERSON_NAME][EMAIL_ADDRESS][PERSON_NAME][DOMAIN_…" at bounding box center [397, 172] width 187 height 17
copy p "[PERSON_NAME][EMAIL_ADDRESS][PERSON_NAME][DOMAIN_NAME][US_STATE]"
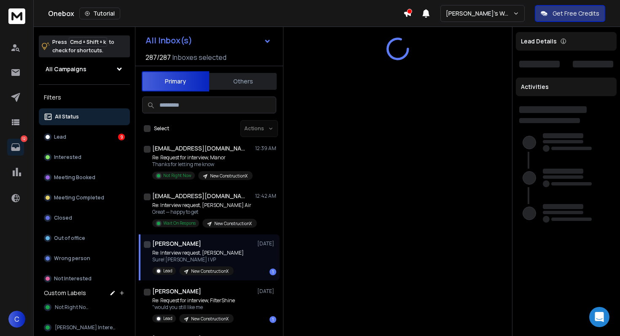
scroll to position [2015, 0]
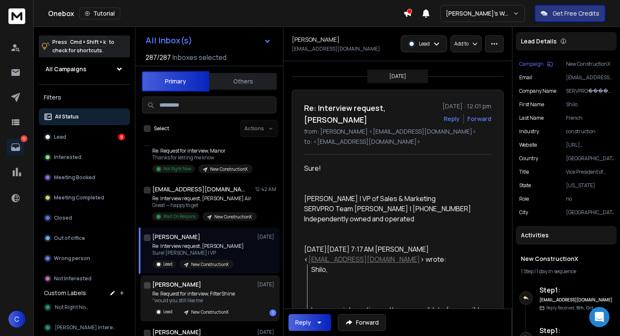
click at [239, 215] on div "[PERSON_NAME] [DATE]" at bounding box center [214, 284] width 124 height 8
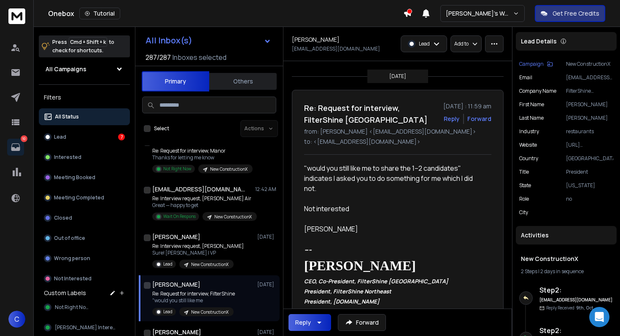
click at [449, 117] on button "Reply" at bounding box center [451, 119] width 16 height 8
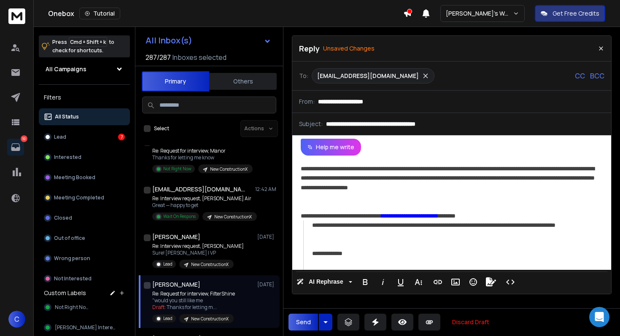
click at [300, 215] on button "Send" at bounding box center [303, 322] width 30 height 17
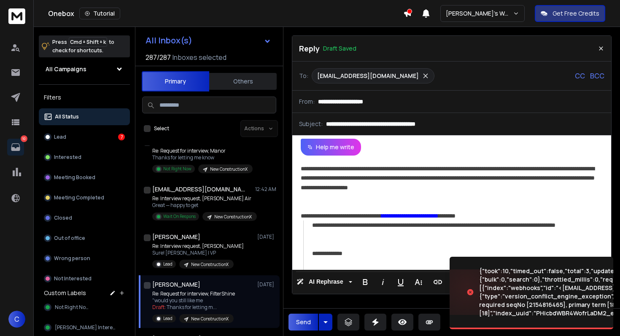
click at [301, 215] on button "Send" at bounding box center [303, 322] width 30 height 17
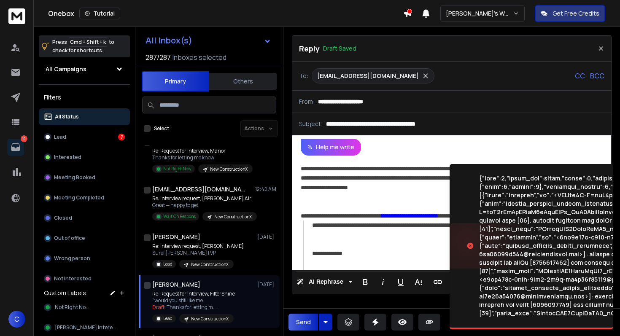
click at [301, 215] on button "Send" at bounding box center [303, 322] width 30 height 17
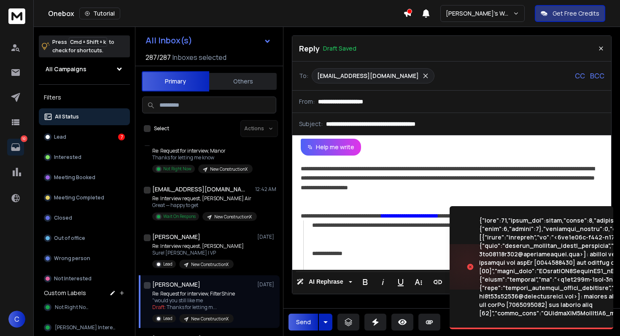
click at [301, 215] on button "Send" at bounding box center [303, 322] width 30 height 17
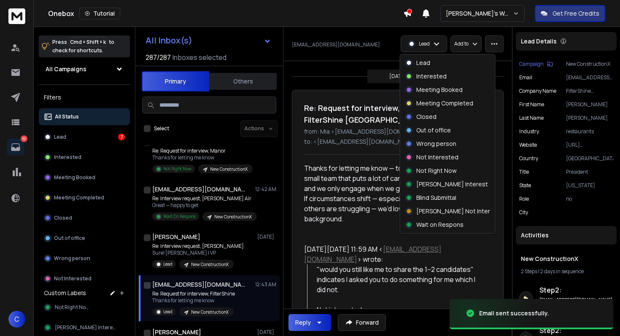
click at [438, 42] on icon at bounding box center [436, 43] width 7 height 7
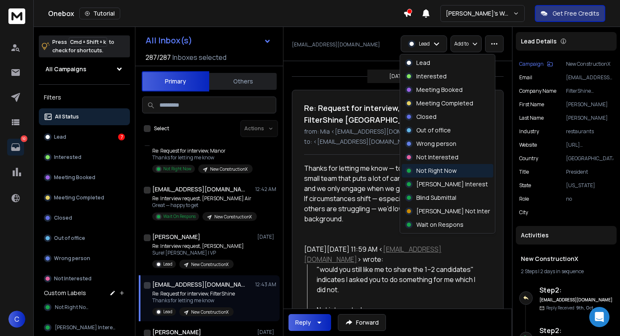
click at [438, 172] on p "Not Right Now" at bounding box center [436, 171] width 40 height 8
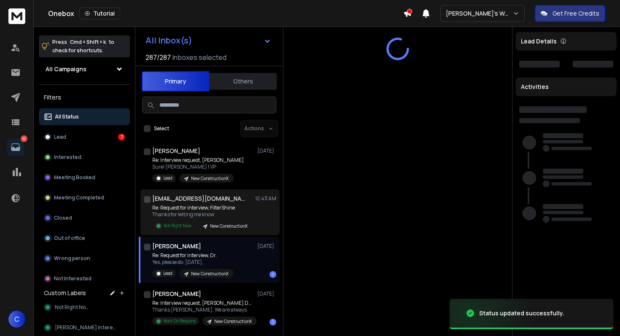
scroll to position [2111, 0]
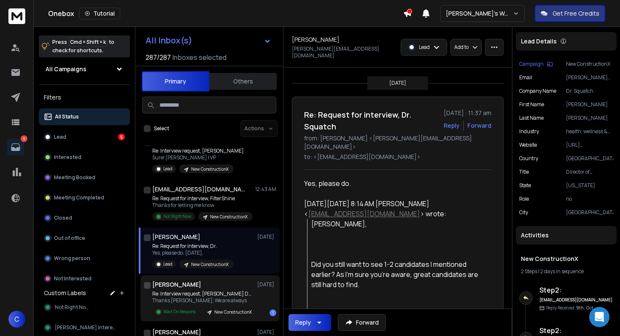
click at [224, 215] on p "Thanks [PERSON_NAME], We are always" at bounding box center [202, 300] width 101 height 7
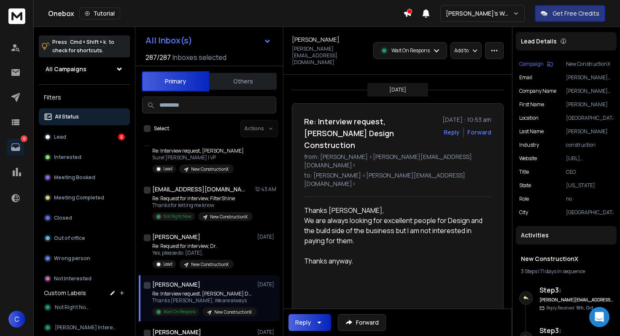
click at [448, 128] on button "Reply" at bounding box center [451, 132] width 16 height 8
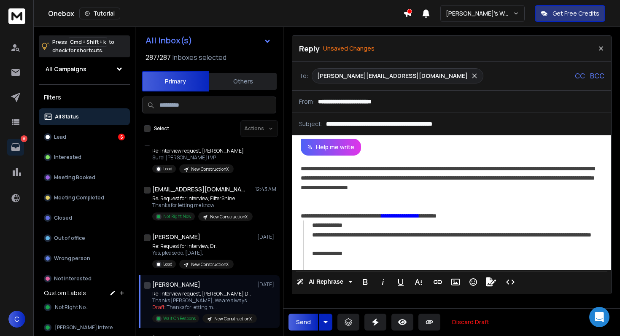
click at [304, 215] on button "Send" at bounding box center [303, 322] width 30 height 17
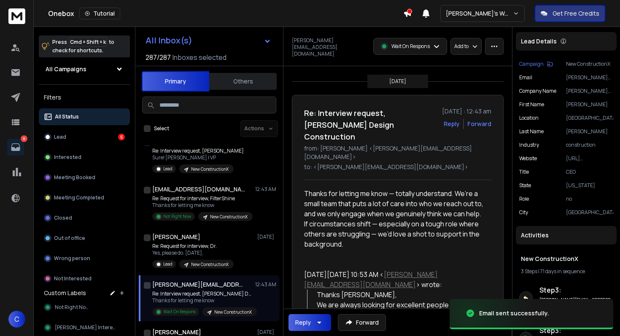
click at [436, 47] on icon at bounding box center [436, 46] width 7 height 7
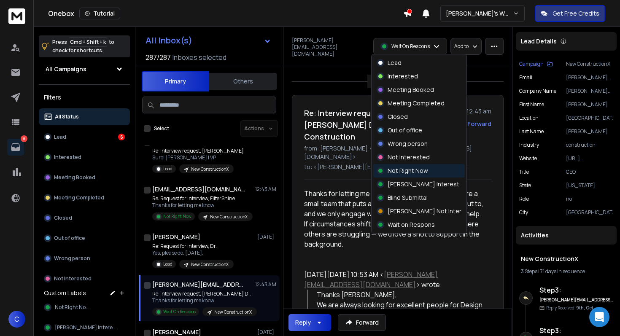
click at [408, 169] on p "Not Right Now" at bounding box center [407, 171] width 40 height 8
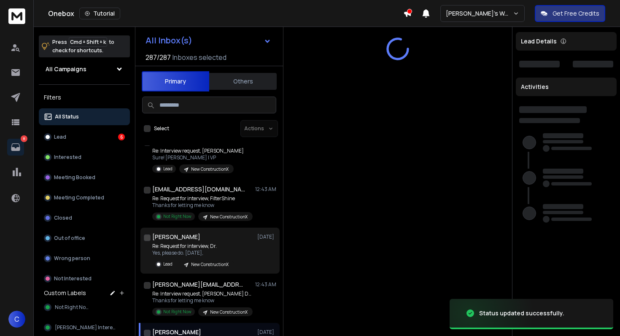
scroll to position [2150, 0]
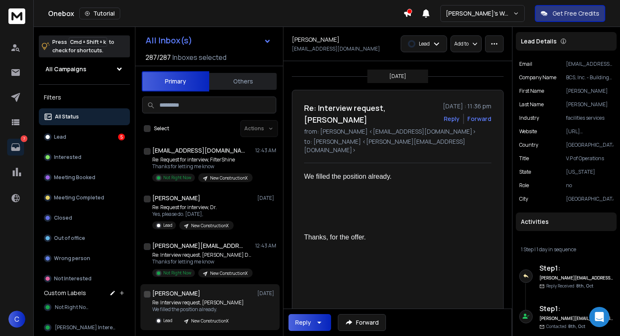
click at [218, 215] on p "We filled the position already." at bounding box center [197, 309] width 91 height 7
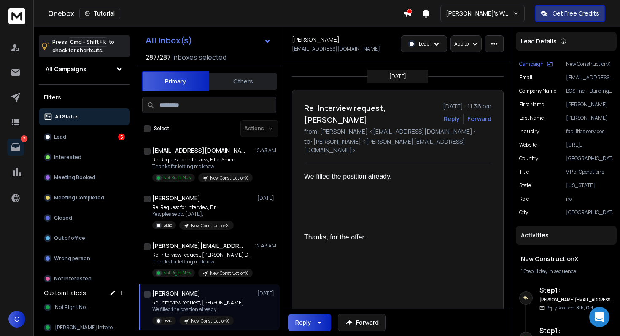
click at [460, 121] on button "Reply" at bounding box center [451, 119] width 16 height 8
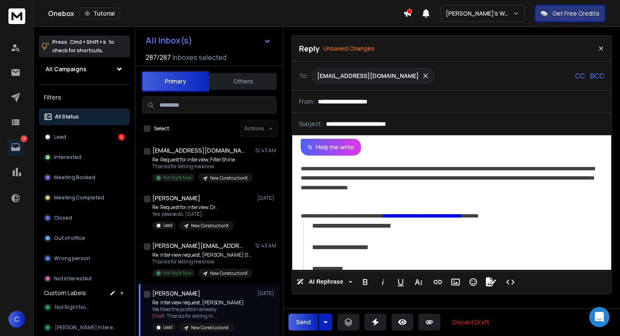
click at [299, 215] on button "Send" at bounding box center [303, 322] width 30 height 17
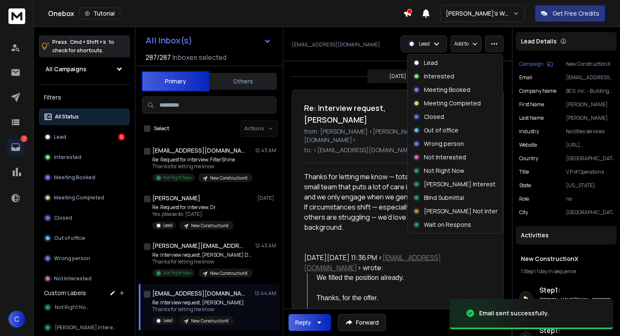
click at [438, 41] on div "Lead" at bounding box center [424, 44] width 46 height 16
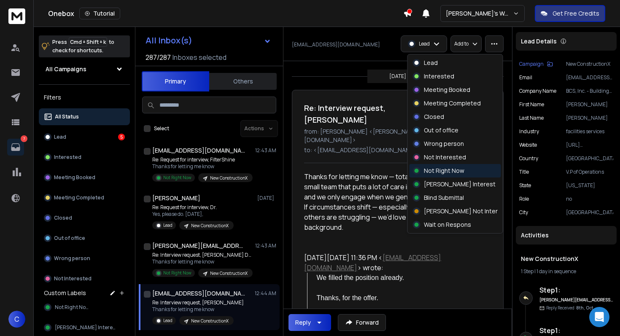
click at [436, 171] on p "Not Right Now" at bounding box center [444, 171] width 40 height 8
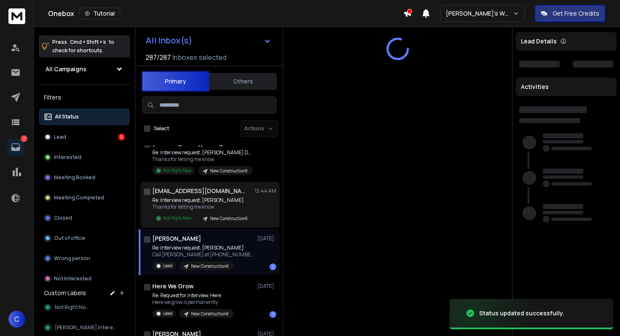
scroll to position [2254, 0]
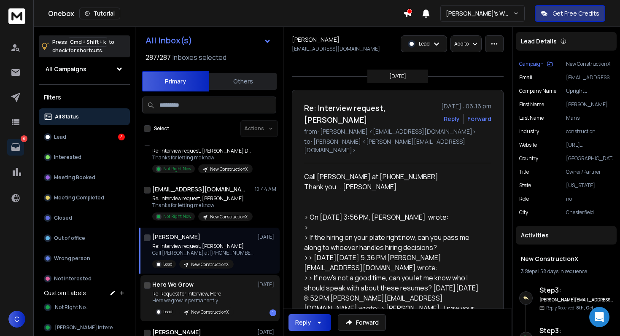
click at [242, 215] on div "Re: Request for interview, Here Here we grow is permanently Lead New Constructi…" at bounding box center [214, 303] width 124 height 26
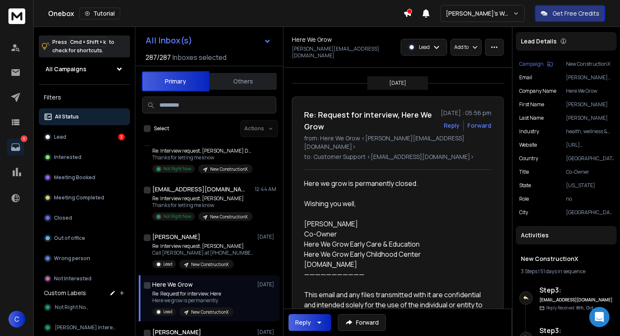
click at [454, 121] on button "Reply" at bounding box center [451, 125] width 16 height 8
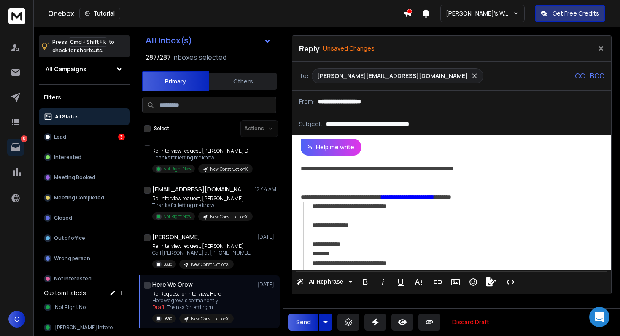
click at [304, 215] on button "Send" at bounding box center [303, 322] width 30 height 17
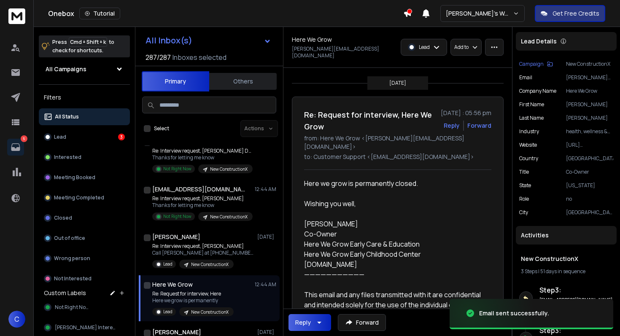
click at [429, 44] on div "Lead" at bounding box center [424, 47] width 46 height 16
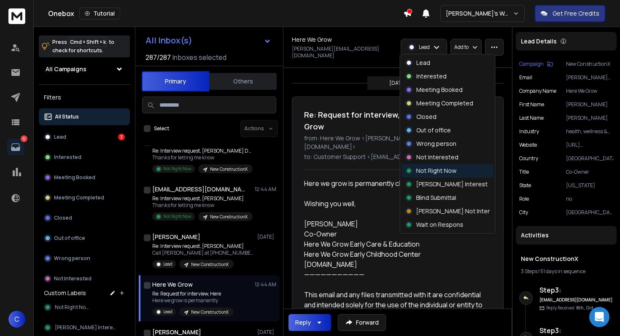
click at [443, 169] on p "Not Right Now" at bounding box center [436, 171] width 40 height 8
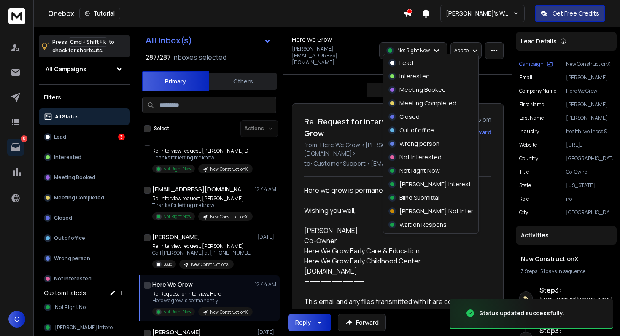
click at [438, 50] on div "Not Right Now" at bounding box center [412, 51] width 67 height 16
click at [418, 151] on div "Not Interested" at bounding box center [430, 156] width 91 height 13
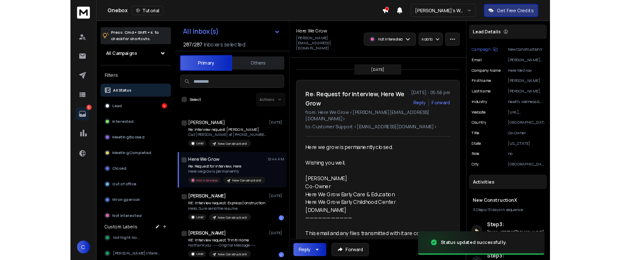
scroll to position [2336, 0]
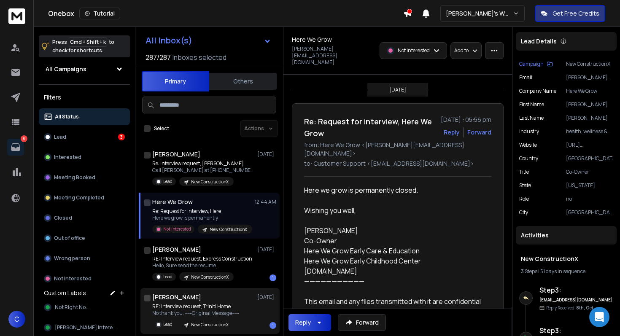
click at [247, 215] on div "RE: Interview request, [PERSON_NAME] Home No thank you. -----Original Message--…" at bounding box center [214, 316] width 124 height 26
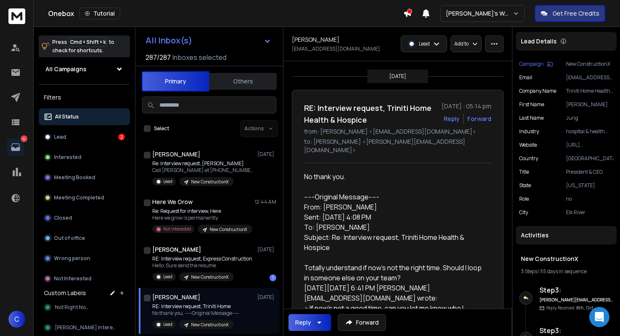
click at [451, 116] on button "Reply" at bounding box center [451, 119] width 16 height 8
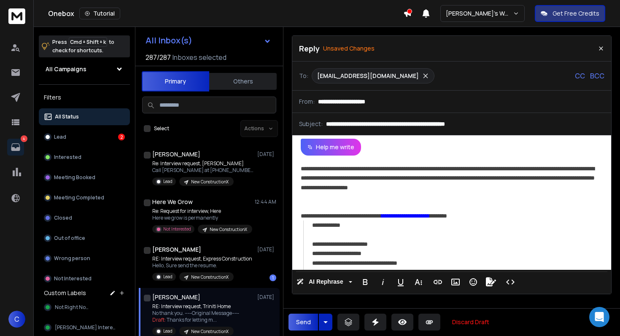
click at [300, 215] on button "Send" at bounding box center [303, 322] width 30 height 17
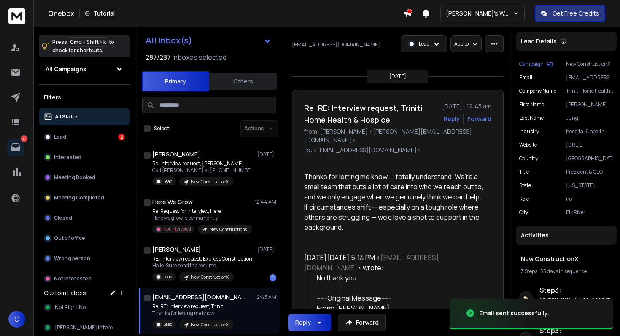
click at [431, 43] on div "Lead" at bounding box center [424, 44] width 46 height 16
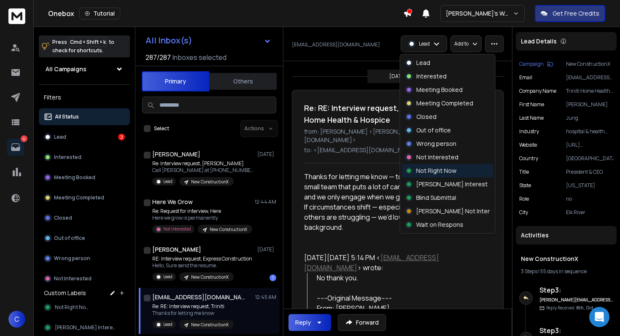
click at [438, 174] on p "Not Right Now" at bounding box center [436, 171] width 40 height 8
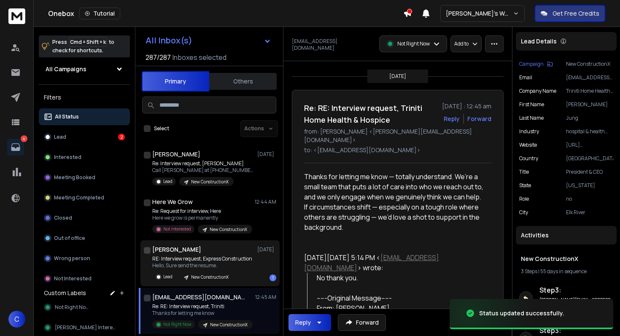
click at [222, 215] on p "Hello, Sure send the resume." at bounding box center [202, 265] width 100 height 7
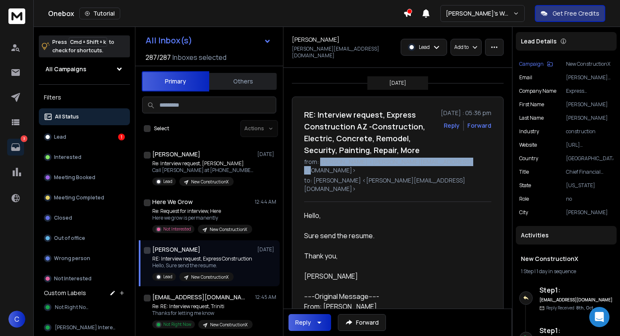
drag, startPoint x: 453, startPoint y: 167, endPoint x: 321, endPoint y: 167, distance: 132.4
click at [321, 167] on p "from: [PERSON_NAME] <[PERSON_NAME][EMAIL_ADDRESS][DOMAIN_NAME]>" at bounding box center [397, 166] width 187 height 17
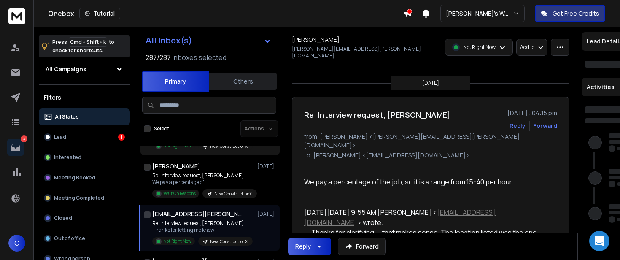
scroll to position [2520, 0]
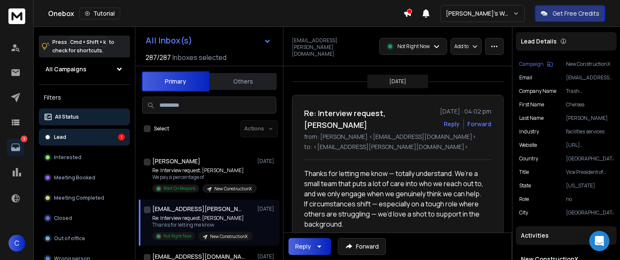
click at [102, 132] on button "Lead 1" at bounding box center [84, 137] width 91 height 17
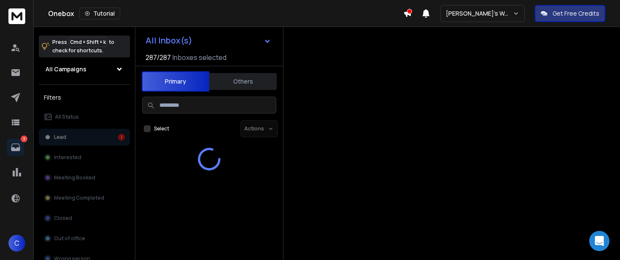
scroll to position [0, 0]
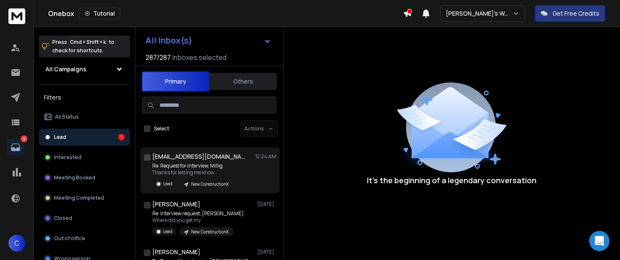
click at [251, 161] on div "[EMAIL_ADDRESS][DOMAIN_NAME] 12:24 AM Re: Request for interview, [PERSON_NAME] …" at bounding box center [214, 170] width 124 height 36
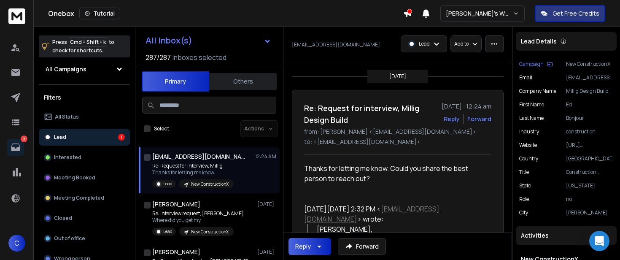
click at [434, 43] on icon at bounding box center [436, 44] width 5 height 3
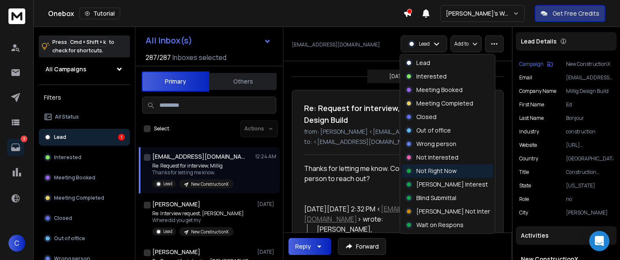
click at [444, 170] on p "Not Right Now" at bounding box center [436, 171] width 40 height 8
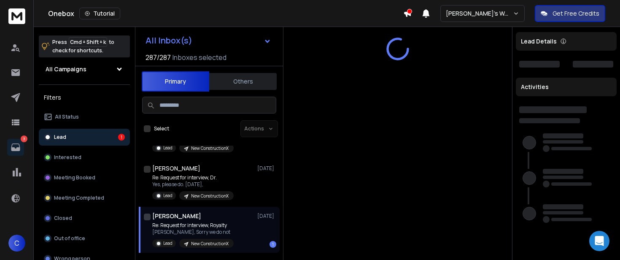
scroll to position [281, 0]
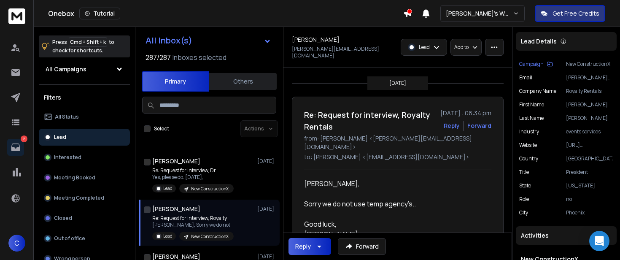
click at [451, 121] on button "Reply" at bounding box center [451, 125] width 16 height 8
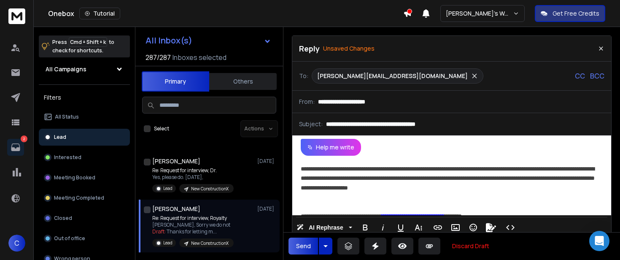
click at [297, 215] on button "Send" at bounding box center [303, 245] width 30 height 17
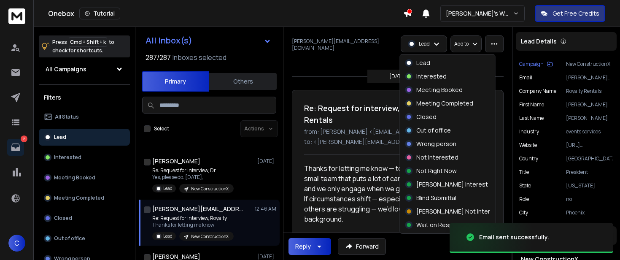
click at [429, 38] on div "Lead" at bounding box center [424, 44] width 46 height 16
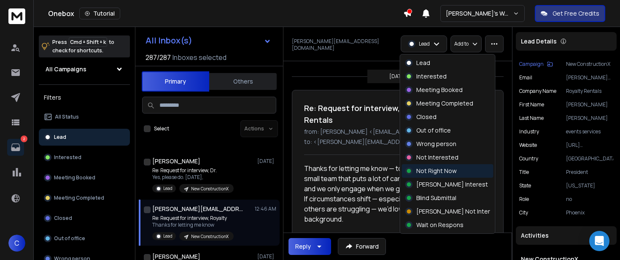
click at [433, 171] on p "Not Right Now" at bounding box center [436, 171] width 40 height 8
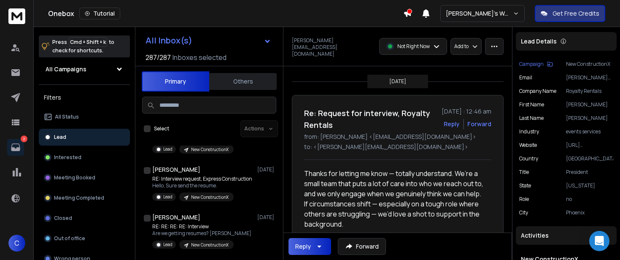
scroll to position [418, 0]
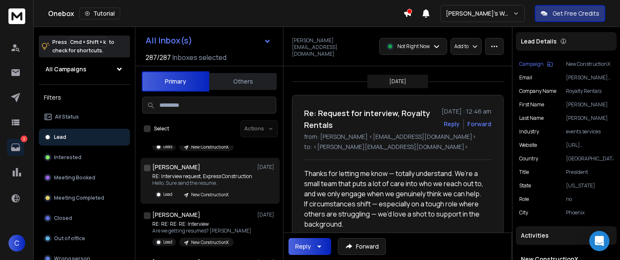
click at [235, 183] on p "Hello, Sure send the resume." at bounding box center [202, 183] width 100 height 7
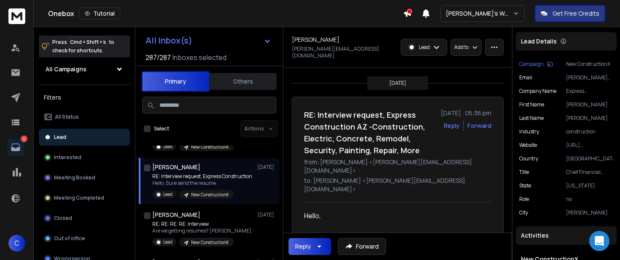
click at [449, 121] on button "Reply" at bounding box center [451, 125] width 16 height 8
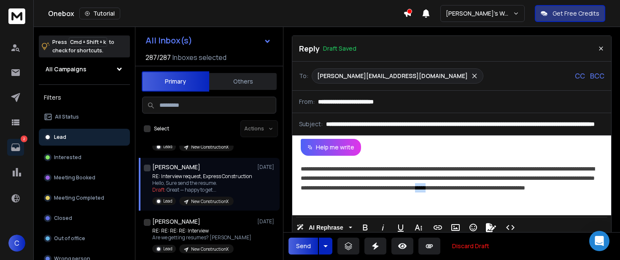
drag, startPoint x: 569, startPoint y: 189, endPoint x: 555, endPoint y: 188, distance: 13.5
click at [555, 188] on div "**********" at bounding box center [450, 183] width 299 height 38
drag, startPoint x: 344, startPoint y: 198, endPoint x: 330, endPoint y: 198, distance: 13.5
click at [330, 198] on div "**********" at bounding box center [450, 183] width 299 height 38
click at [547, 191] on div "**********" at bounding box center [450, 183] width 299 height 38
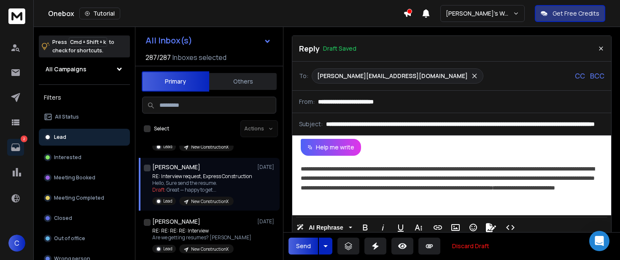
scroll to position [40, 0]
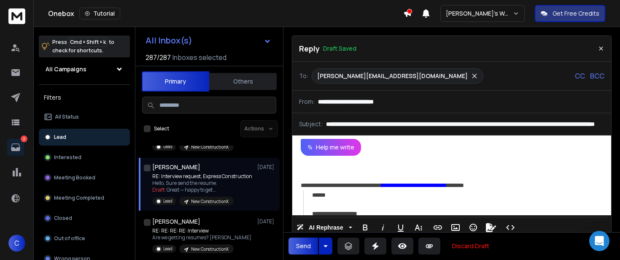
click at [556, 178] on div at bounding box center [450, 175] width 299 height 9
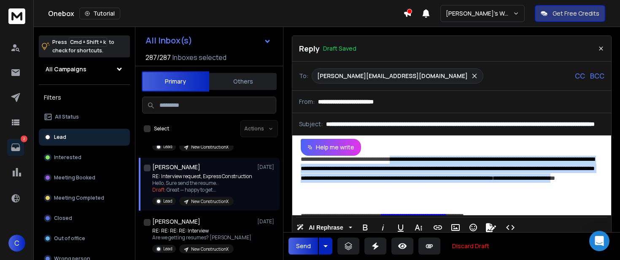
scroll to position [9, 0]
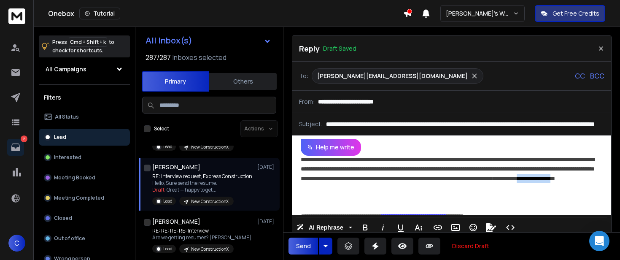
drag, startPoint x: 439, startPoint y: 159, endPoint x: 398, endPoint y: 189, distance: 50.6
click at [398, 189] on div "**********" at bounding box center [450, 174] width 299 height 38
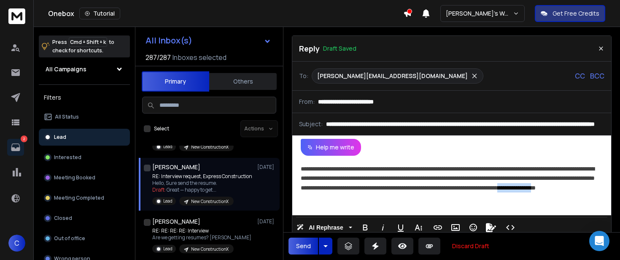
drag, startPoint x: 412, startPoint y: 198, endPoint x: 372, endPoint y: 199, distance: 40.1
click at [372, 199] on div "**********" at bounding box center [450, 183] width 299 height 38
click at [347, 197] on div "**********" at bounding box center [450, 183] width 299 height 38
click at [346, 196] on div "**********" at bounding box center [450, 183] width 299 height 38
click at [300, 215] on button "Send" at bounding box center [303, 245] width 30 height 17
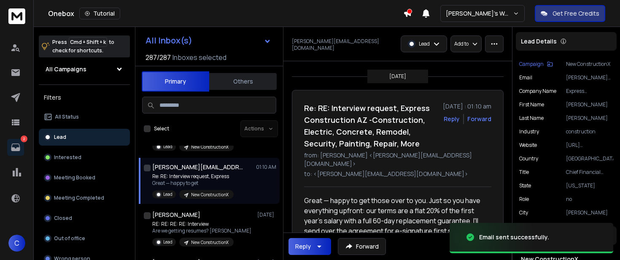
click at [437, 43] on icon at bounding box center [436, 43] width 7 height 7
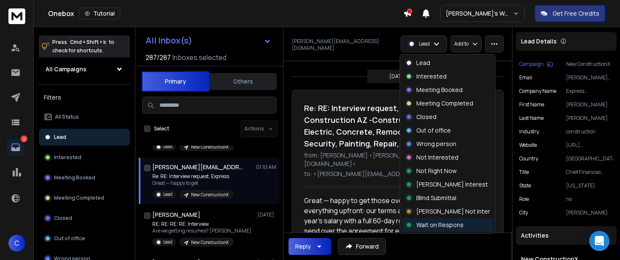
click at [443, 215] on p "Wait on Respons" at bounding box center [439, 224] width 47 height 8
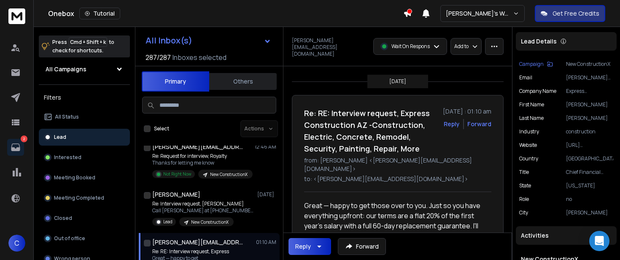
scroll to position [341, 0]
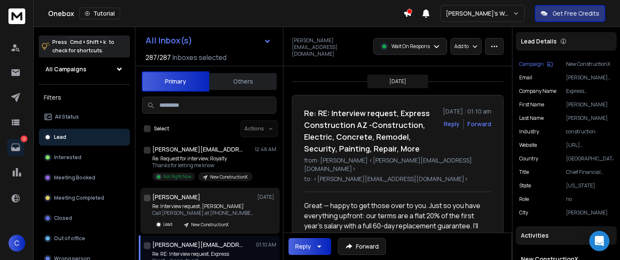
click at [210, 210] on p "Call [PERSON_NAME] at [PHONE_NUMBER] Thank" at bounding box center [202, 213] width 101 height 7
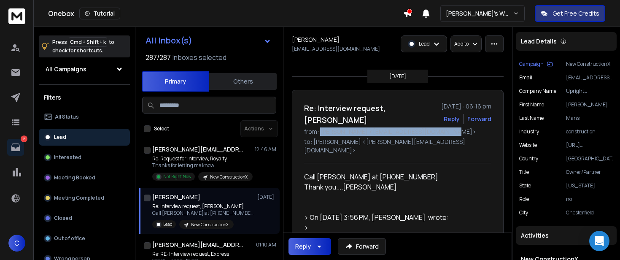
drag, startPoint x: 443, startPoint y: 132, endPoint x: 322, endPoint y: 132, distance: 121.0
click at [321, 132] on p "from: [PERSON_NAME] <[EMAIL_ADDRESS][DOMAIN_NAME]>" at bounding box center [397, 131] width 187 height 8
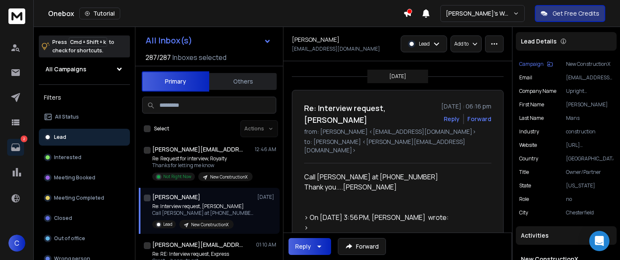
click at [397, 116] on h1 "Re: Interview request, [PERSON_NAME]" at bounding box center [370, 114] width 132 height 24
drag, startPoint x: 349, startPoint y: 132, endPoint x: 319, endPoint y: 132, distance: 29.9
click at [319, 132] on p "from: [PERSON_NAME] <[EMAIL_ADDRESS][DOMAIN_NAME]>" at bounding box center [397, 131] width 187 height 8
drag, startPoint x: 397, startPoint y: 168, endPoint x: 341, endPoint y: 168, distance: 56.1
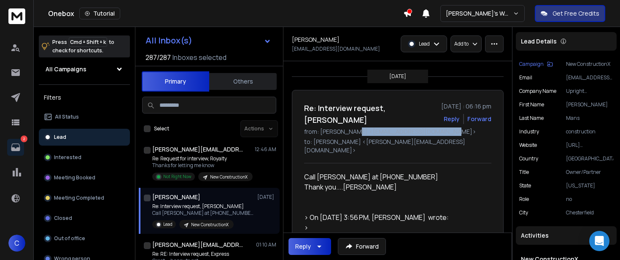
drag, startPoint x: 442, startPoint y: 131, endPoint x: 353, endPoint y: 134, distance: 89.4
click at [353, 134] on p "from: [PERSON_NAME] <[EMAIL_ADDRESS][DOMAIN_NAME]>" at bounding box center [397, 131] width 187 height 8
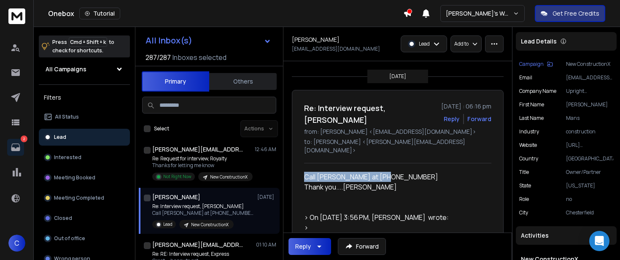
drag, startPoint x: 390, startPoint y: 169, endPoint x: 300, endPoint y: 169, distance: 89.4
click at [300, 169] on div "Re: Interview request, [PERSON_NAME] [DATE] : 06:16 pm Reply Forward from: [PER…" at bounding box center [398, 241] width 212 height 303
click at [448, 115] on button "Reply" at bounding box center [451, 119] width 16 height 8
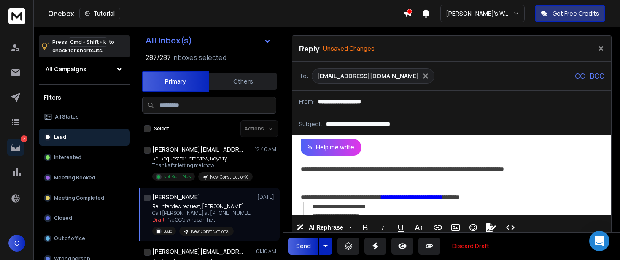
click at [479, 172] on div "**********" at bounding box center [450, 168] width 299 height 9
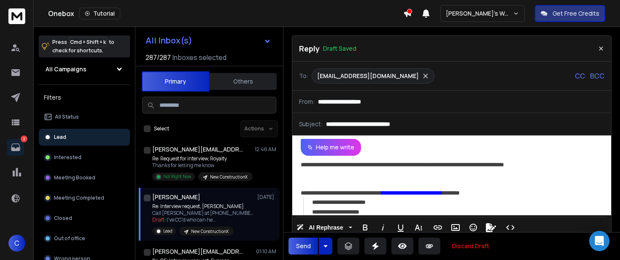
scroll to position [40, 0]
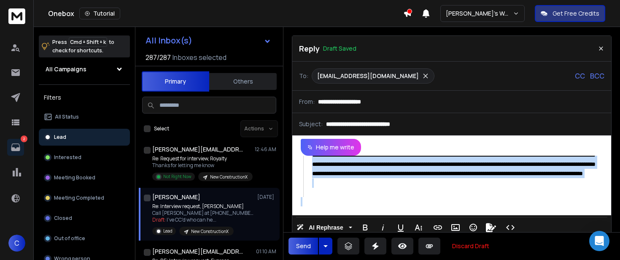
drag, startPoint x: 309, startPoint y: 202, endPoint x: 385, endPoint y: 261, distance: 95.6
click at [385, 215] on html "ReferralStack Unlock AI-powered affiliate growth Lifetime Deals available! Clai…" at bounding box center [310, 130] width 620 height 260
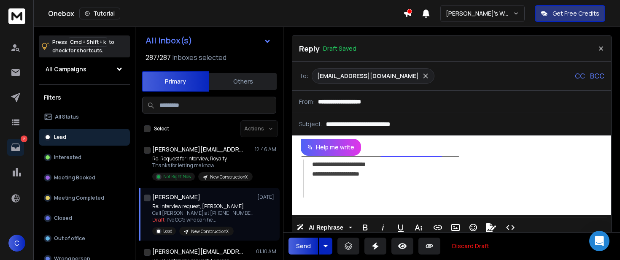
scroll to position [42, 0]
click at [508, 181] on div "**********" at bounding box center [451, 178] width 297 height 38
click at [579, 80] on p "CC" at bounding box center [580, 76] width 10 height 10
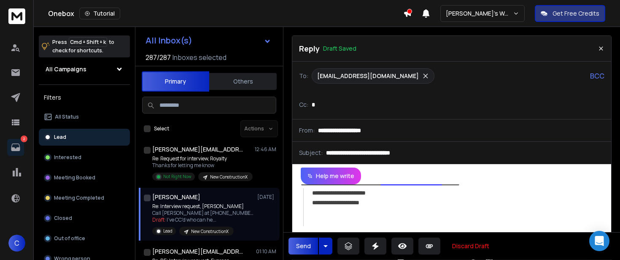
type input "**********"
click at [531, 183] on div "Help me write" at bounding box center [451, 175] width 319 height 22
click at [524, 206] on div "**********" at bounding box center [450, 213] width 316 height 59
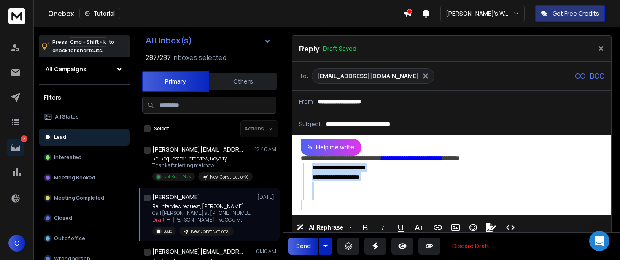
scroll to position [51, 0]
drag, startPoint x: 384, startPoint y: 212, endPoint x: 304, endPoint y: 168, distance: 91.5
click at [304, 167] on div "**********" at bounding box center [451, 179] width 297 height 38
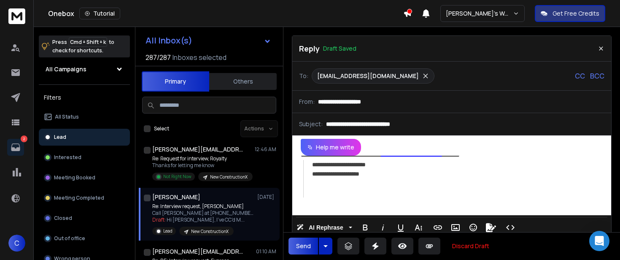
click at [488, 164] on div "**********" at bounding box center [451, 179] width 297 height 38
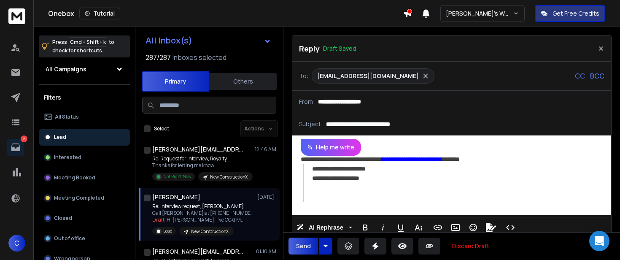
scroll to position [12, 0]
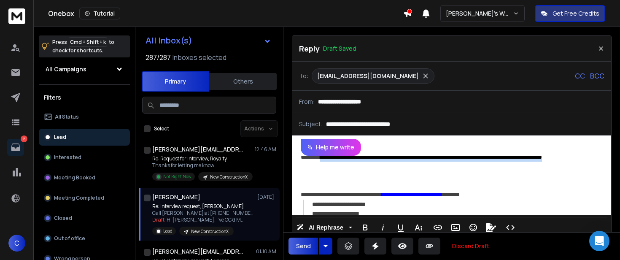
drag, startPoint x: 370, startPoint y: 167, endPoint x: 324, endPoint y: 160, distance: 46.0
click at [324, 160] on div "**********" at bounding box center [450, 161] width 299 height 19
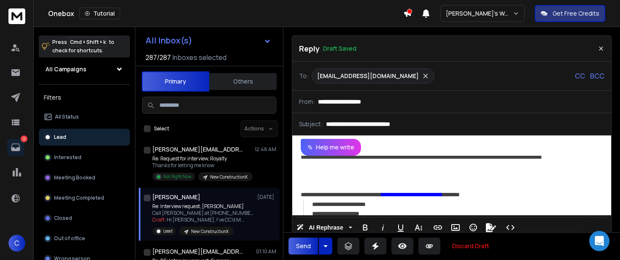
click at [493, 168] on div "**********" at bounding box center [450, 161] width 299 height 19
click at [470, 175] on div at bounding box center [450, 175] width 299 height 9
click at [449, 158] on div "**********" at bounding box center [450, 161] width 299 height 19
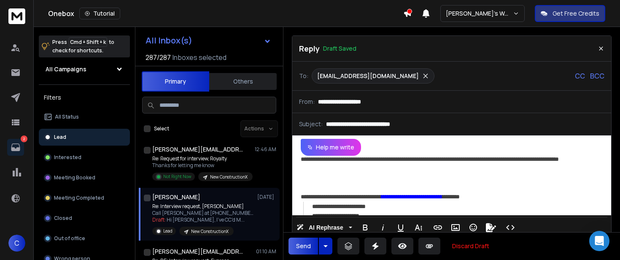
click at [326, 169] on div "**********" at bounding box center [450, 163] width 299 height 19
click at [372, 166] on div "**********" at bounding box center [450, 163] width 299 height 19
click at [304, 215] on button "Send" at bounding box center [303, 245] width 30 height 17
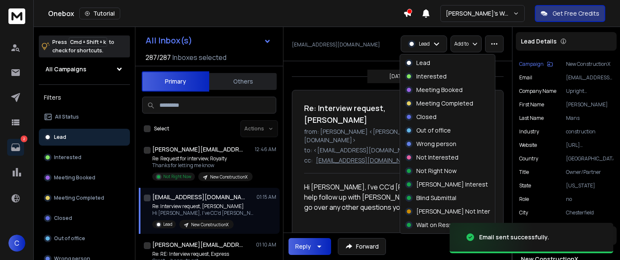
click at [427, 48] on div "Lead" at bounding box center [424, 44] width 46 height 16
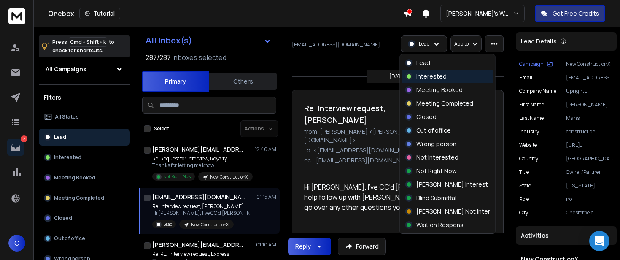
click at [437, 76] on p "Interested" at bounding box center [431, 76] width 30 height 8
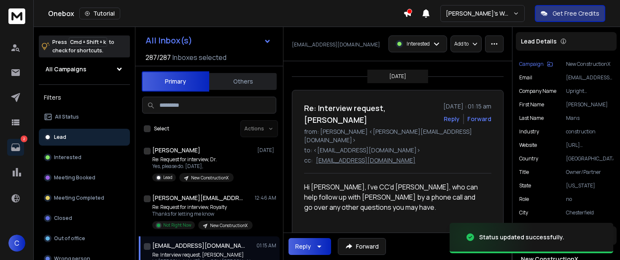
scroll to position [268, 0]
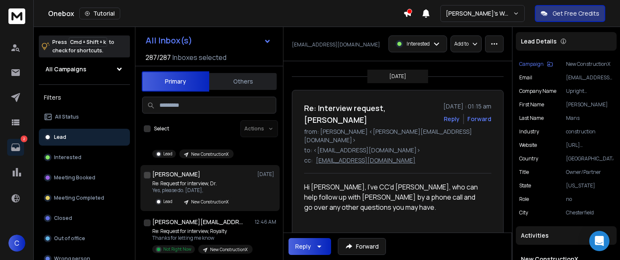
click at [232, 177] on div "[PERSON_NAME] [DATE]" at bounding box center [214, 174] width 124 height 8
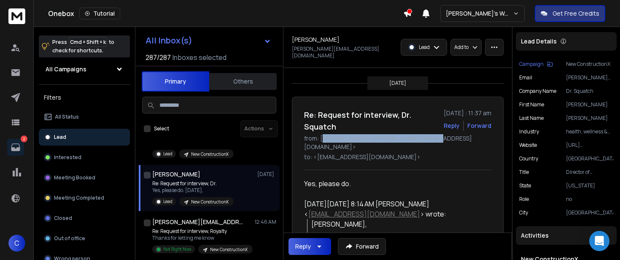
drag, startPoint x: 427, startPoint y: 131, endPoint x: 322, endPoint y: 128, distance: 105.9
click at [322, 134] on p "from: [PERSON_NAME] <[PERSON_NAME][EMAIL_ADDRESS][DOMAIN_NAME]>" at bounding box center [397, 142] width 187 height 17
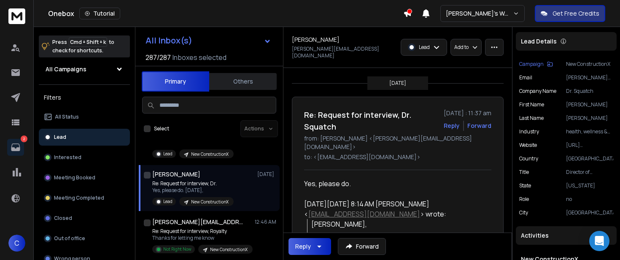
click at [406, 136] on div "Re: Request for interview, Dr. Squatch [DATE] : 11:37 am Reply Forward from: [P…" at bounding box center [397, 135] width 187 height 52
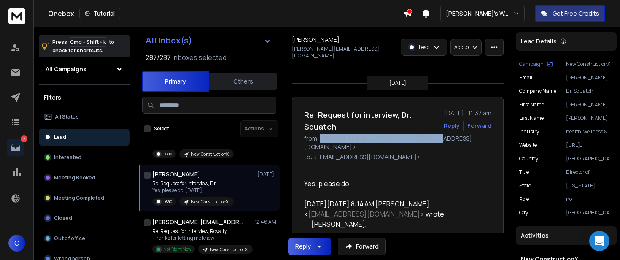
drag, startPoint x: 427, startPoint y: 131, endPoint x: 321, endPoint y: 130, distance: 106.7
click at [320, 134] on p "from: [PERSON_NAME] <[PERSON_NAME][EMAIL_ADDRESS][DOMAIN_NAME]>" at bounding box center [397, 142] width 187 height 17
click at [454, 121] on button "Reply" at bounding box center [451, 125] width 16 height 8
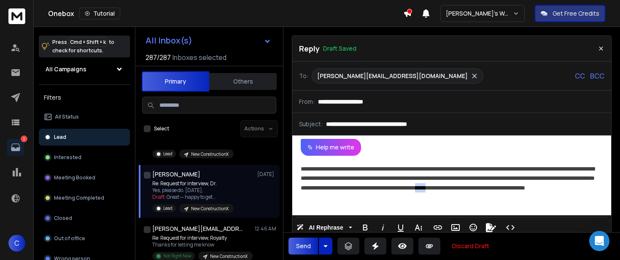
drag, startPoint x: 568, startPoint y: 189, endPoint x: 556, endPoint y: 188, distance: 12.7
click at [556, 188] on div "**********" at bounding box center [450, 183] width 299 height 38
drag, startPoint x: 436, startPoint y: 196, endPoint x: 422, endPoint y: 197, distance: 14.4
click at [422, 197] on div "**********" at bounding box center [450, 183] width 299 height 38
drag, startPoint x: 534, startPoint y: 198, endPoint x: 493, endPoint y: 196, distance: 40.5
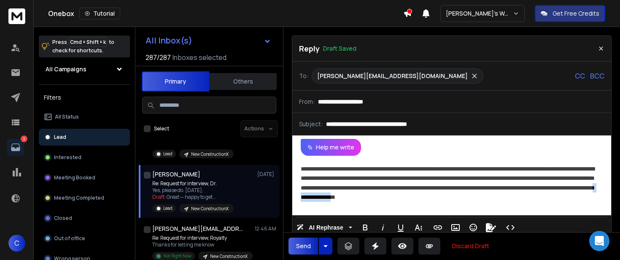
click at [493, 196] on div "**********" at bounding box center [450, 183] width 299 height 38
click at [469, 196] on div "**********" at bounding box center [450, 183] width 299 height 38
click at [309, 215] on button "Send" at bounding box center [303, 245] width 30 height 17
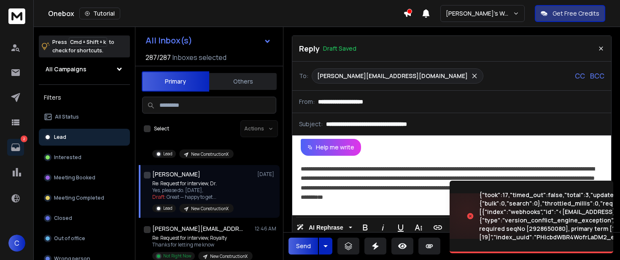
click at [308, 215] on button "Send" at bounding box center [303, 245] width 30 height 17
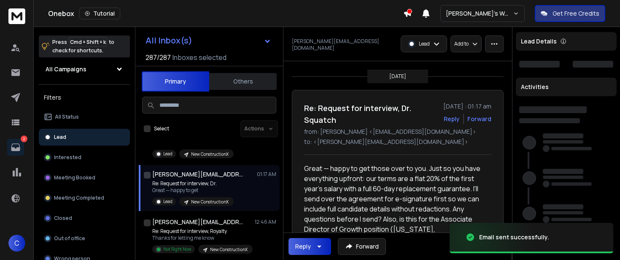
click at [439, 42] on div "Lead" at bounding box center [424, 44] width 46 height 16
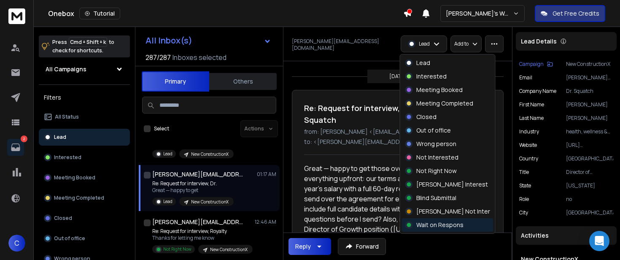
click at [430, 215] on p "Wait on Respons" at bounding box center [439, 224] width 47 height 8
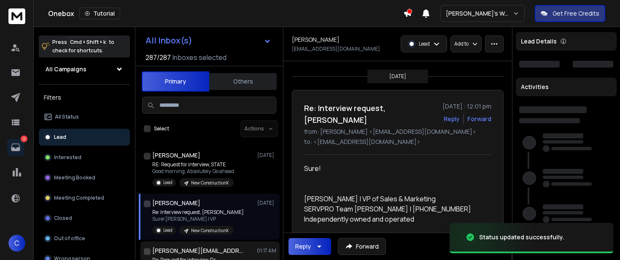
scroll to position [186, 0]
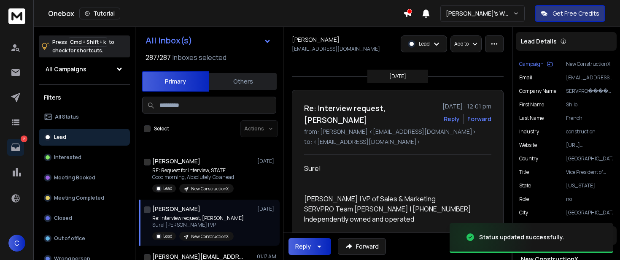
click at [204, 215] on p "Sure! [PERSON_NAME] | VP" at bounding box center [197, 224] width 91 height 7
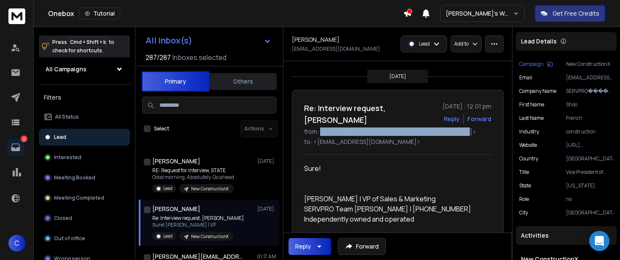
drag, startPoint x: 447, startPoint y: 128, endPoint x: 321, endPoint y: 130, distance: 126.1
click at [320, 130] on p "from: [PERSON_NAME] <[EMAIL_ADDRESS][DOMAIN_NAME]>" at bounding box center [397, 131] width 187 height 8
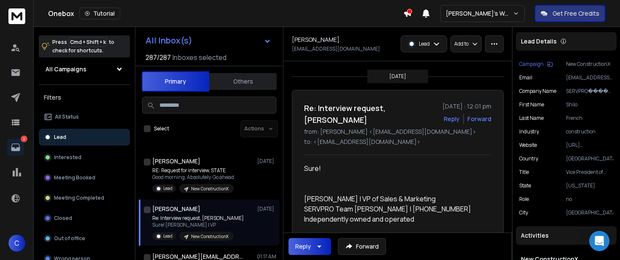
click at [430, 214] on div "[PERSON_NAME] | VP of Sales & Marketing SERVPRO Team [PERSON_NAME] | [PHONE_NUM…" at bounding box center [394, 208] width 180 height 30
click at [446, 203] on div "[PERSON_NAME] | VP of Sales & Marketing SERVPRO Team [PERSON_NAME] | [PHONE_NUM…" at bounding box center [394, 208] width 180 height 30
click at [458, 179] on div "[PERSON_NAME] | VP of Sales & Marketing SERVPRO Team [PERSON_NAME] | [PHONE_NUM…" at bounding box center [394, 198] width 180 height 51
drag, startPoint x: 512, startPoint y: 108, endPoint x: 513, endPoint y: 123, distance: 14.4
click at [513, 123] on div "Lead Details Campaign New ConstructionX Email [EMAIL_ADDRESS][DOMAIN_NAME] Comp…" at bounding box center [566, 157] width 108 height 260
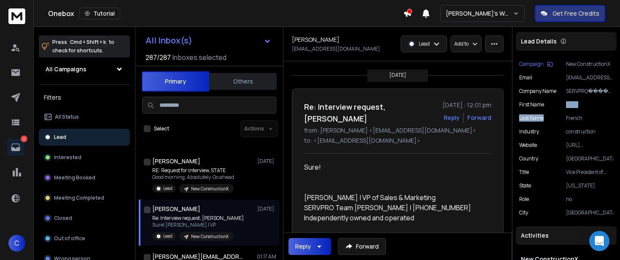
scroll to position [0, 0]
click at [450, 115] on button "Reply" at bounding box center [451, 119] width 16 height 8
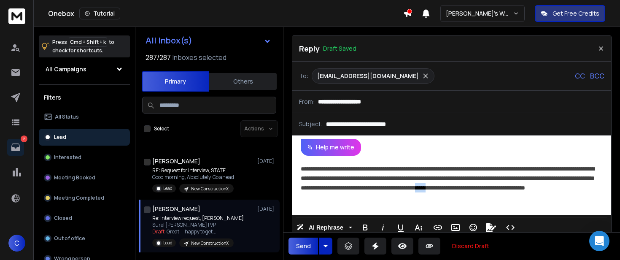
drag, startPoint x: 568, startPoint y: 190, endPoint x: 556, endPoint y: 189, distance: 12.7
click at [556, 189] on div "**********" at bounding box center [450, 183] width 299 height 38
drag, startPoint x: 401, startPoint y: 198, endPoint x: 387, endPoint y: 198, distance: 13.5
click at [387, 198] on div "**********" at bounding box center [450, 183] width 299 height 38
drag, startPoint x: 380, startPoint y: 196, endPoint x: 344, endPoint y: 197, distance: 36.7
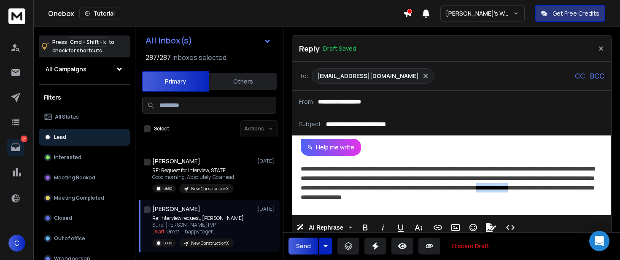
click at [343, 197] on div "**********" at bounding box center [450, 183] width 299 height 38
drag, startPoint x: 500, startPoint y: 197, endPoint x: 456, endPoint y: 197, distance: 44.7
click at [455, 197] on div "**********" at bounding box center [450, 183] width 299 height 38
click at [301, 215] on button "Send" at bounding box center [303, 245] width 30 height 17
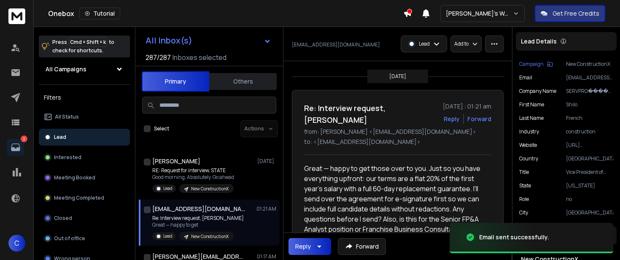
click at [433, 43] on icon at bounding box center [436, 43] width 7 height 7
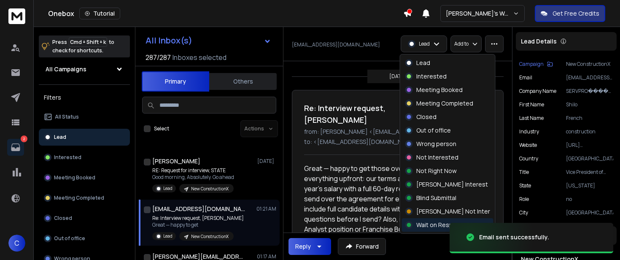
click at [434, 215] on p "Wait on Respons" at bounding box center [439, 224] width 47 height 8
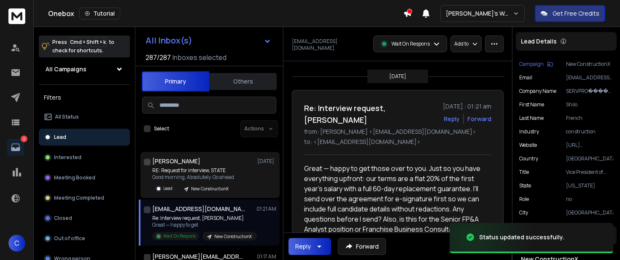
click at [212, 172] on p "RE: Request for interview, STATE" at bounding box center [193, 170] width 82 height 7
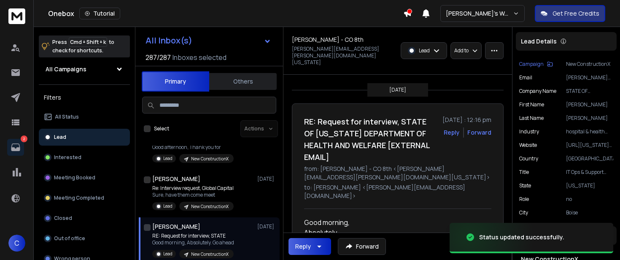
scroll to position [113, 0]
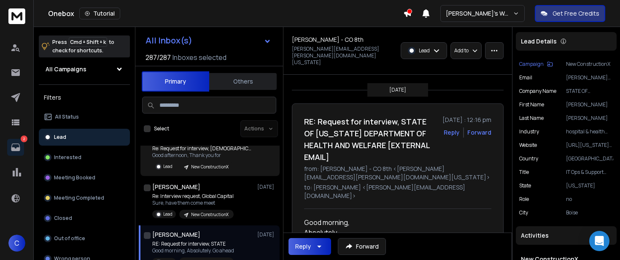
click at [247, 157] on div "Re: Request for interview, American Good afternoon, Thank you for Lead New Cons…" at bounding box center [214, 158] width 124 height 26
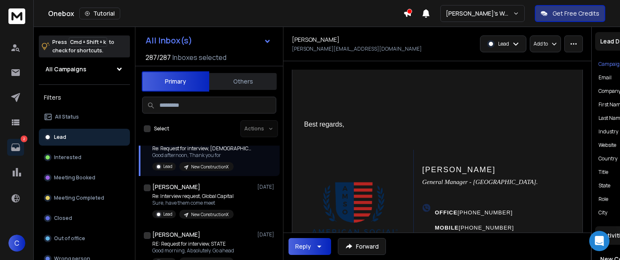
scroll to position [0, 0]
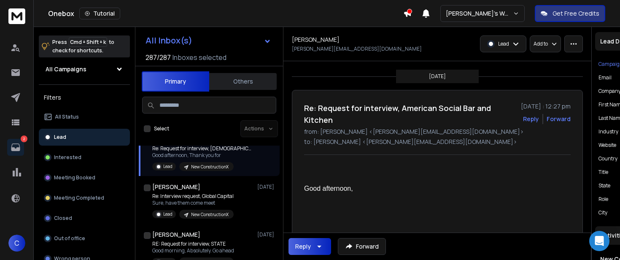
click at [535, 119] on button "Reply" at bounding box center [531, 119] width 16 height 8
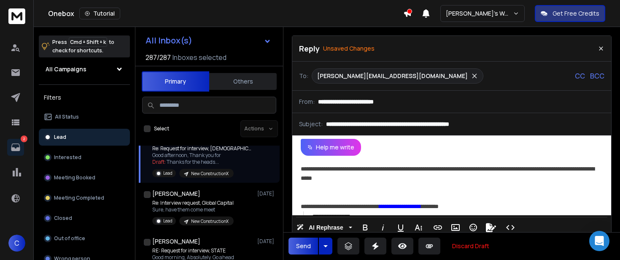
click at [421, 204] on link "**********" at bounding box center [400, 206] width 42 height 6
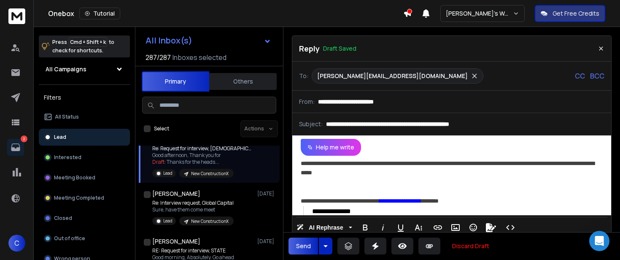
scroll to position [42, 0]
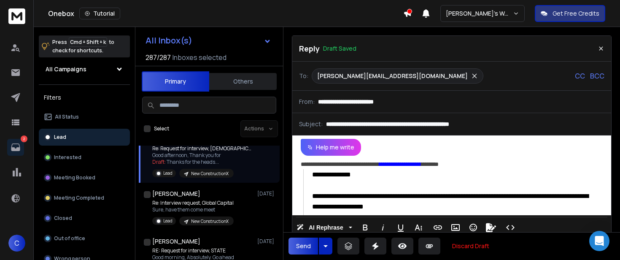
click at [303, 215] on button "Send" at bounding box center [303, 245] width 30 height 17
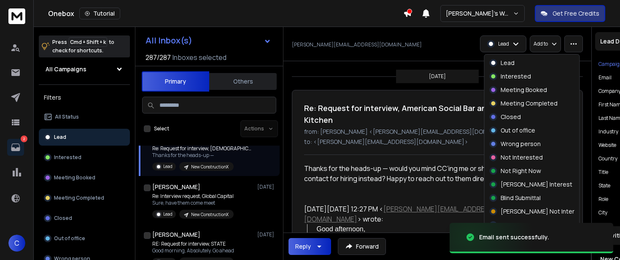
click at [499, 42] on div "Lead" at bounding box center [503, 44] width 46 height 16
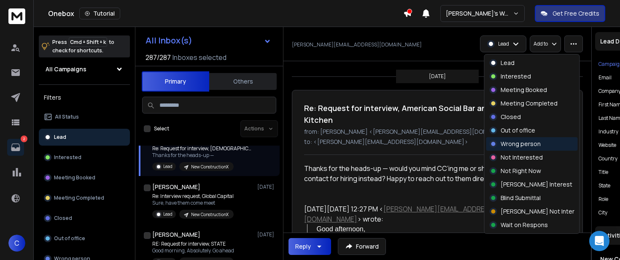
click at [519, 145] on p "Wrong person" at bounding box center [520, 144] width 40 height 8
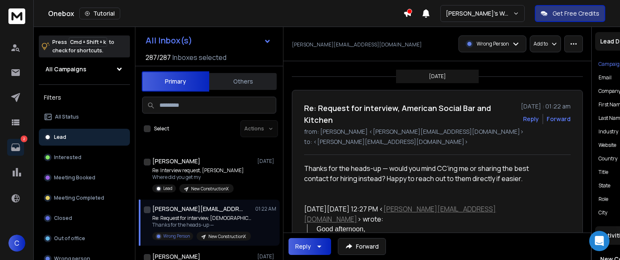
scroll to position [32, 0]
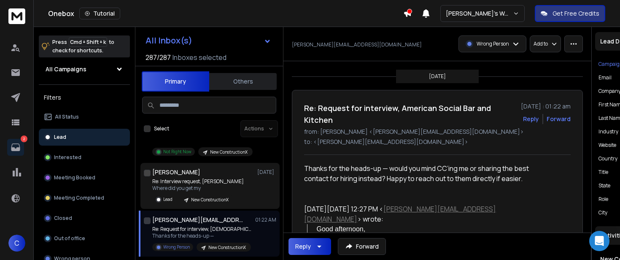
click at [237, 166] on div "[PERSON_NAME] [DATE] Re: Interview request, [PERSON_NAME] Where did you get my …" at bounding box center [209, 186] width 139 height 46
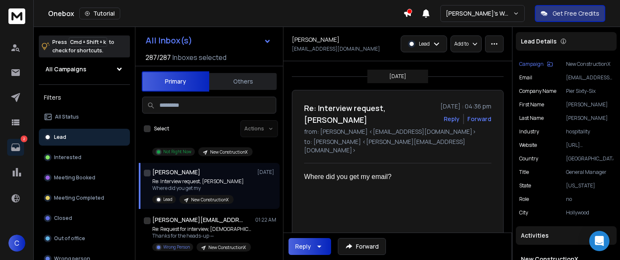
scroll to position [0, 0]
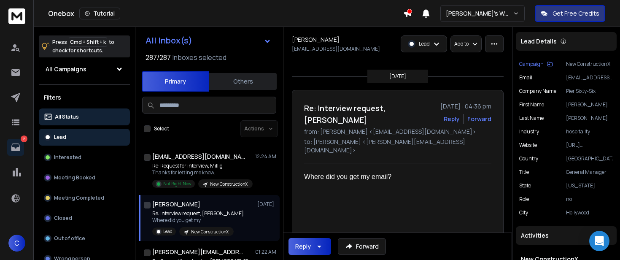
click at [95, 117] on button "All Status" at bounding box center [84, 116] width 91 height 17
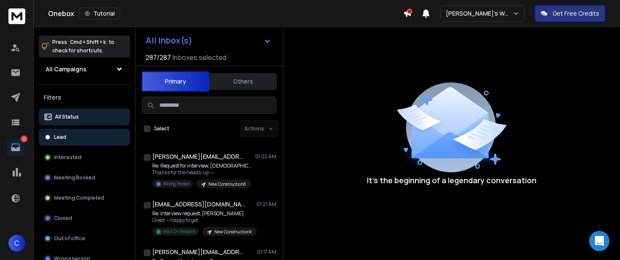
click at [102, 139] on button "Lead" at bounding box center [84, 137] width 91 height 17
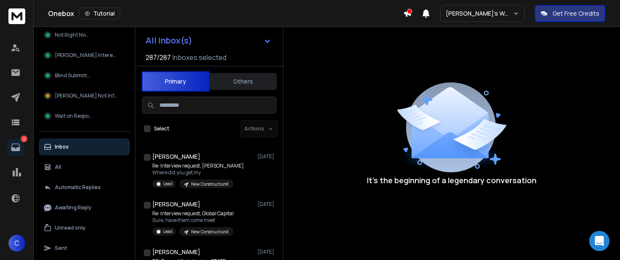
scroll to position [271, 0]
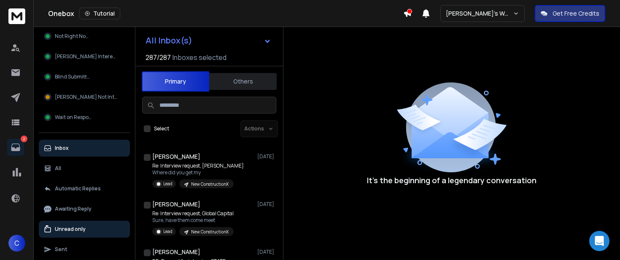
click at [98, 215] on button "Unread only" at bounding box center [84, 228] width 91 height 17
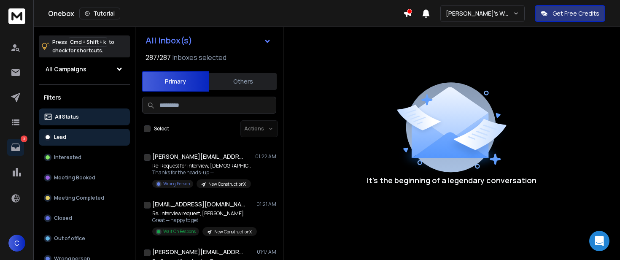
click at [98, 144] on button "Lead" at bounding box center [84, 137] width 91 height 17
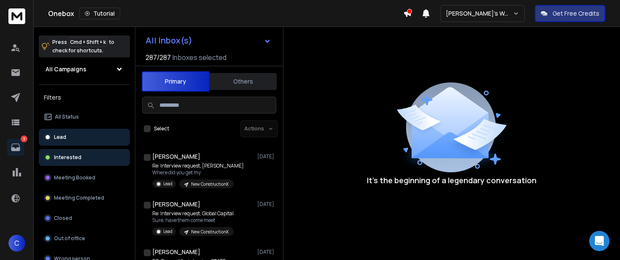
click at [101, 156] on button "Interested" at bounding box center [84, 157] width 91 height 17
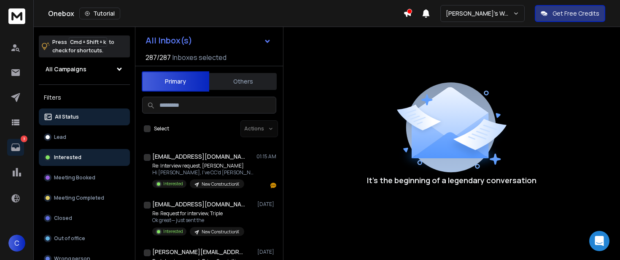
click at [91, 118] on button "All Status" at bounding box center [84, 116] width 91 height 17
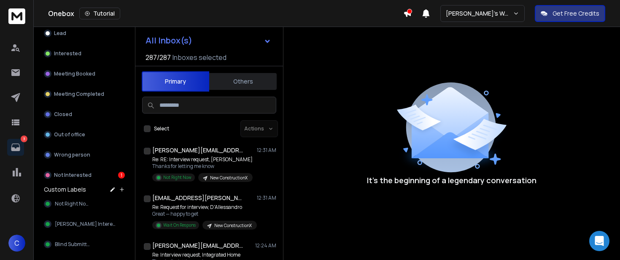
scroll to position [134, 0]
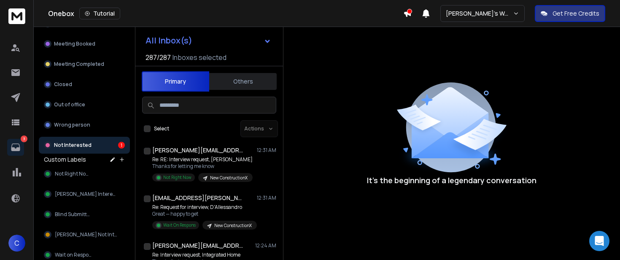
click at [102, 143] on button "Not Interested 1" at bounding box center [84, 145] width 91 height 17
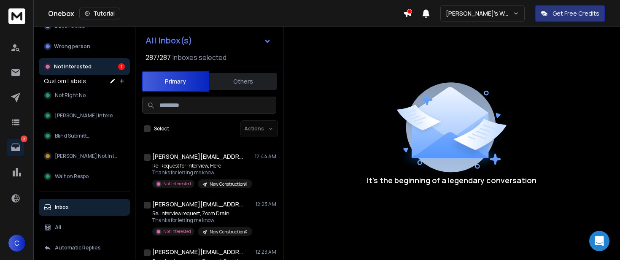
scroll to position [240, 0]
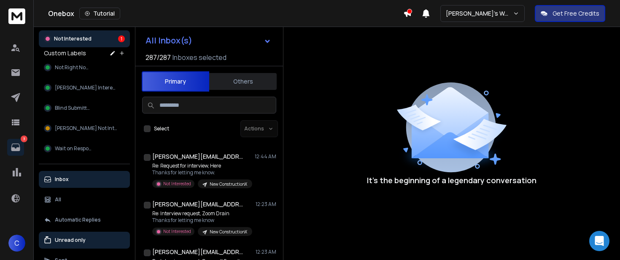
click at [86, 240] on button "Unread only" at bounding box center [84, 239] width 91 height 17
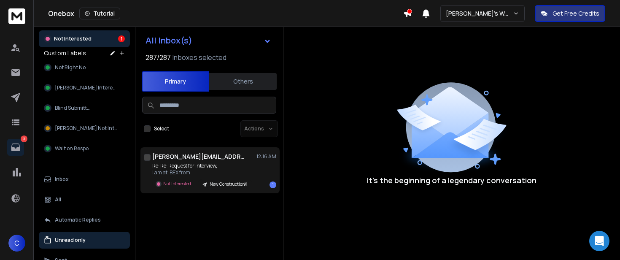
click at [212, 166] on p "Re: Re: Request for interview," at bounding box center [202, 165] width 100 height 7
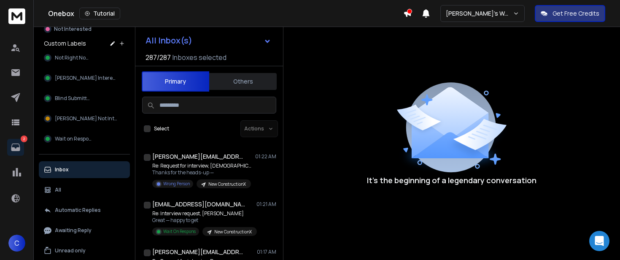
scroll to position [252, 0]
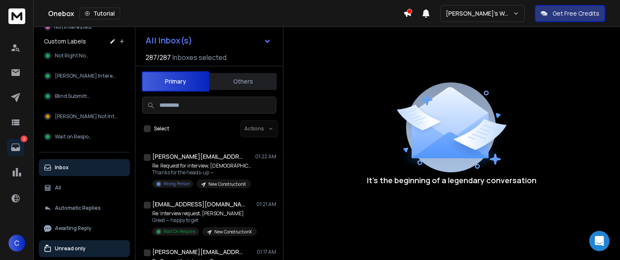
click at [93, 247] on button "Unread only" at bounding box center [84, 248] width 91 height 17
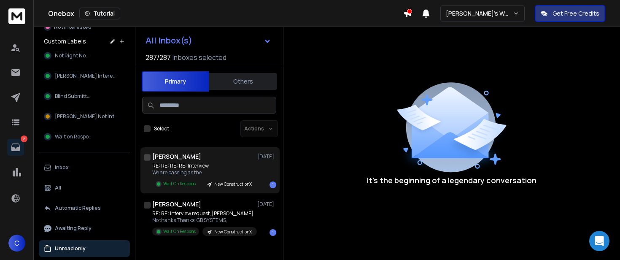
click at [227, 169] on p "We are passing as the" at bounding box center [202, 172] width 101 height 7
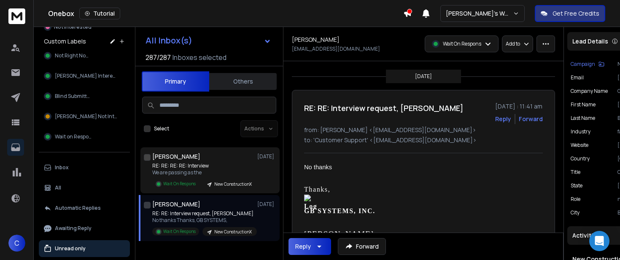
click at [206, 168] on p "RE: RE: RE: RE: Interview" at bounding box center [202, 165] width 101 height 7
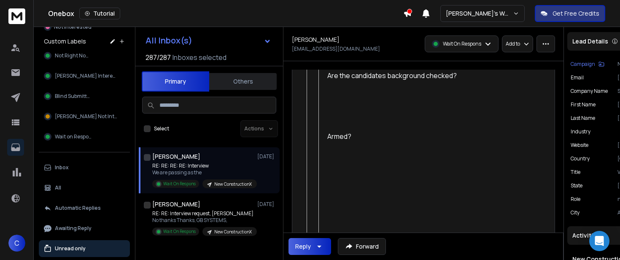
scroll to position [2273, 0]
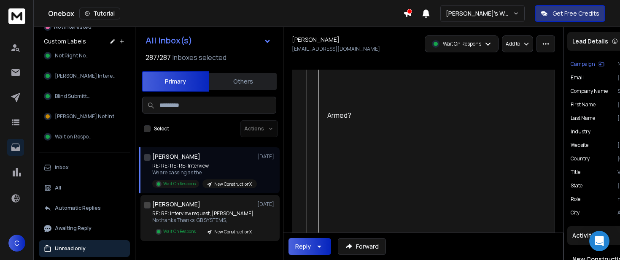
click at [233, 214] on p "RE: RE: Interview request, [PERSON_NAME]" at bounding box center [202, 213] width 101 height 7
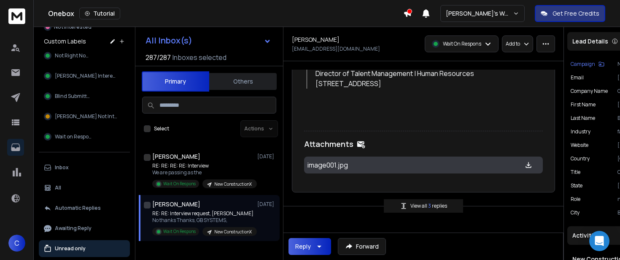
scroll to position [798, 0]
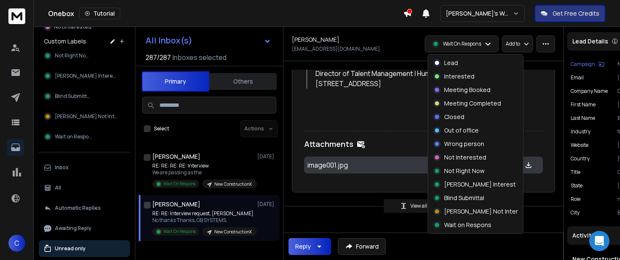
click at [491, 47] on icon at bounding box center [487, 43] width 7 height 7
click at [479, 174] on p "Not Right Now" at bounding box center [464, 171] width 40 height 8
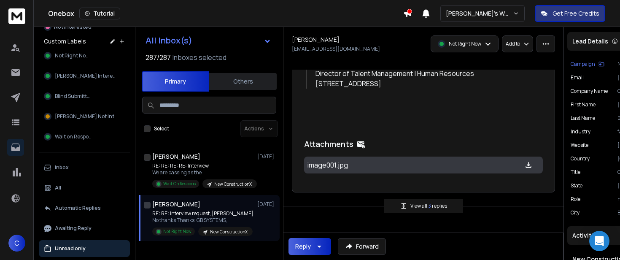
click at [554, 209] on div "View all 3 replies" at bounding box center [423, 205] width 280 height 13
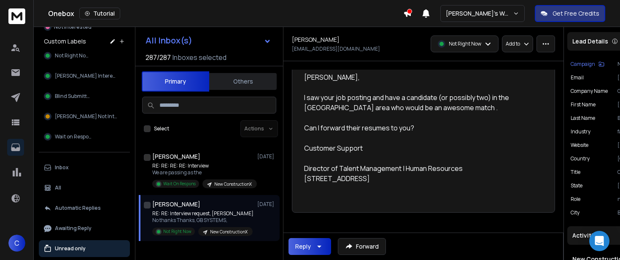
click at [541, 124] on div "Greg, I saw your job posting and have a candidate (or possibly two) in the Both…" at bounding box center [423, 136] width 239 height 128
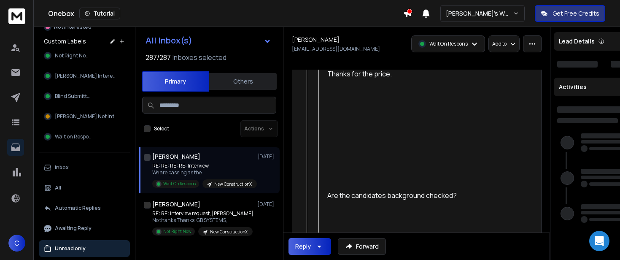
scroll to position [2273, 0]
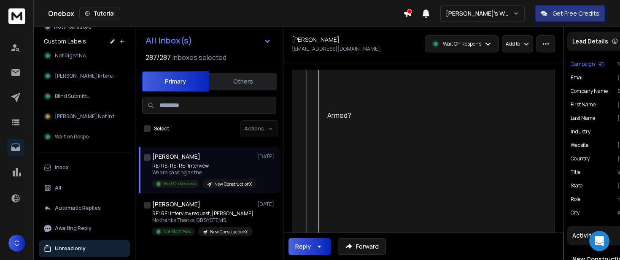
click at [208, 250] on div "Laura Petrella 08 Oct RE: RE: RE: RE: Interview We are passing as the Wait On R…" at bounding box center [209, 220] width 148 height 151
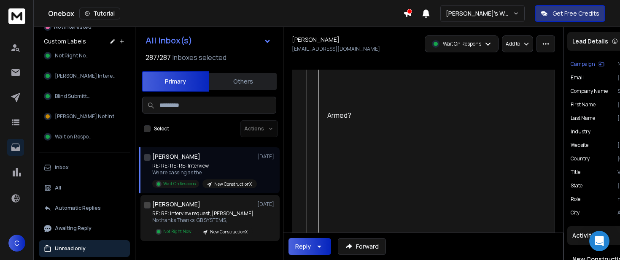
click at [217, 220] on p "No thanks Thanks, GB SYSTEMS," at bounding box center [202, 220] width 101 height 7
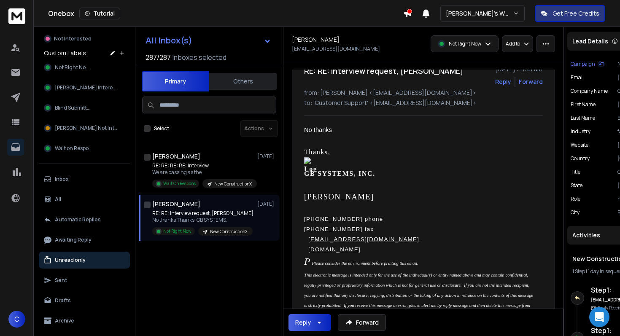
scroll to position [0, 0]
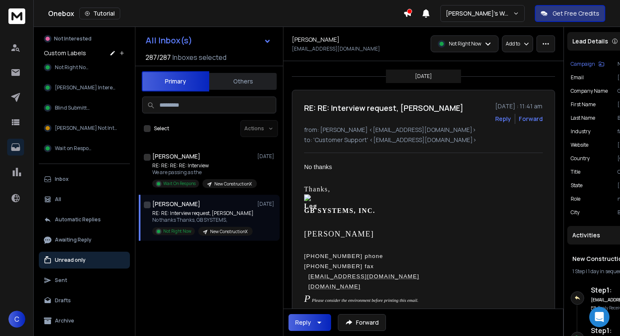
click at [506, 123] on button "Reply" at bounding box center [503, 119] width 16 height 8
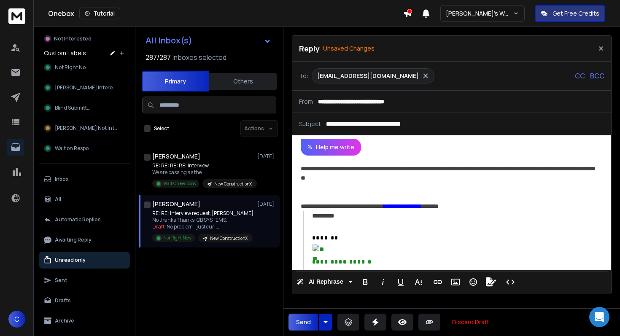
click at [301, 259] on button "Send" at bounding box center [303, 322] width 30 height 17
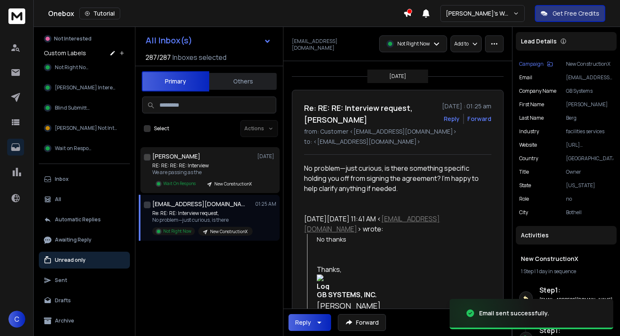
click at [224, 163] on p "RE: RE: RE: RE: Interview" at bounding box center [202, 165] width 101 height 7
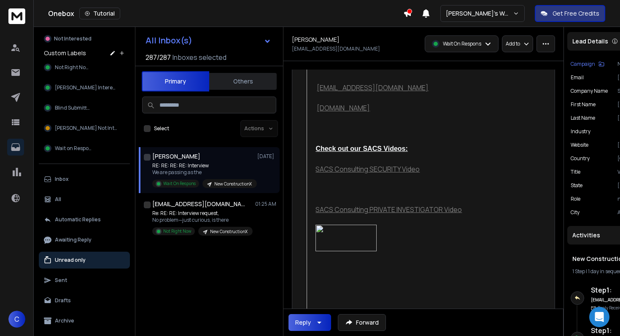
scroll to position [1182, 0]
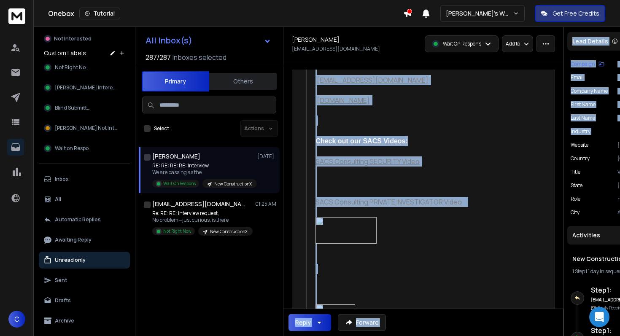
drag, startPoint x: 568, startPoint y: 145, endPoint x: 567, endPoint y: 140, distance: 4.7
click at [567, 140] on div "All Inbox(s) 287 / 287 Inboxes selected Primary Others Select Actions Laura Pet…" at bounding box center [403, 195] width 536 height 336
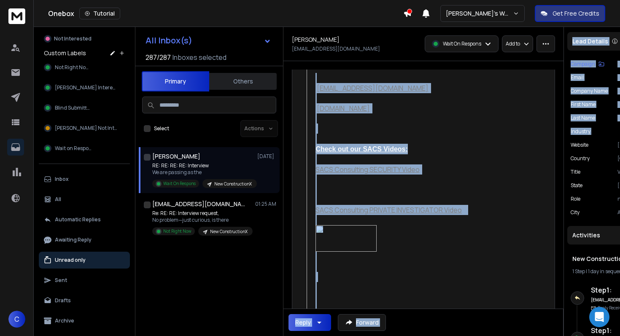
click at [527, 148] on p "o. 330-255-1101 x 306 f. 330-255-1135 lpetrella@sacsconsulting.com www.sacscons…" at bounding box center [425, 97] width 220 height 153
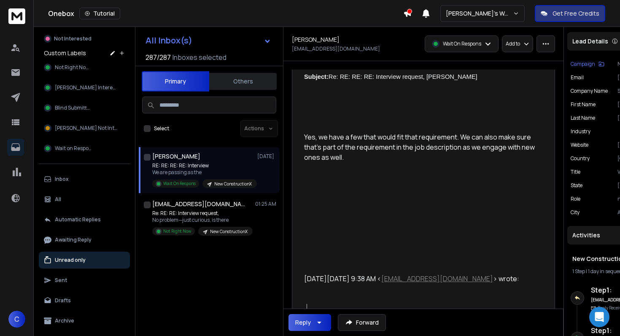
scroll to position [719, 0]
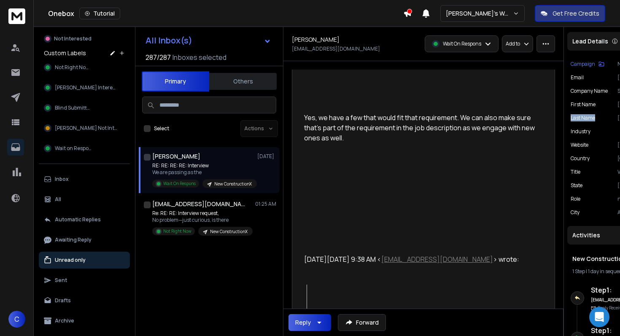
click at [568, 120] on div "Lead Details Campaign New ConstructionX Email lpetrella@sacsconsulting.com Comp…" at bounding box center [617, 195] width 108 height 336
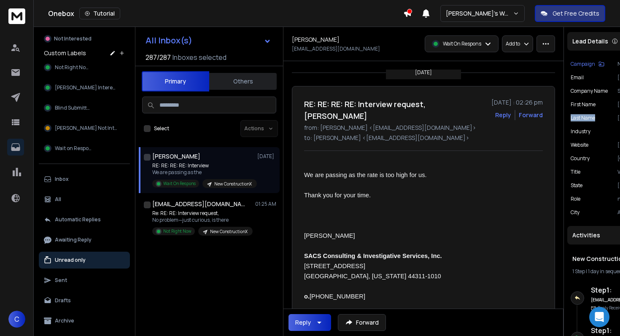
scroll to position [0, 0]
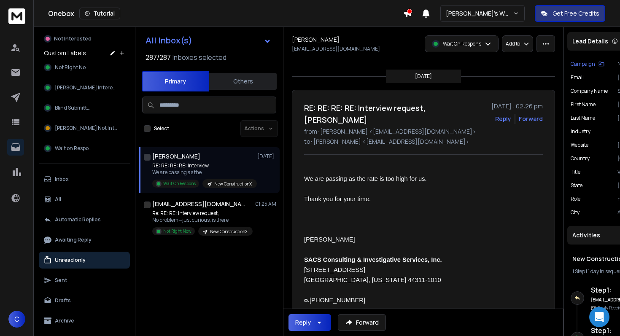
click at [514, 113] on div "8 October 2025 : 02:26 pm Reply Forward" at bounding box center [516, 113] width 51 height 22
click at [511, 118] on button "Reply" at bounding box center [503, 119] width 16 height 8
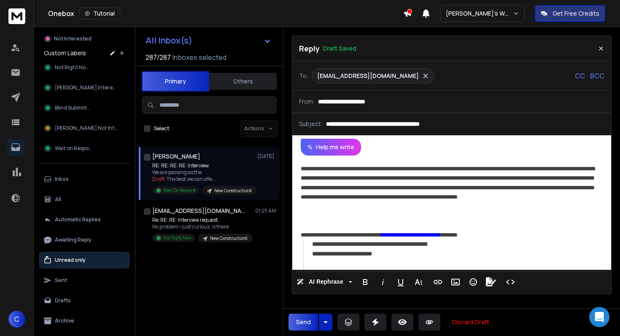
click at [302, 259] on button "Send" at bounding box center [303, 322] width 30 height 17
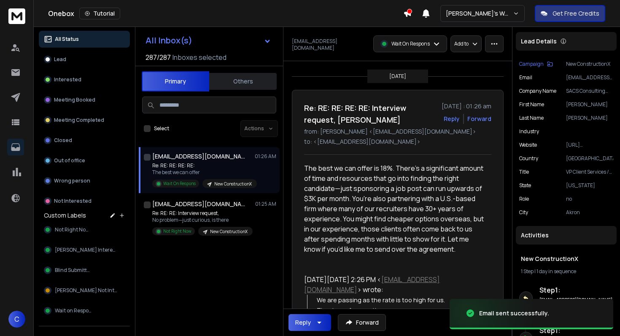
scroll to position [15, 0]
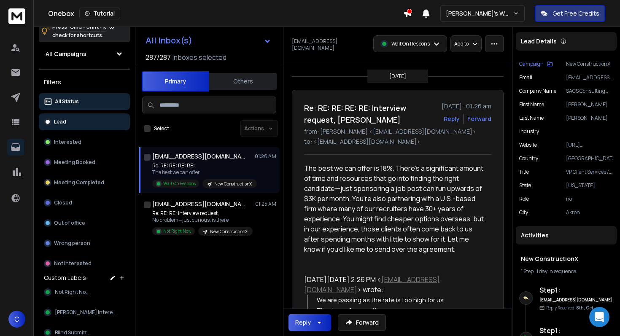
click at [78, 123] on button "Lead" at bounding box center [84, 121] width 91 height 17
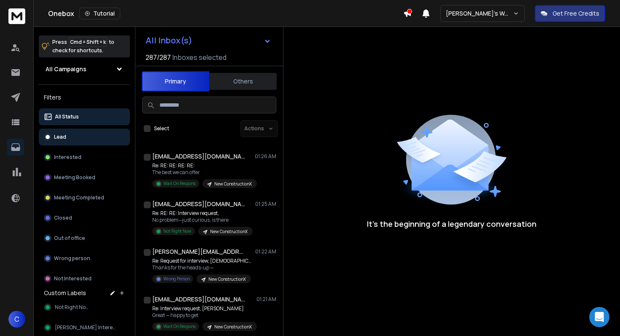
click at [67, 139] on button "Lead" at bounding box center [84, 137] width 91 height 17
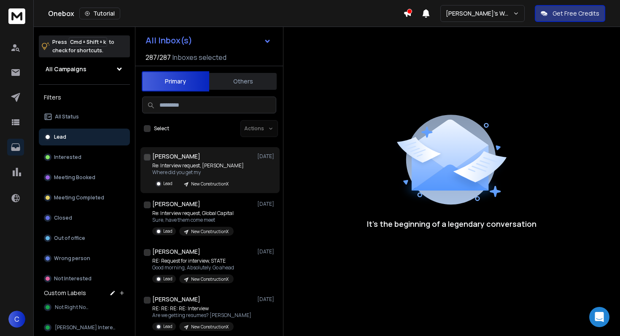
click at [212, 164] on p "Re: Interview request, [PERSON_NAME]" at bounding box center [197, 165] width 91 height 7
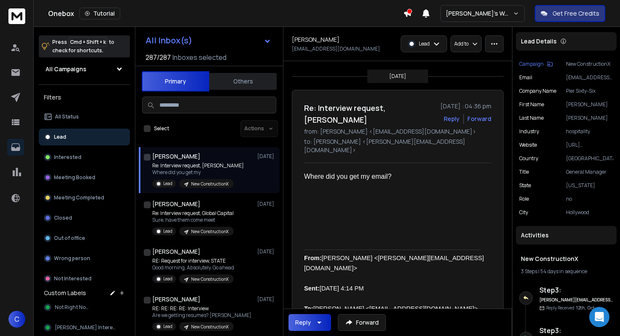
drag, startPoint x: 426, startPoint y: 177, endPoint x: 286, endPoint y: 180, distance: 139.6
click at [286, 180] on div "Yesterday Re: Interview request, Danielle 12 October 2025 : 04:36 pm Reply Forw…" at bounding box center [397, 336] width 228 height 532
copy div "Where did you get my email?"
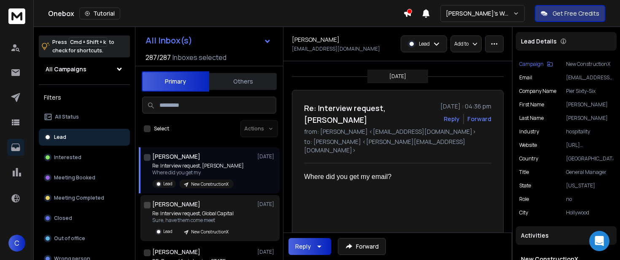
click at [232, 219] on p "Sure, have them come meet" at bounding box center [192, 220] width 81 height 7
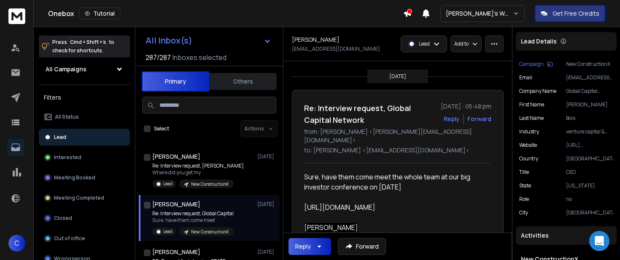
drag, startPoint x: 283, startPoint y: 152, endPoint x: 283, endPoint y: 156, distance: 4.7
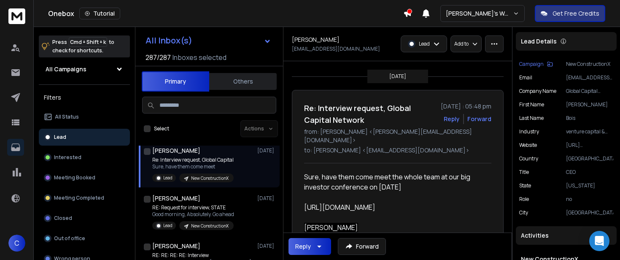
scroll to position [56, 0]
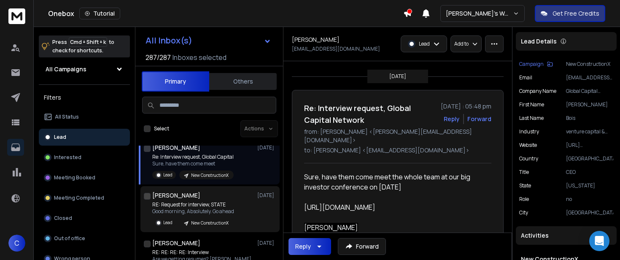
click at [244, 207] on div "RE: Request for interview, STATE Good morning, Absolutely. Go ahead Lead New Co…" at bounding box center [214, 214] width 124 height 26
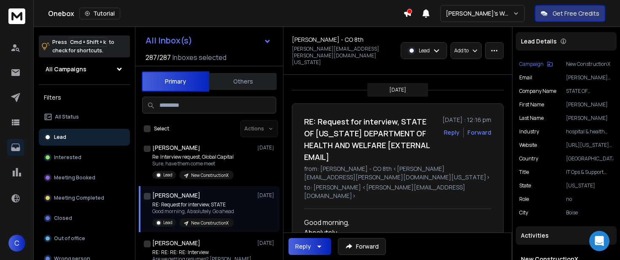
click at [449, 128] on button "Reply" at bounding box center [451, 132] width 16 height 8
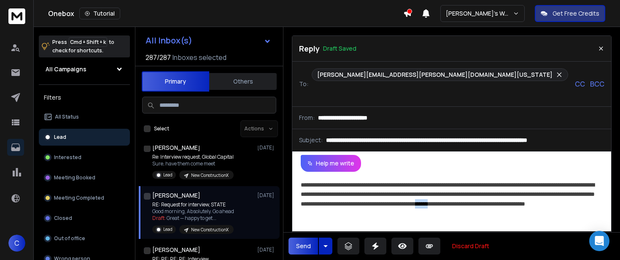
drag, startPoint x: 570, startPoint y: 187, endPoint x: 555, endPoint y: 188, distance: 14.4
click at [555, 188] on div "**********" at bounding box center [450, 199] width 299 height 38
paste div
drag, startPoint x: 381, startPoint y: 198, endPoint x: 368, endPoint y: 198, distance: 12.6
click at [368, 198] on div "**********" at bounding box center [450, 199] width 299 height 38
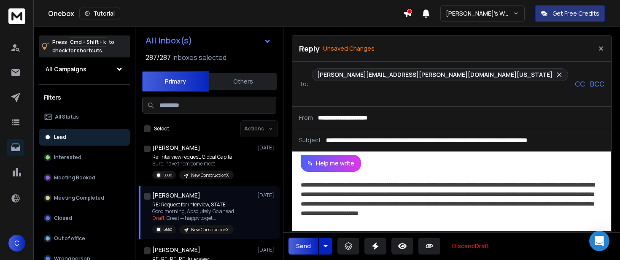
click at [556, 198] on div "**********" at bounding box center [450, 199] width 299 height 38
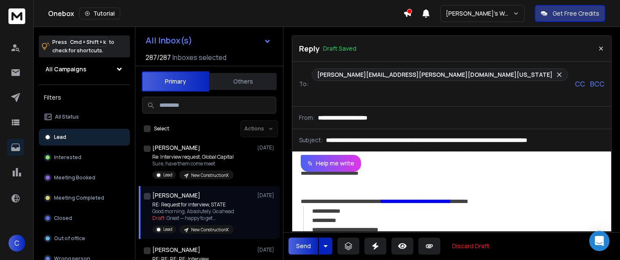
scroll to position [2, 0]
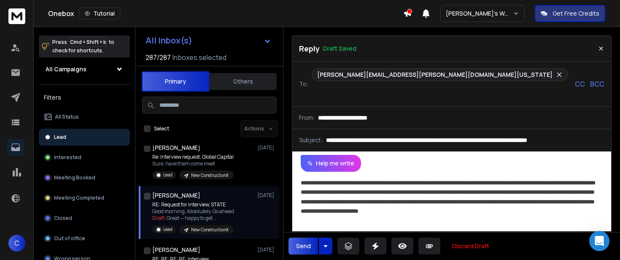
click at [466, 172] on div "**********" at bounding box center [450, 201] width 316 height 59
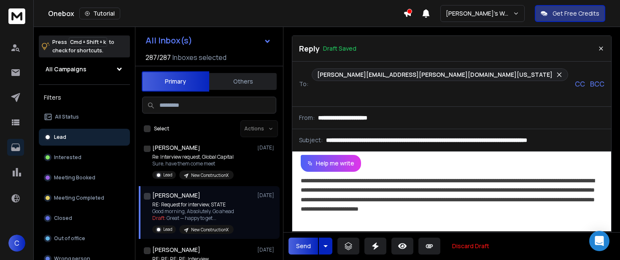
scroll to position [40, 0]
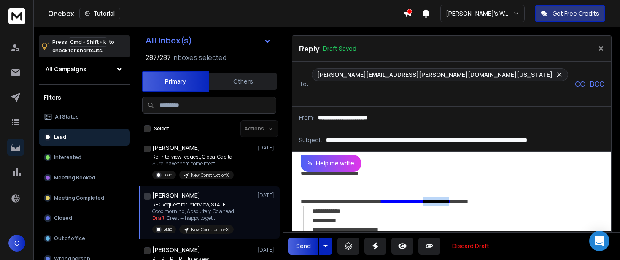
drag, startPoint x: 501, startPoint y: 186, endPoint x: 464, endPoint y: 186, distance: 37.1
click at [451, 198] on link "**********" at bounding box center [416, 201] width 70 height 6
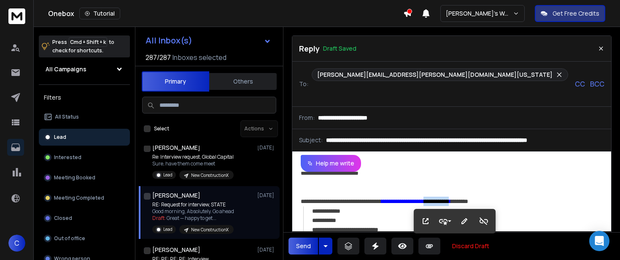
copy link "**********"
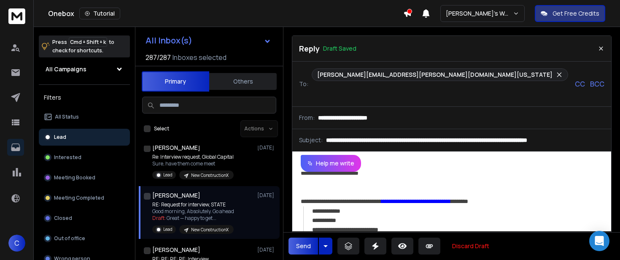
click at [549, 196] on div "**********" at bounding box center [450, 200] width 299 height 9
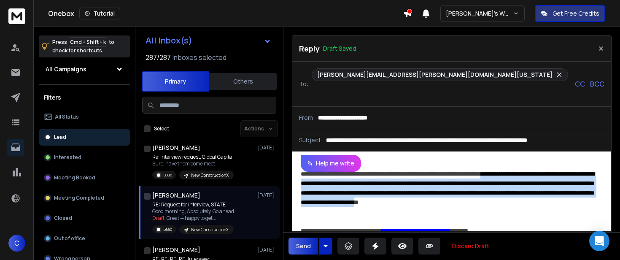
scroll to position [9, 0]
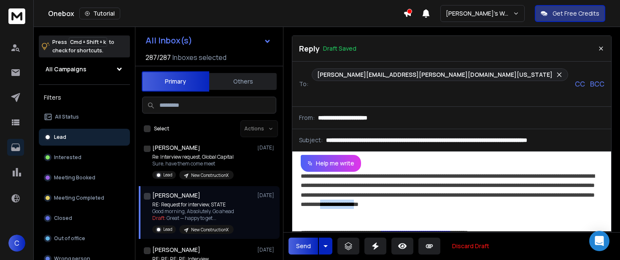
drag, startPoint x: 540, startPoint y: 156, endPoint x: 500, endPoint y: 190, distance: 52.0
click at [500, 190] on div "**********" at bounding box center [450, 190] width 299 height 38
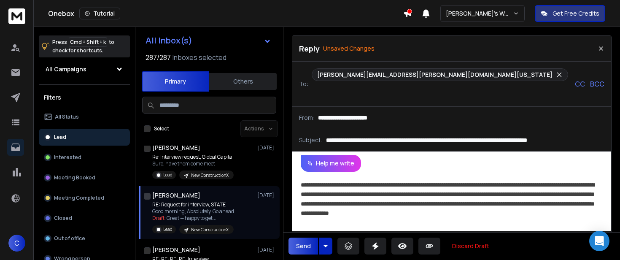
click at [301, 247] on button "Send" at bounding box center [303, 245] width 30 height 17
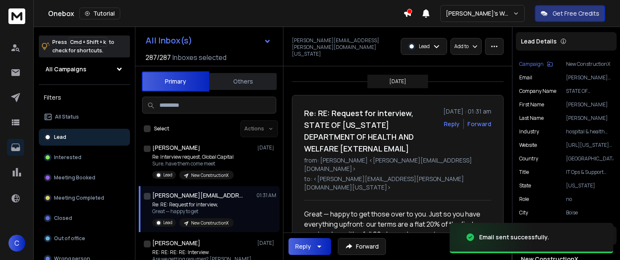
click at [435, 46] on icon at bounding box center [436, 46] width 7 height 7
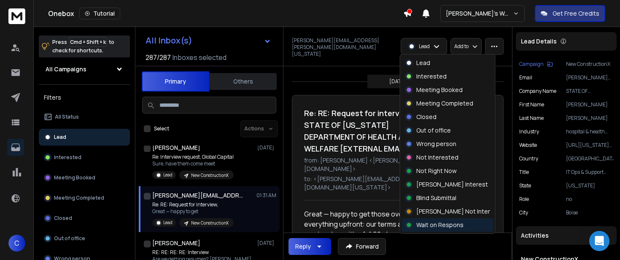
click at [445, 226] on p "Wait on Respons" at bounding box center [439, 224] width 47 height 8
